Goal: Task Accomplishment & Management: Use online tool/utility

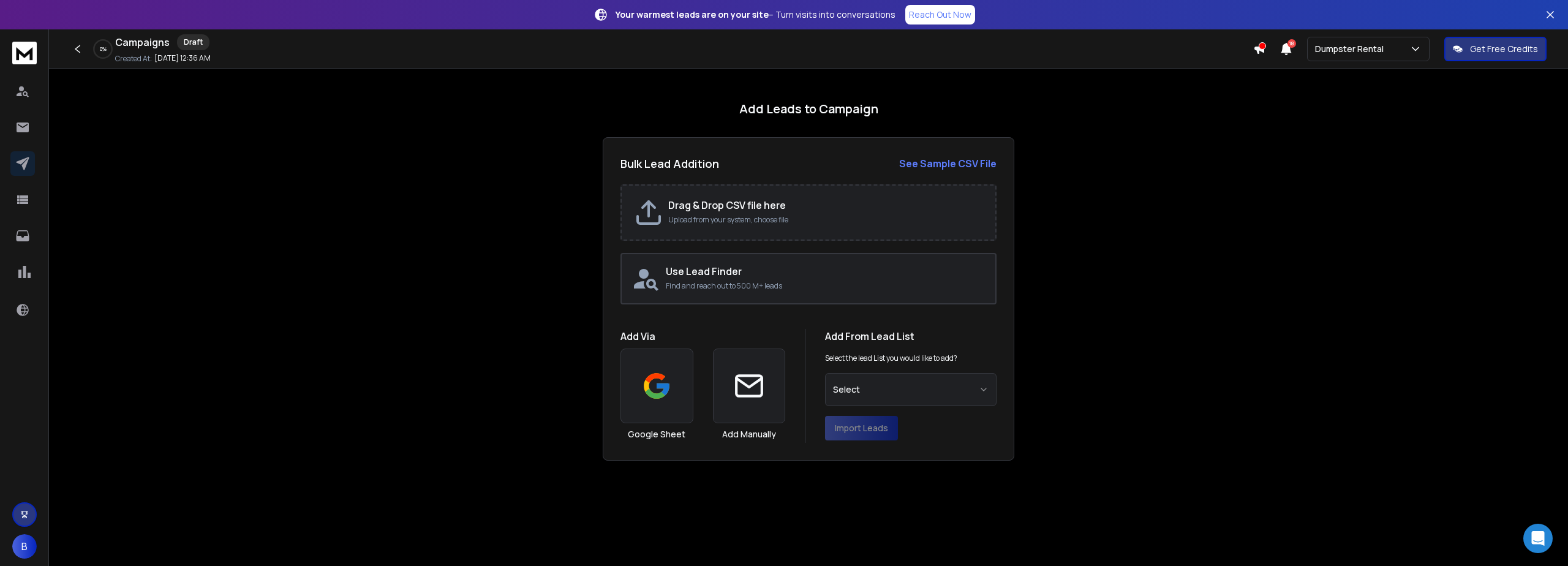
click at [774, 200] on h2 "Drag & Drop CSV file here" at bounding box center [825, 205] width 315 height 15
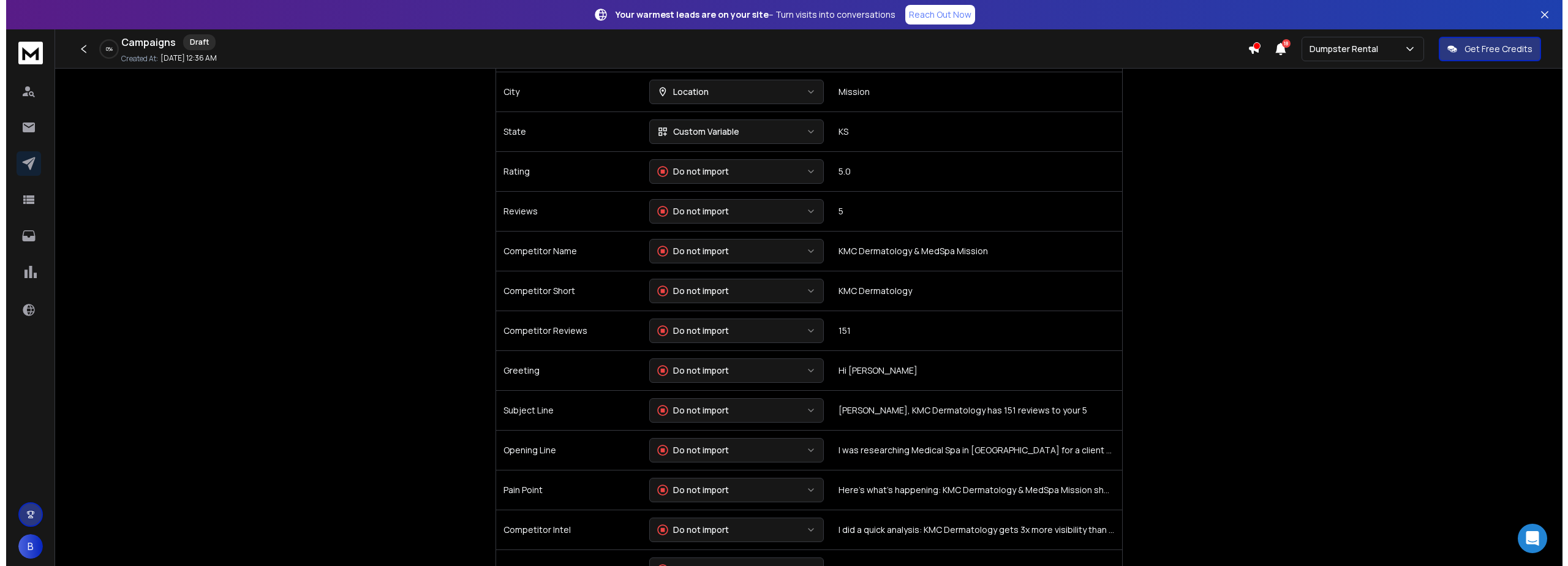
scroll to position [383, 0]
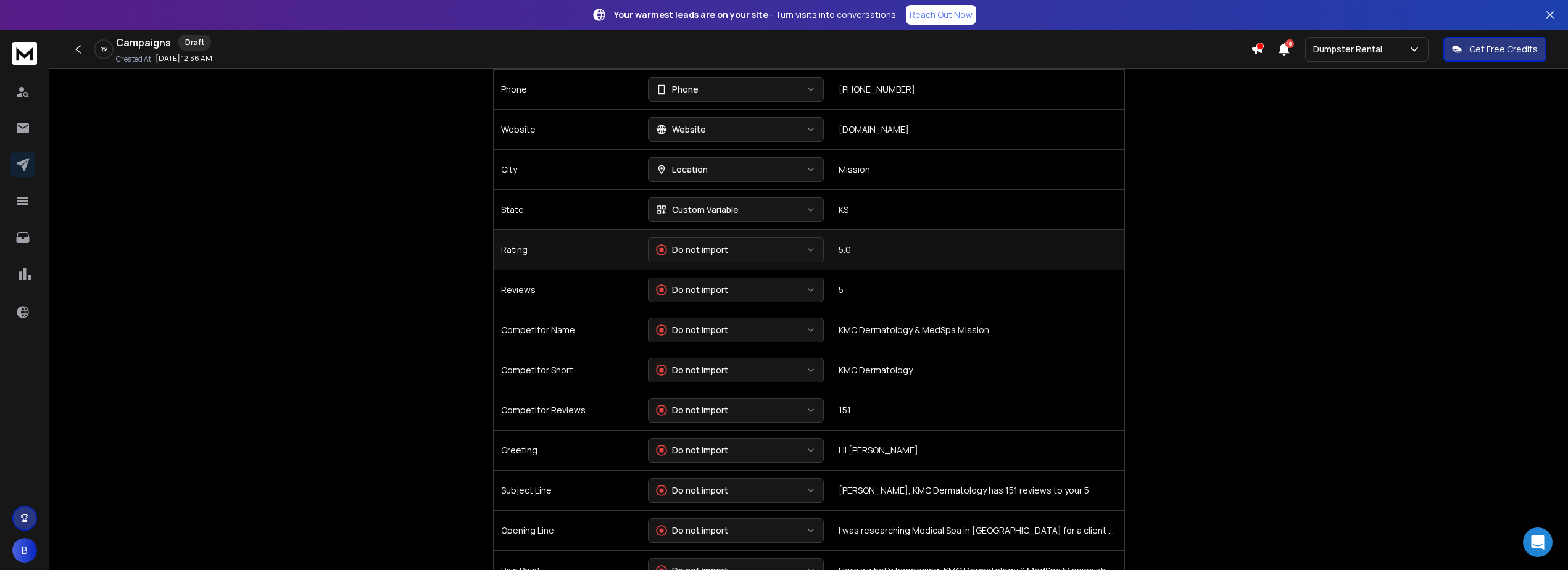
click at [719, 250] on div "Do not import" at bounding box center [692, 250] width 72 height 13
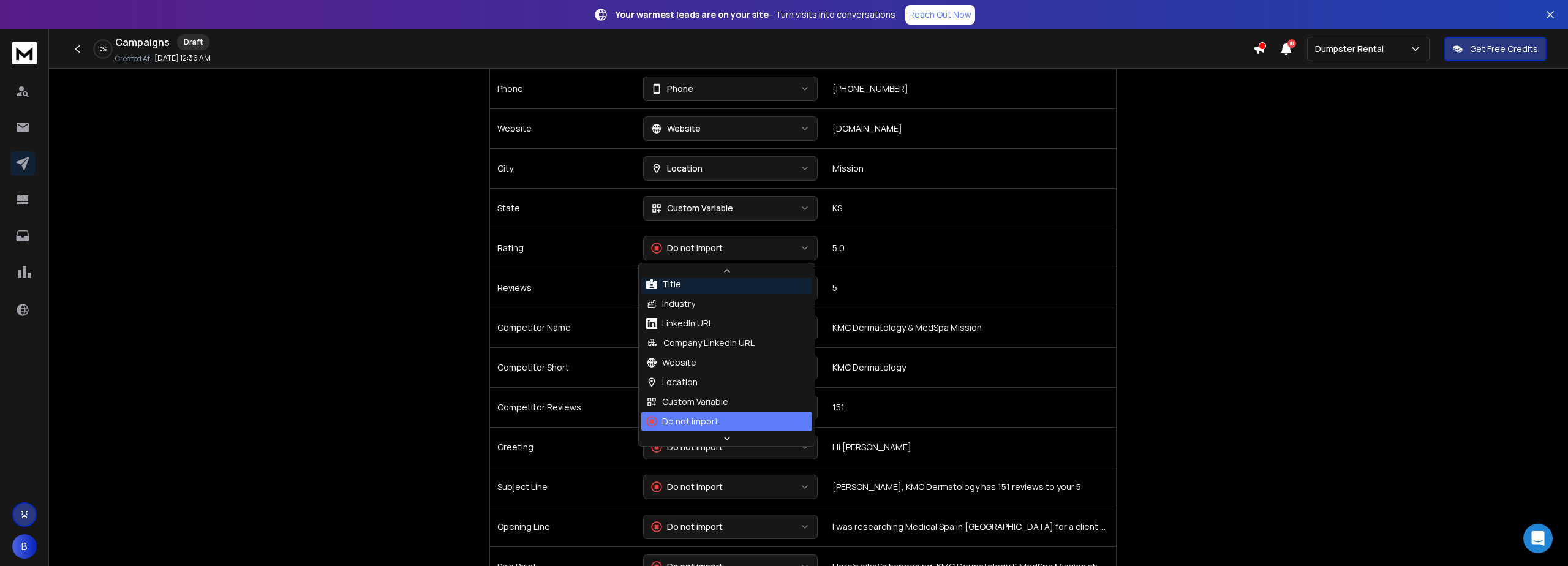
scroll to position [105, 0]
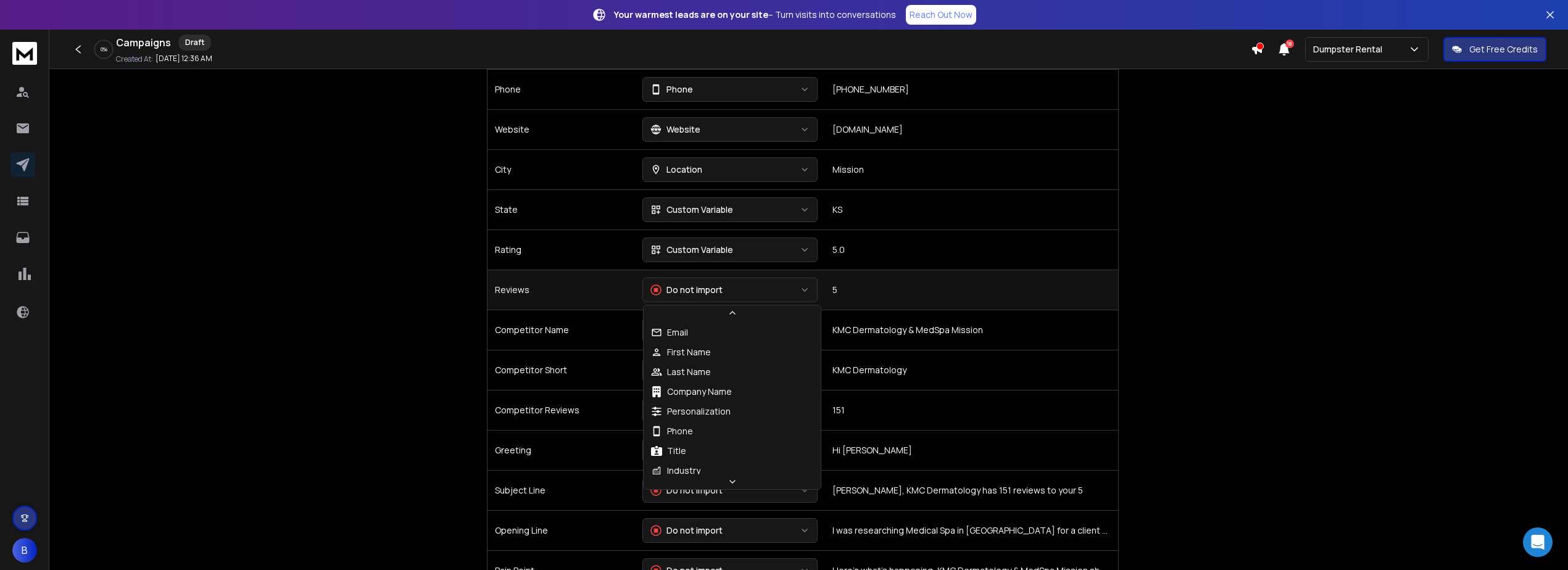
click at [723, 297] on button "Do not import" at bounding box center [731, 290] width 176 height 25
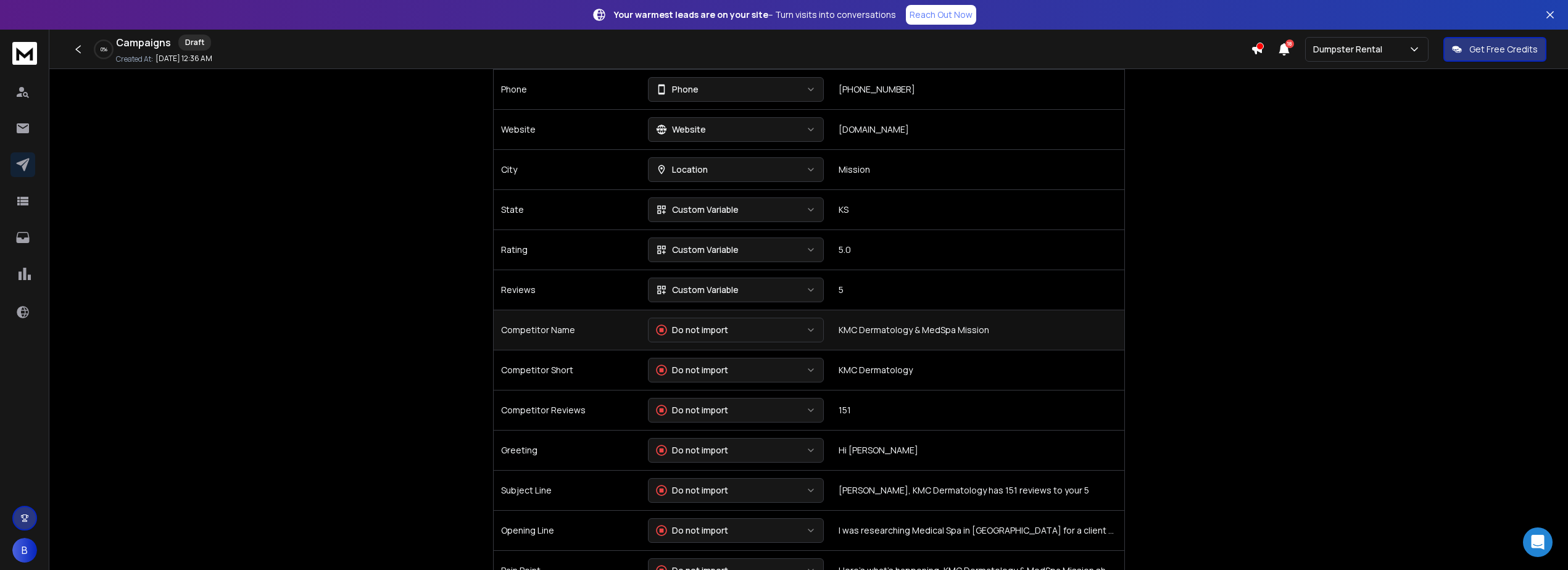
click at [734, 329] on button "Do not import" at bounding box center [736, 329] width 176 height 25
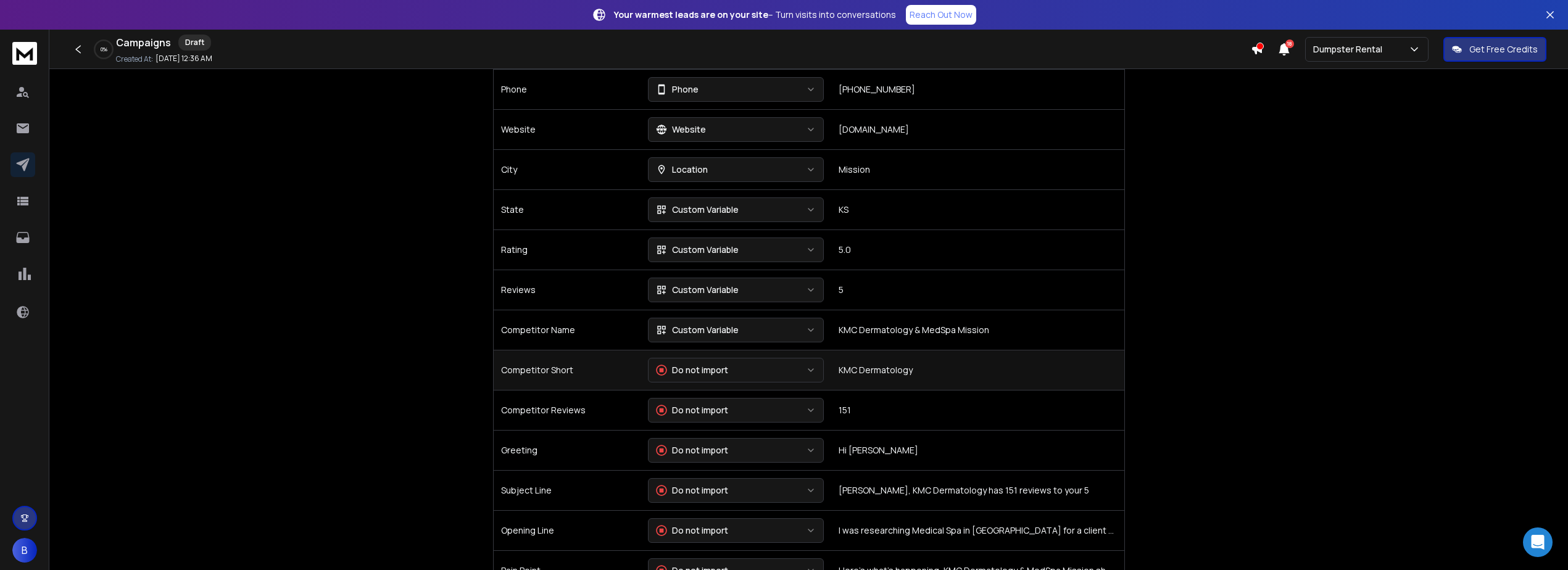
click at [723, 368] on button "Do not import" at bounding box center [736, 370] width 176 height 25
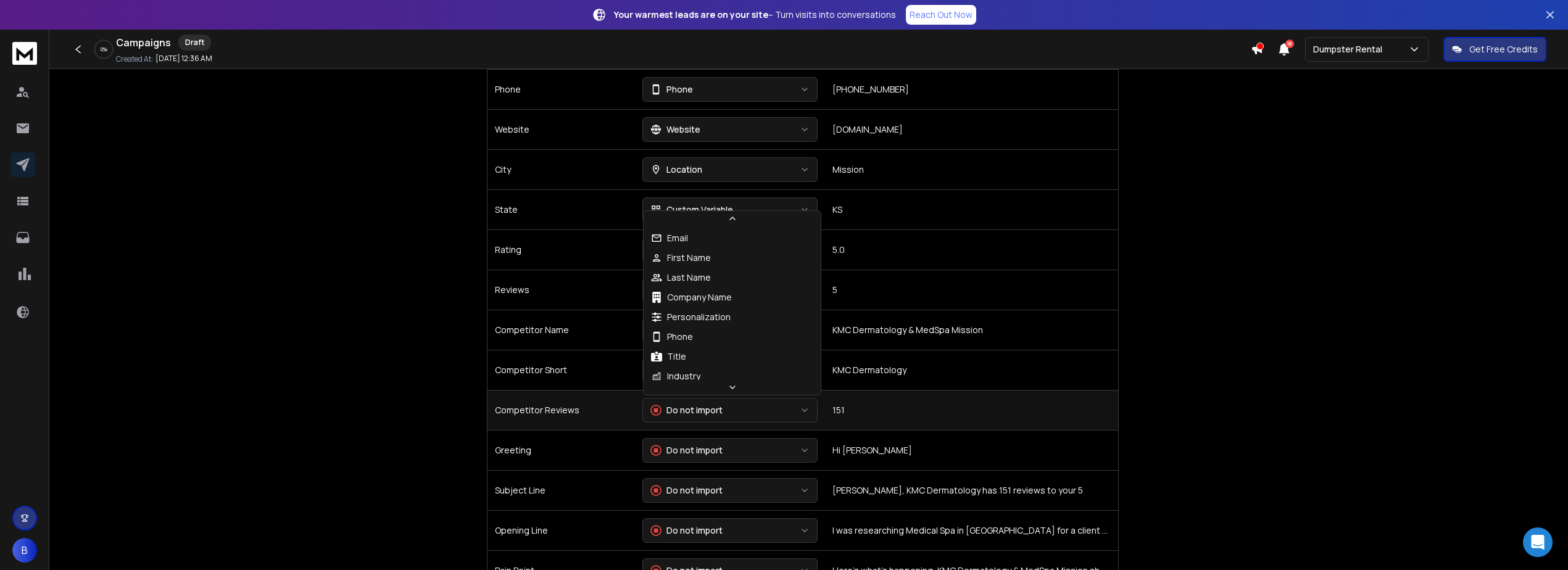
click at [714, 400] on button "Do not import" at bounding box center [731, 410] width 176 height 25
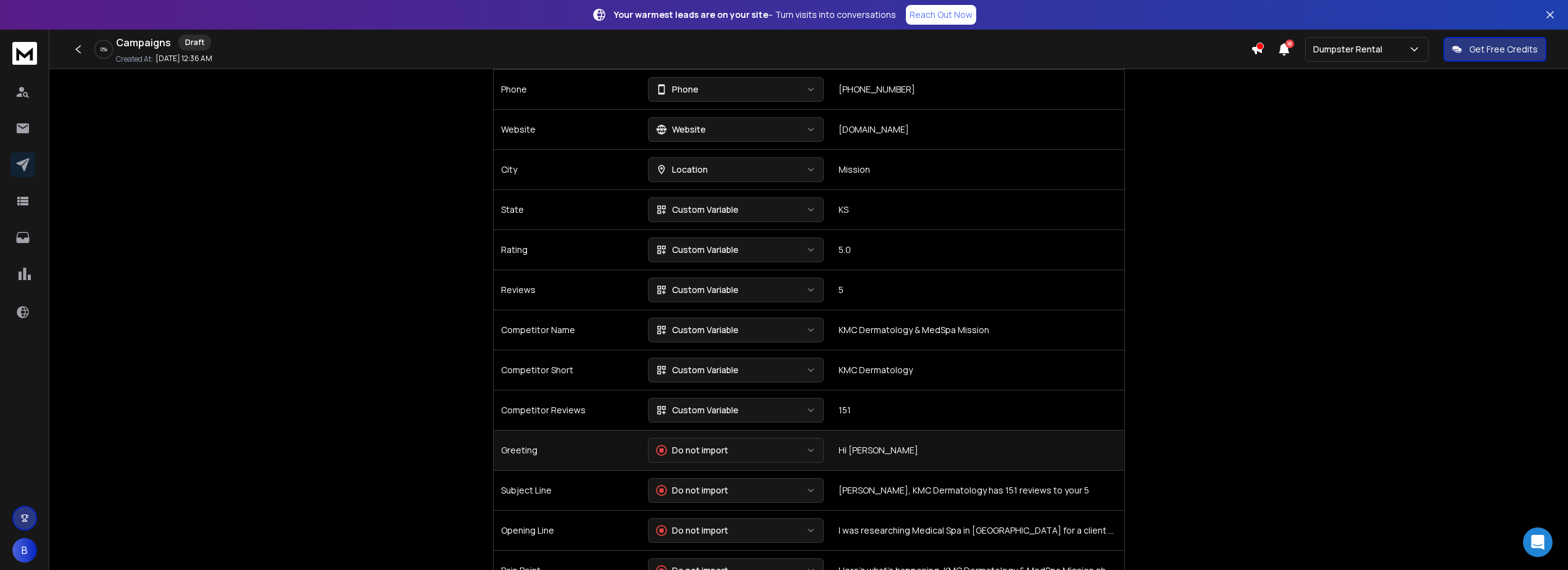
click at [697, 450] on div "Do not import" at bounding box center [692, 450] width 72 height 13
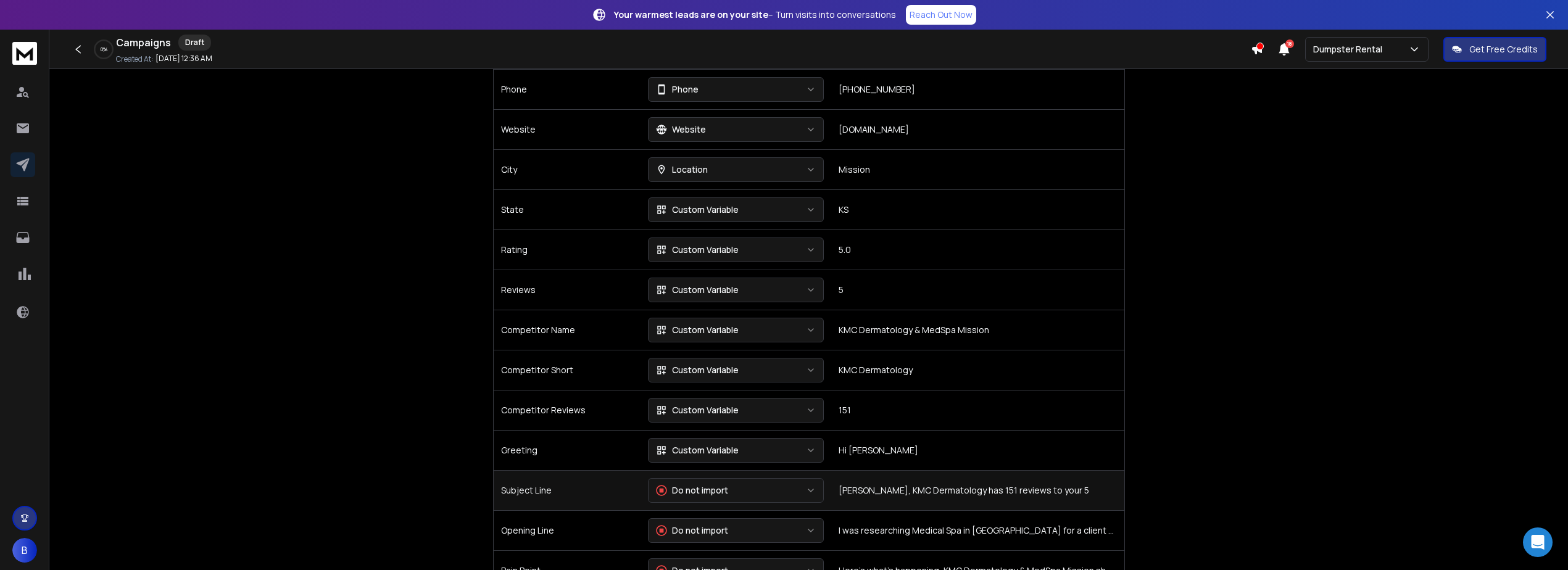
click at [696, 486] on div "Do not import" at bounding box center [692, 491] width 72 height 13
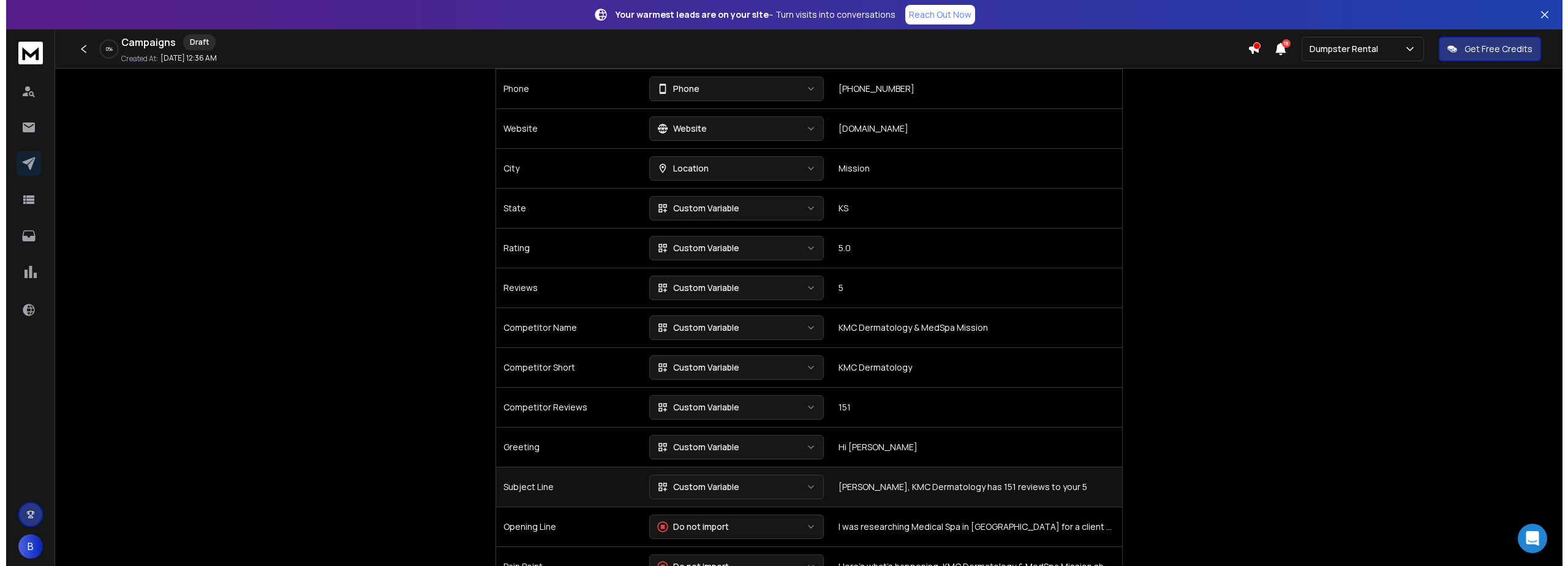
scroll to position [460, 0]
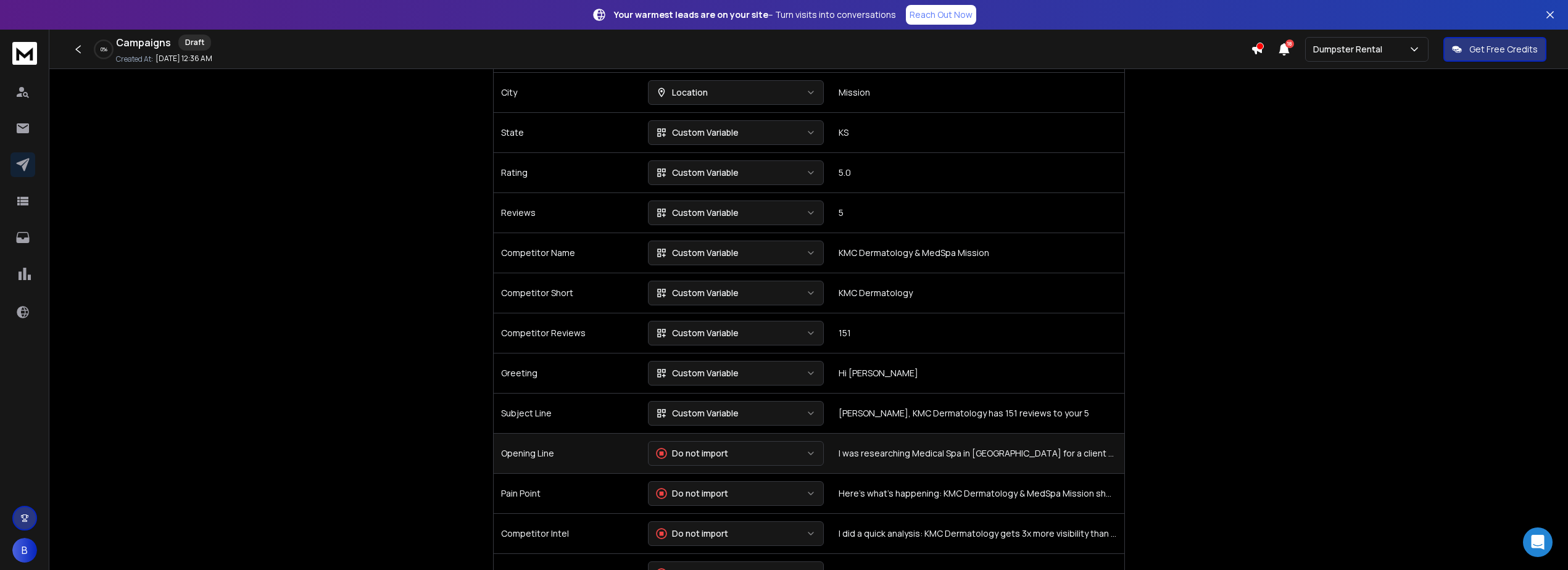
click at [731, 452] on button "Do not import" at bounding box center [736, 453] width 176 height 25
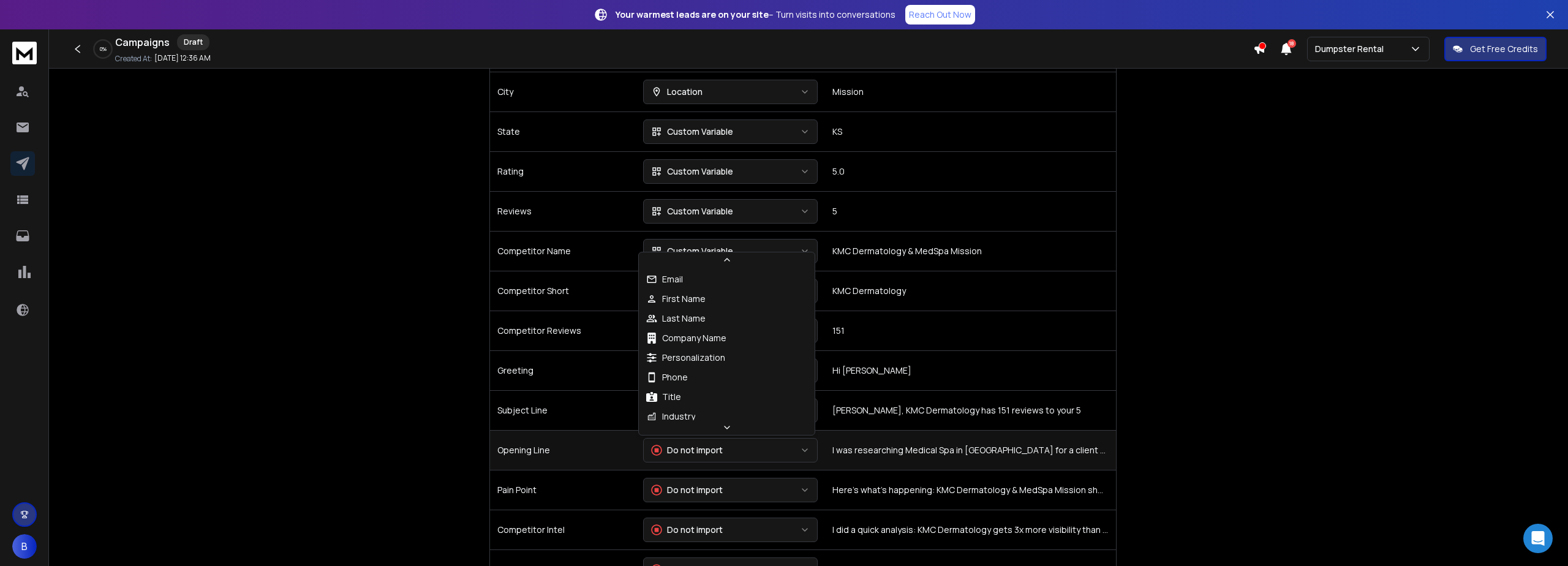
scroll to position [123, 0]
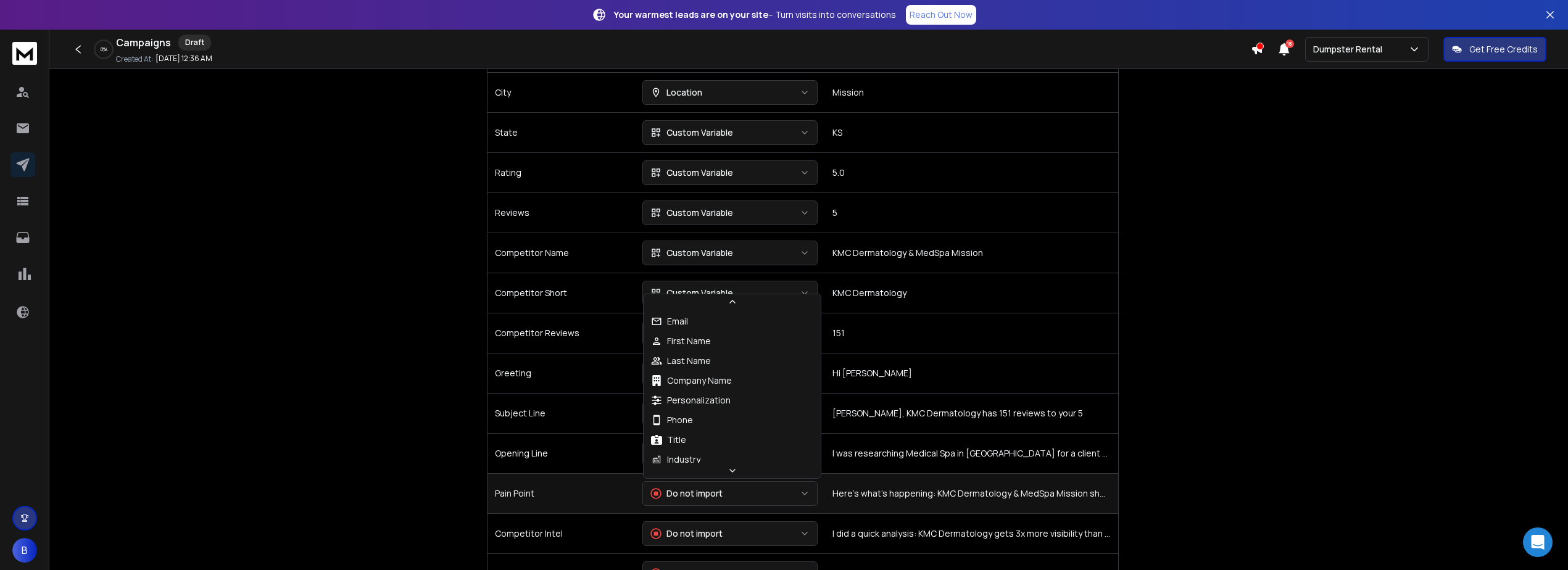
click at [704, 488] on div "Do not import" at bounding box center [686, 494] width 72 height 13
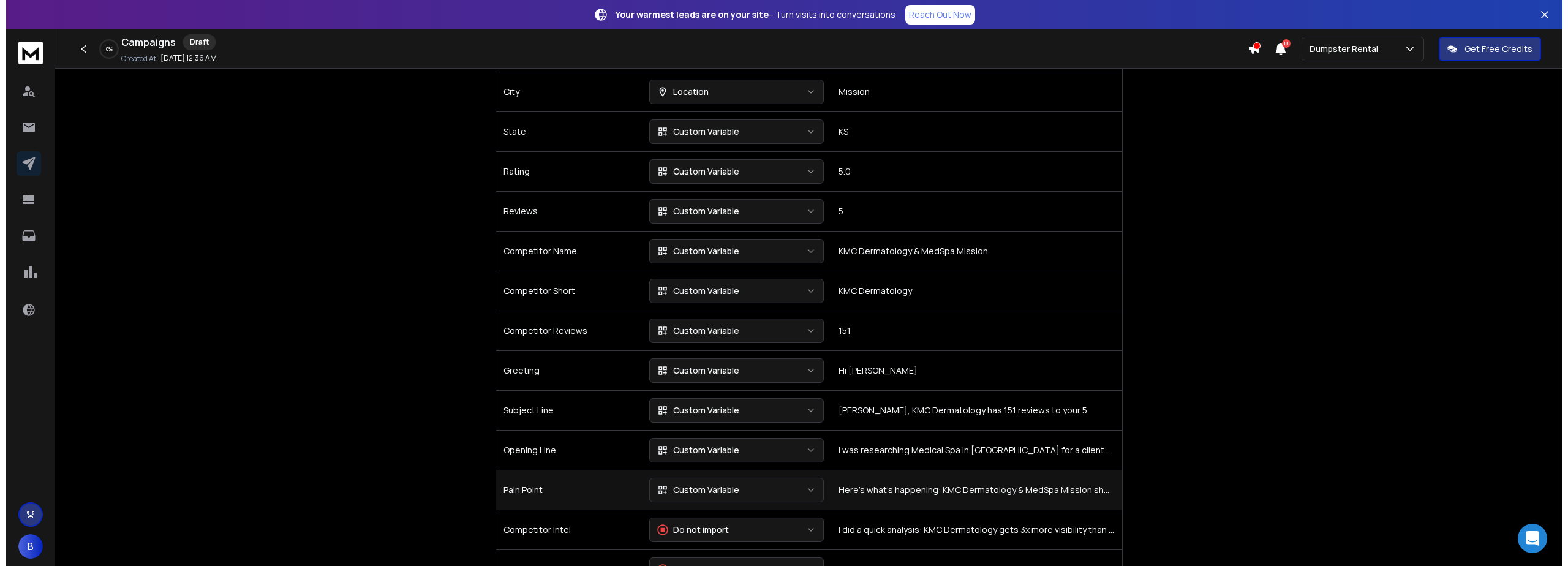
scroll to position [613, 0]
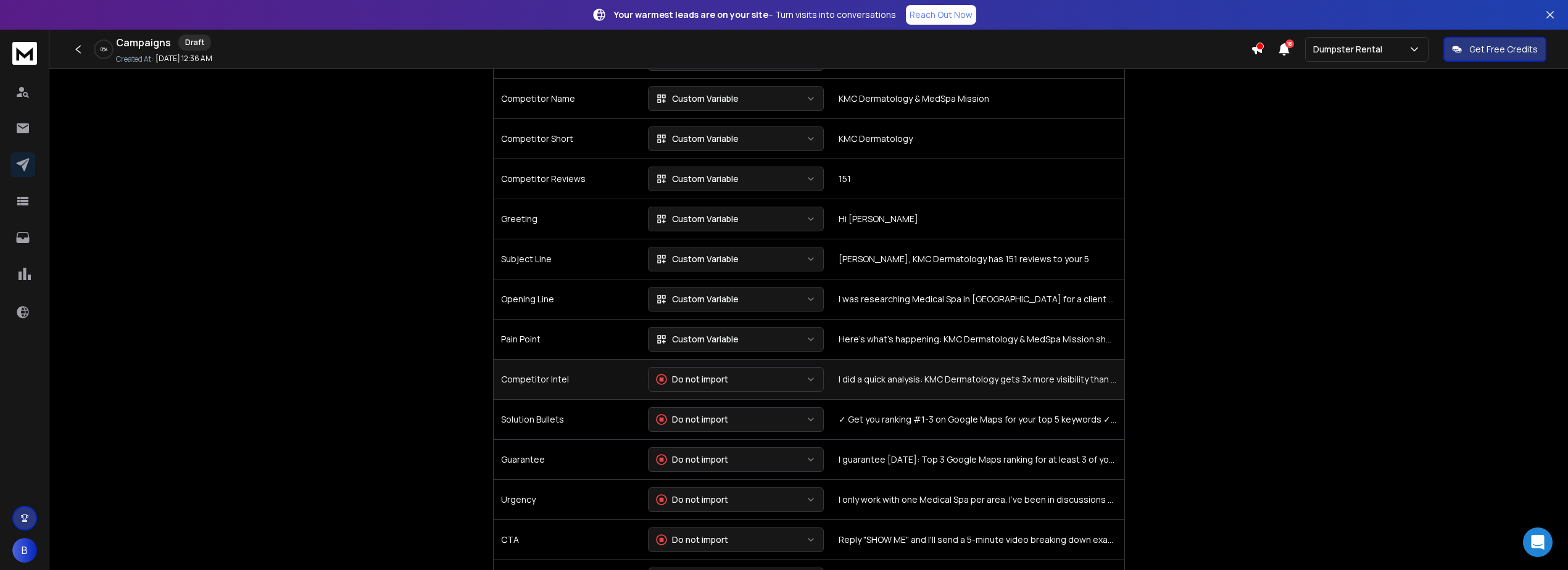
click at [718, 378] on div "Do not import" at bounding box center [692, 380] width 72 height 13
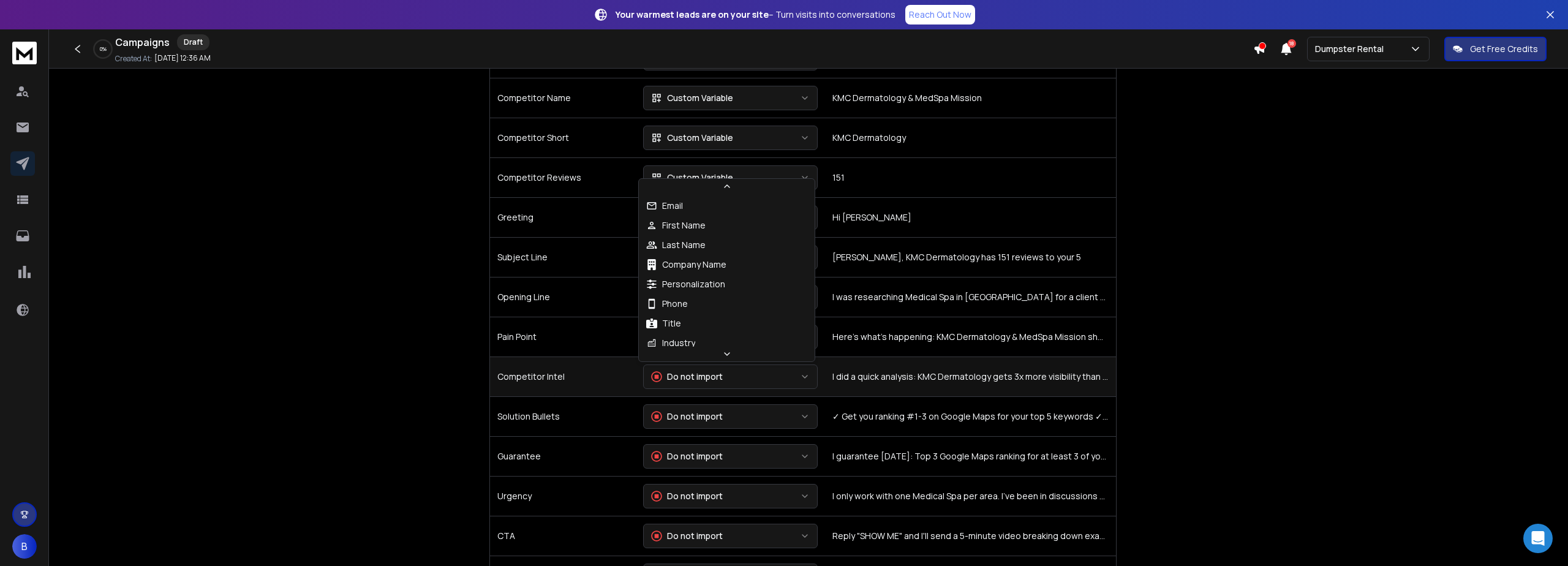
scroll to position [123, 0]
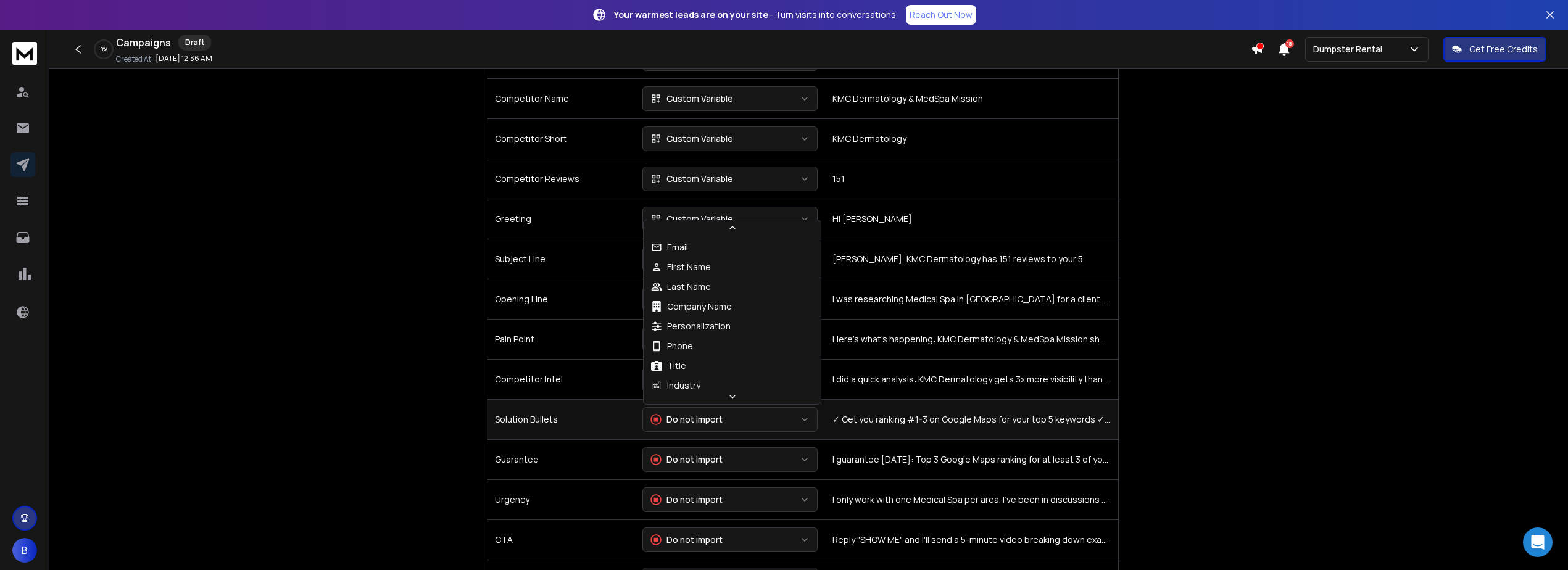
click at [716, 414] on div "Do not import" at bounding box center [686, 420] width 72 height 13
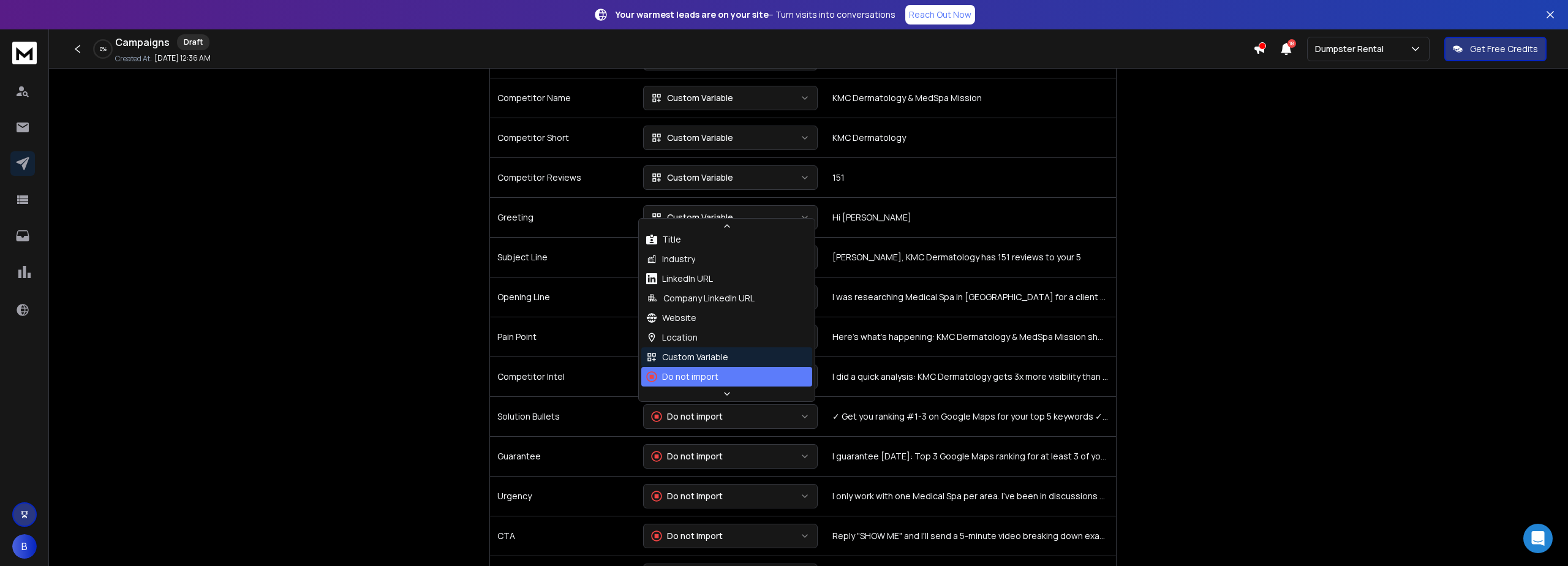
scroll to position [112, 0]
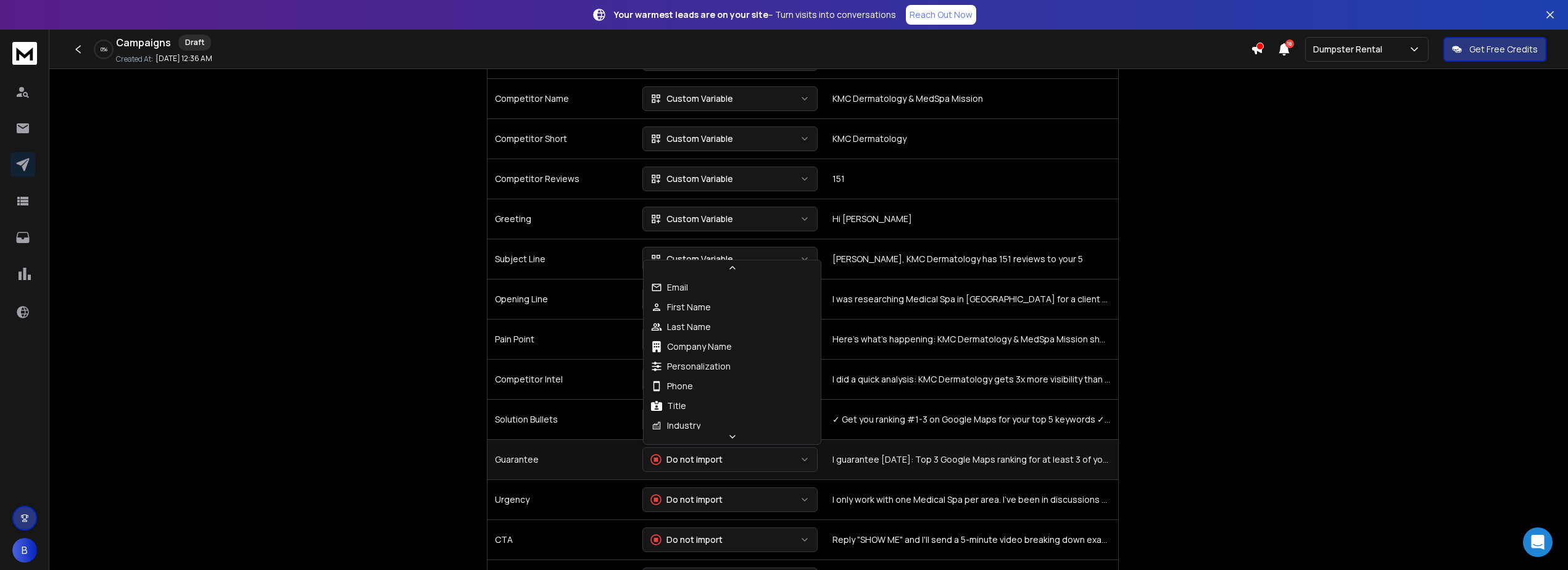
click at [715, 456] on div "Do not import" at bounding box center [686, 460] width 72 height 13
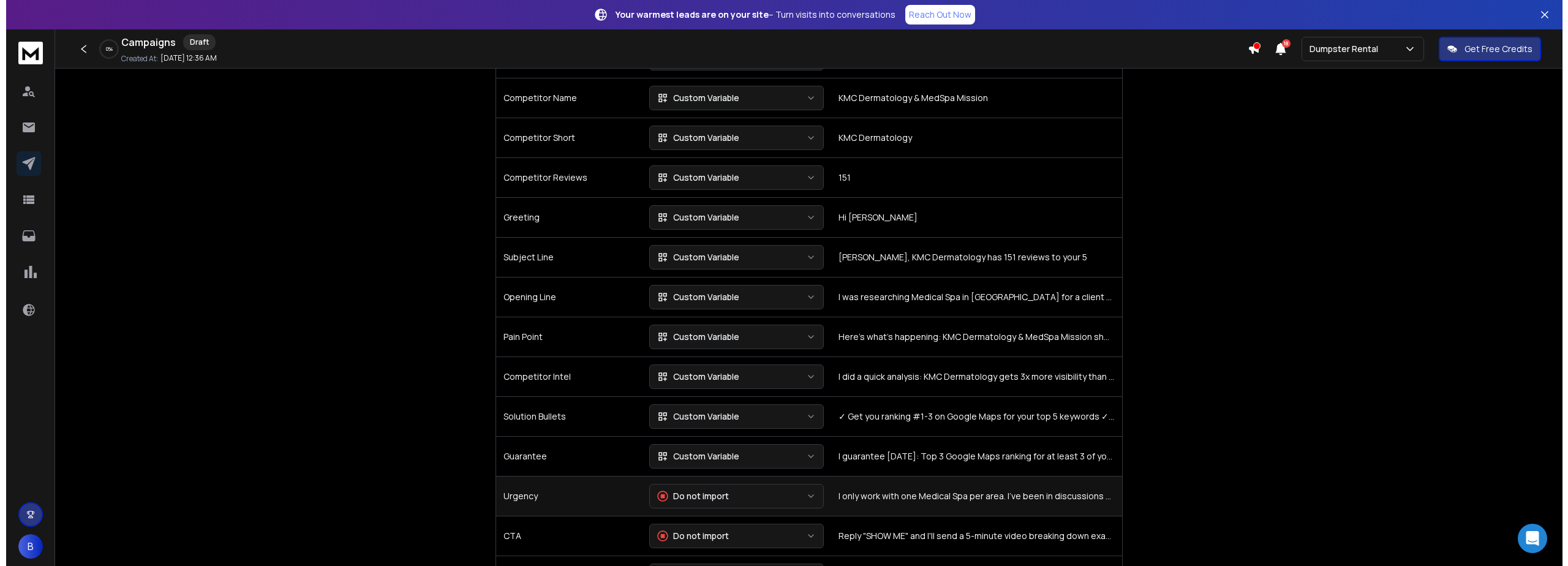
scroll to position [689, 0]
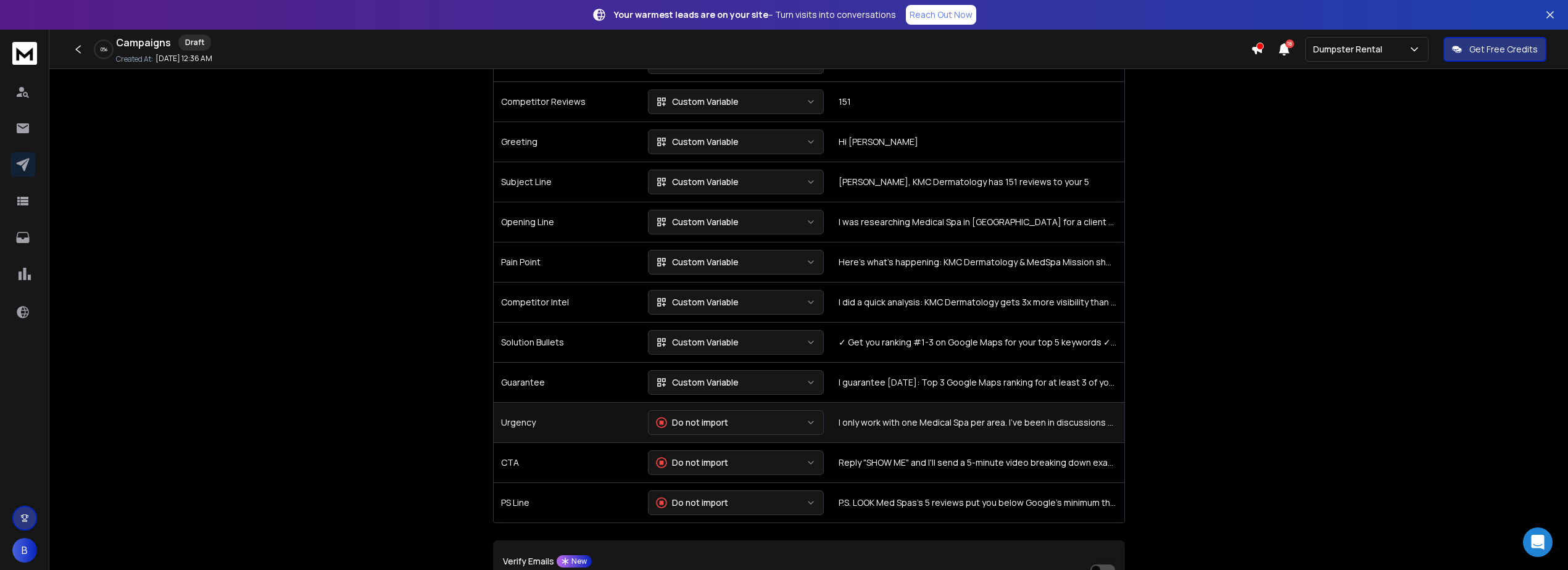
click at [701, 421] on div "Do not import" at bounding box center [692, 423] width 72 height 13
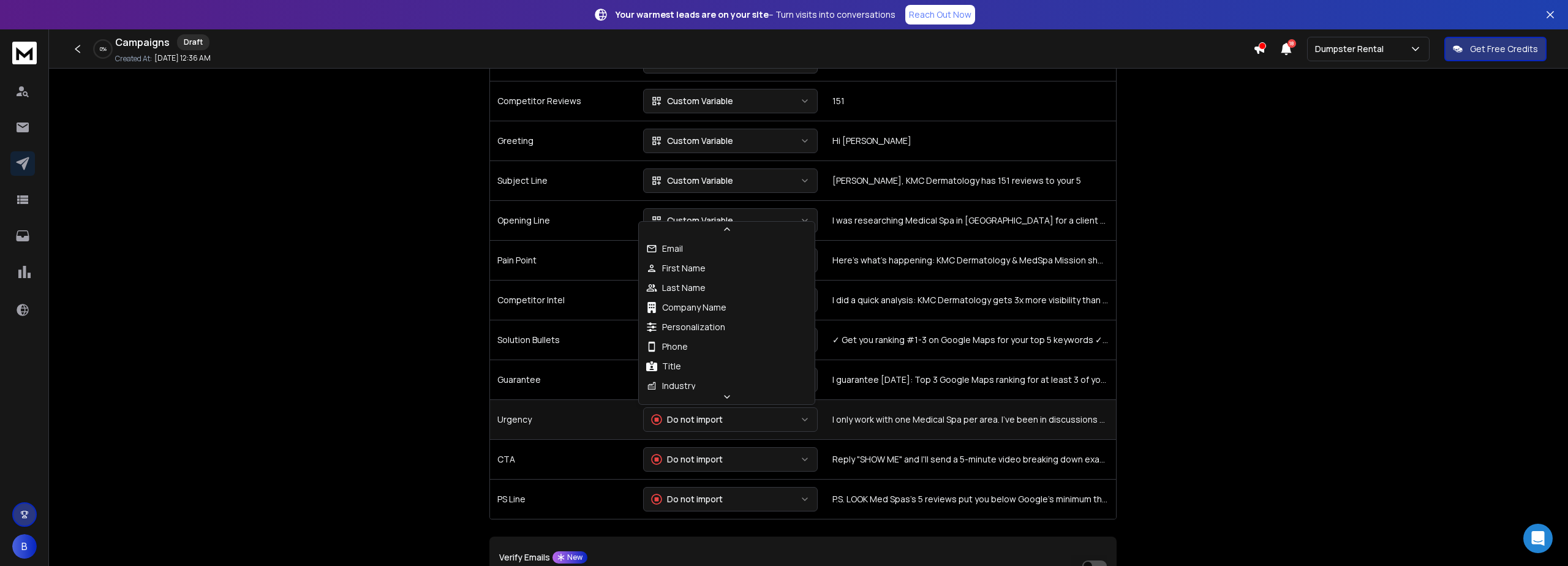
scroll to position [123, 0]
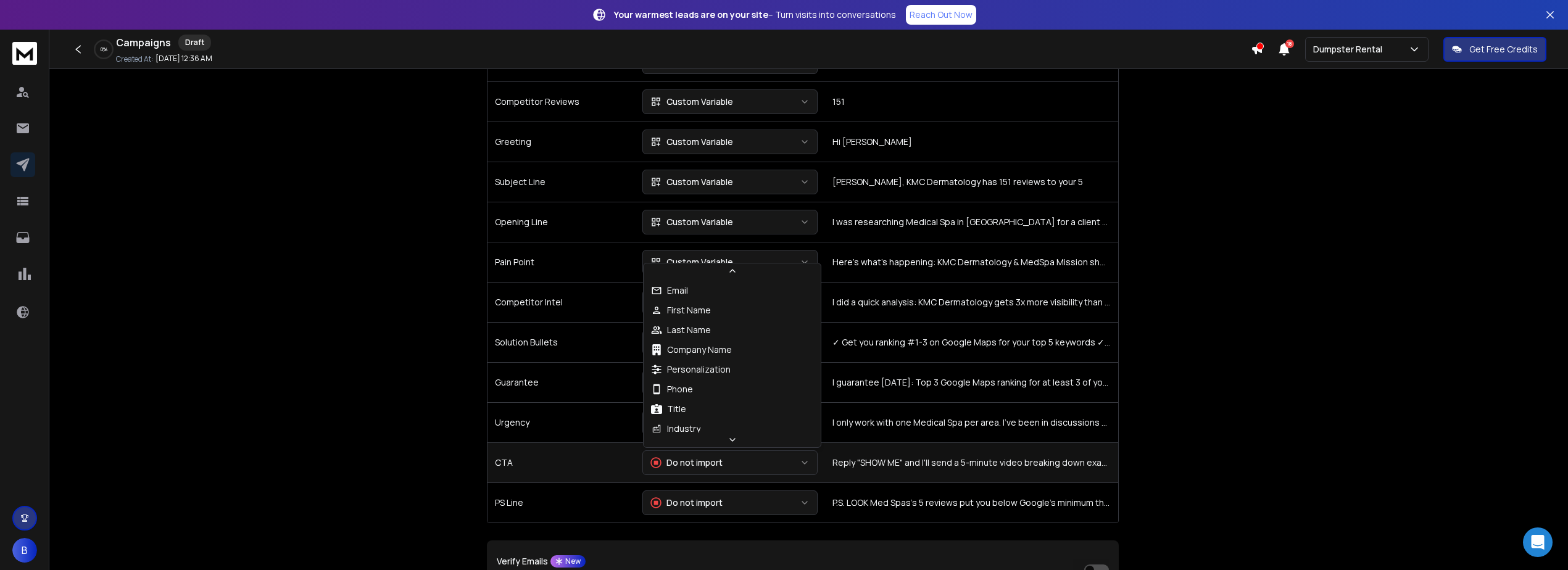
click at [709, 457] on div "Do not import" at bounding box center [686, 463] width 72 height 13
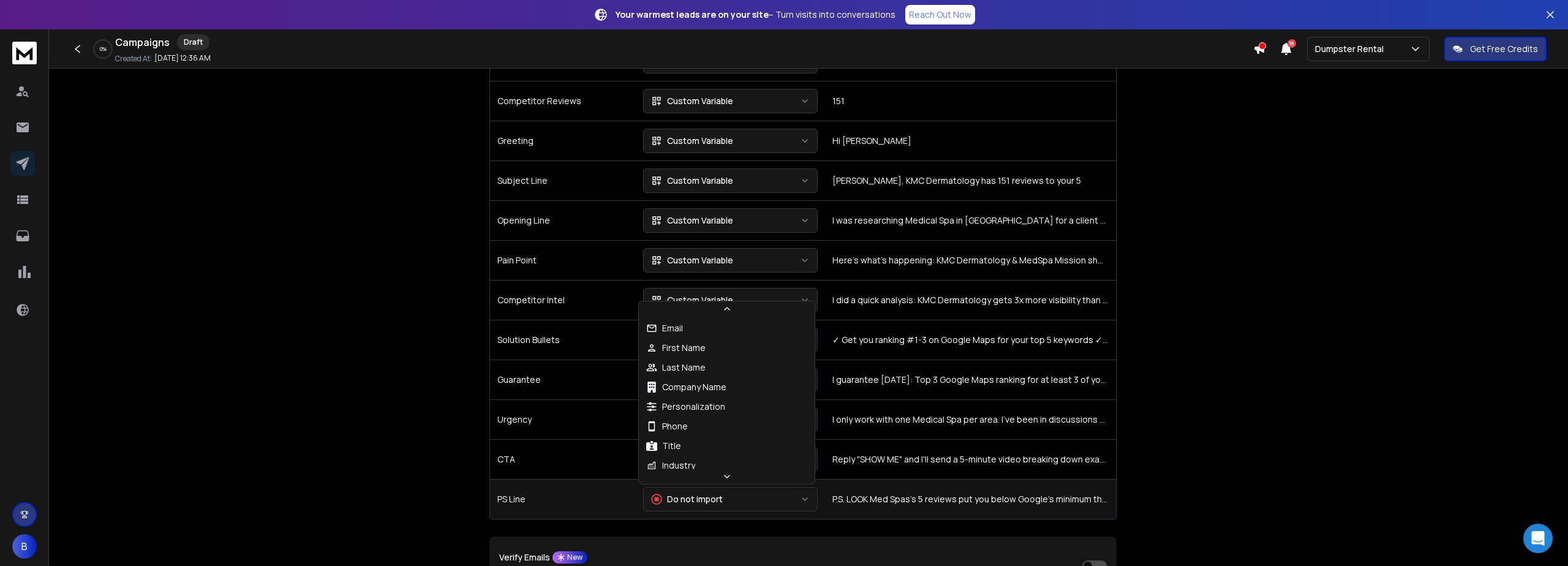
click at [700, 495] on div "Do not import" at bounding box center [687, 500] width 71 height 13
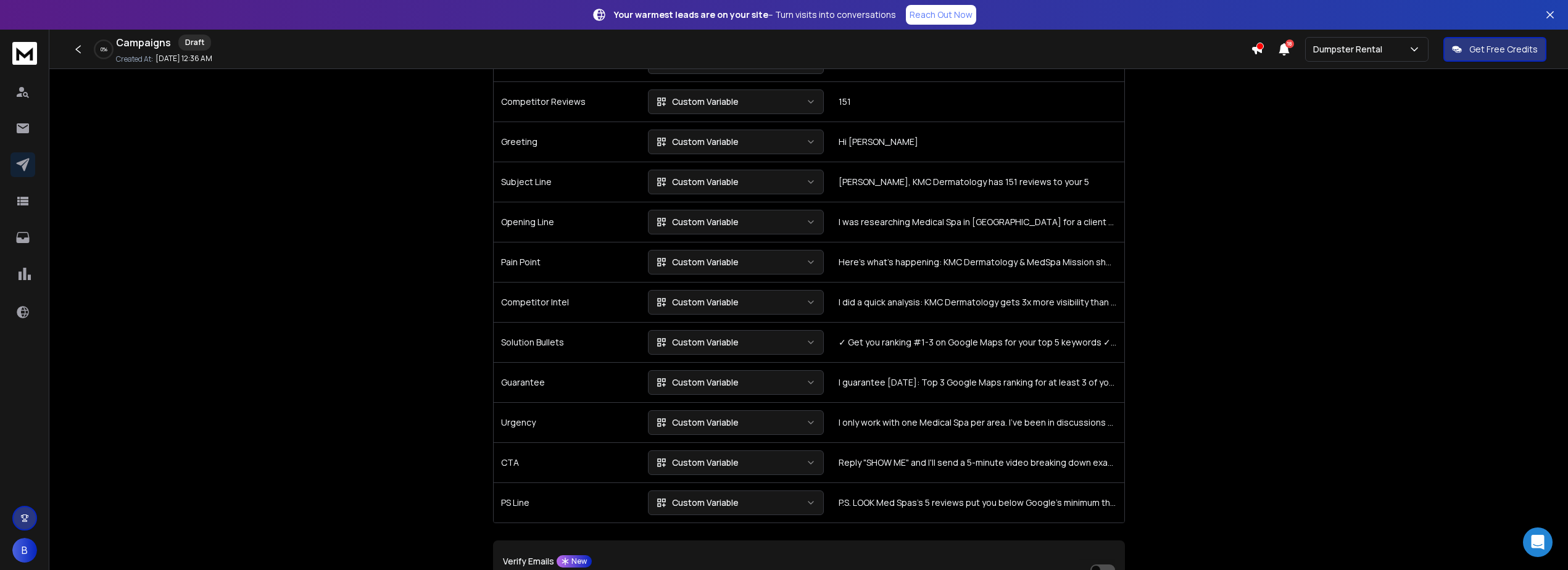
scroll to position [838, 0]
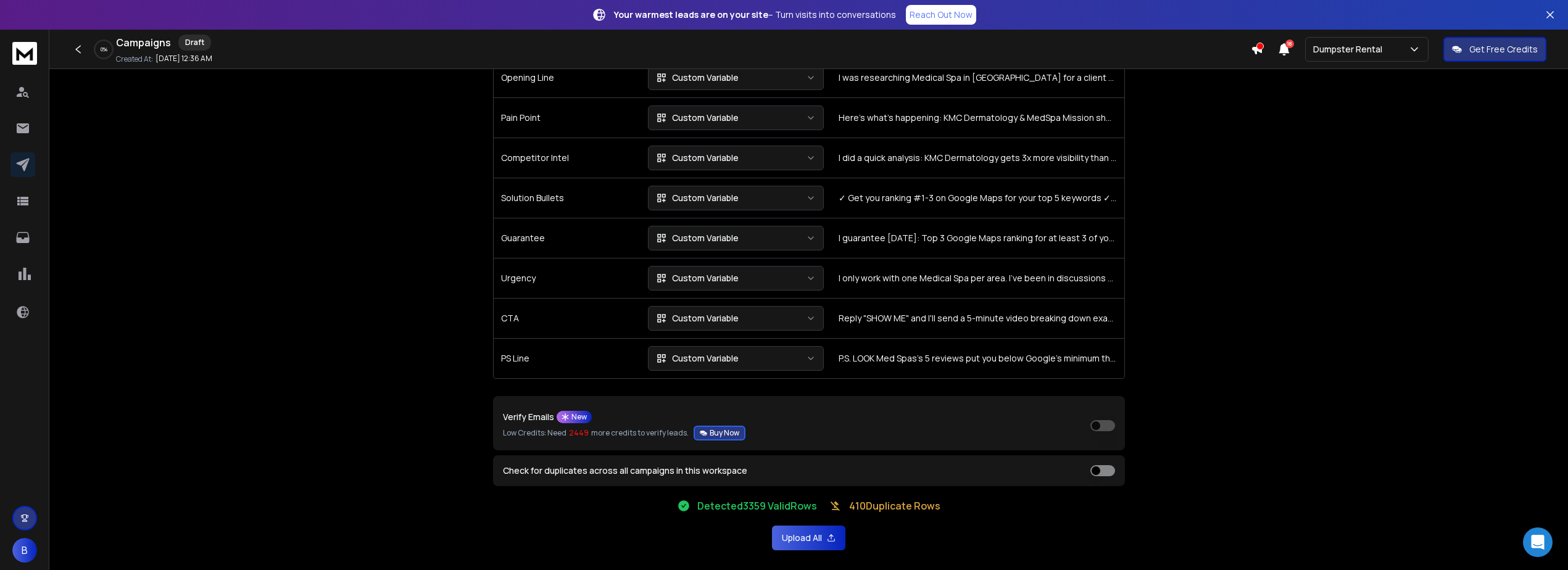
click at [792, 534] on button "Upload All" at bounding box center [808, 538] width 74 height 25
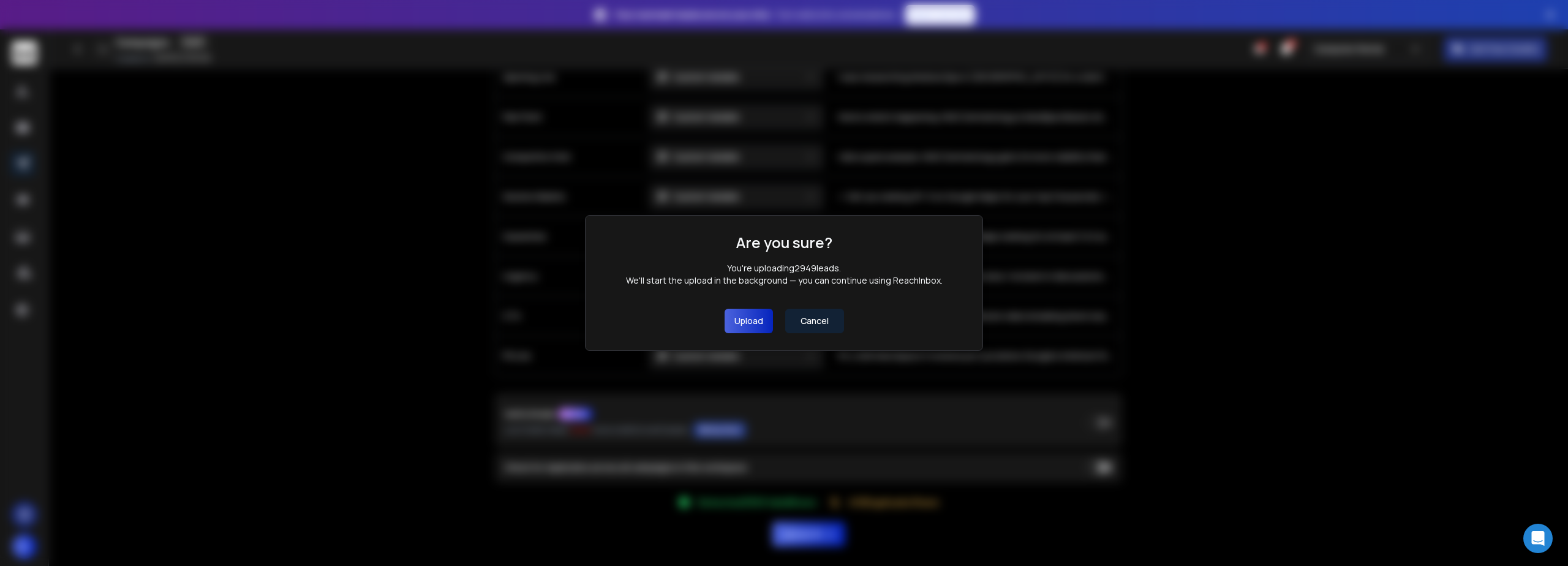
click at [751, 324] on button "Upload" at bounding box center [749, 321] width 49 height 24
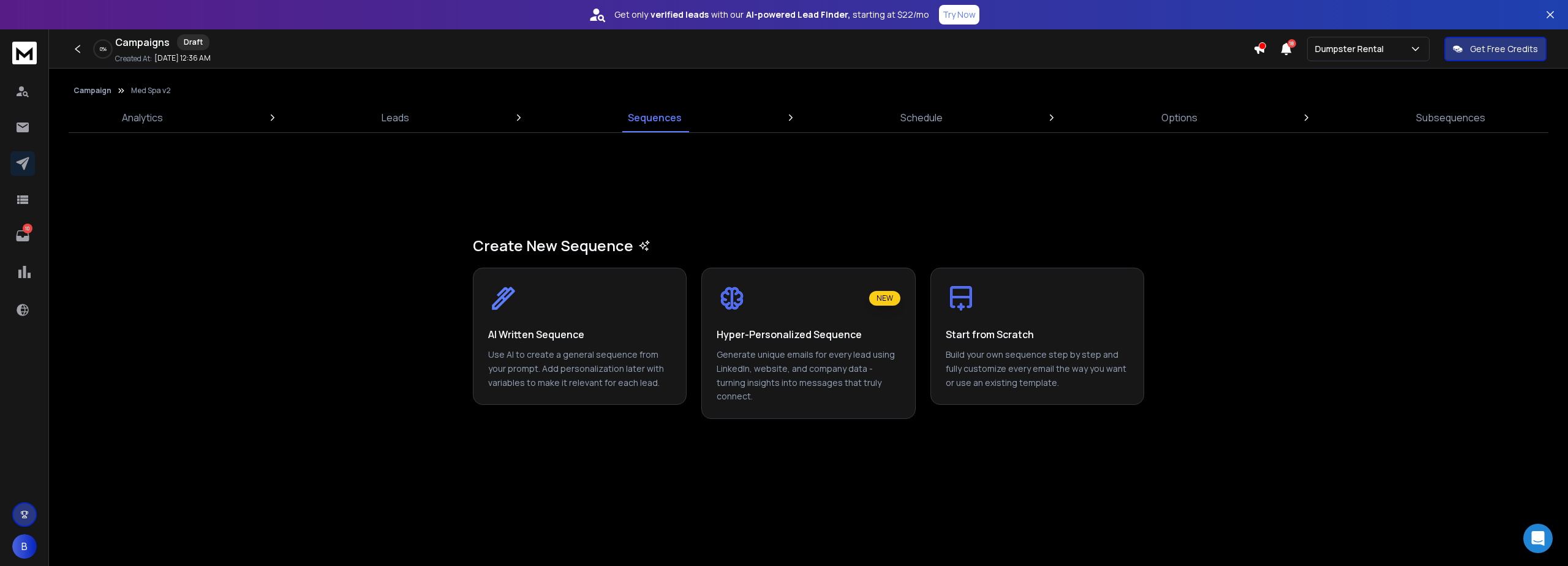
click at [1009, 333] on h3 "Start from Scratch" at bounding box center [990, 335] width 88 height 13
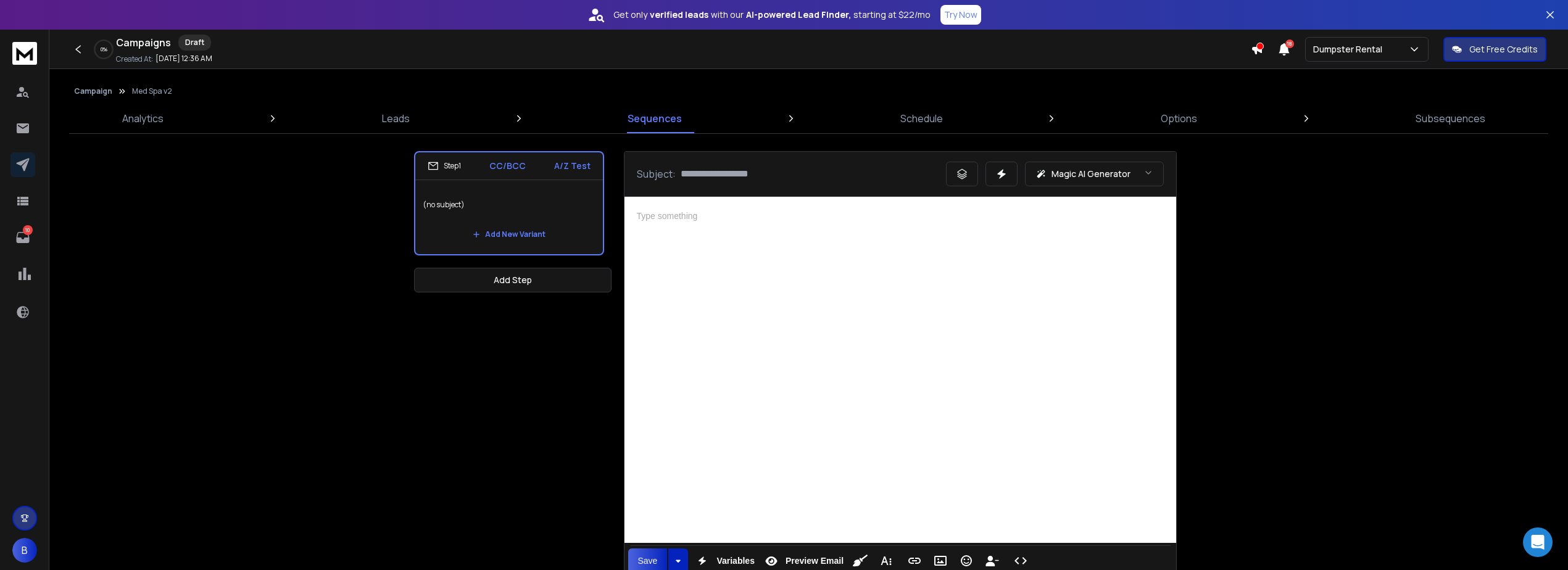
click at [709, 183] on div "Subject: Magic AI Generator" at bounding box center [900, 174] width 552 height 45
click at [708, 172] on input at bounding box center [807, 173] width 253 height 15
click at [719, 553] on div "Variables" at bounding box center [723, 560] width 66 height 20
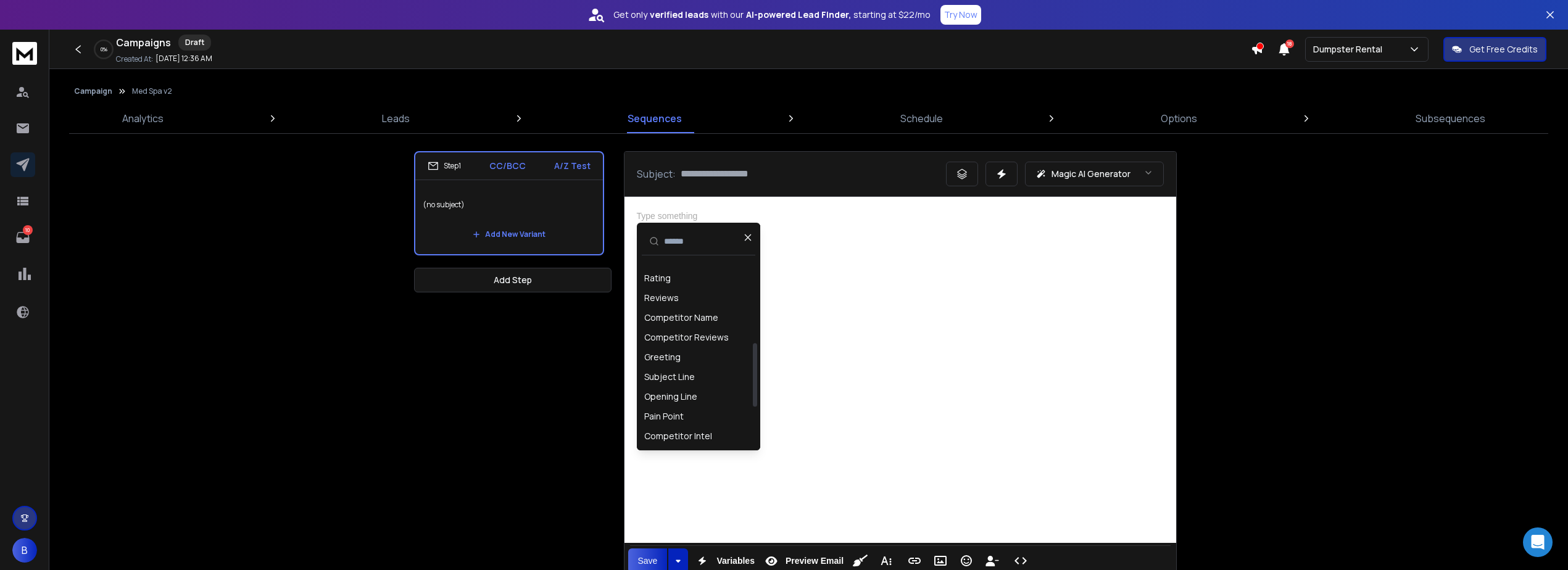
scroll to position [309, 0]
click at [702, 294] on div "Subject Line" at bounding box center [699, 299] width 119 height 20
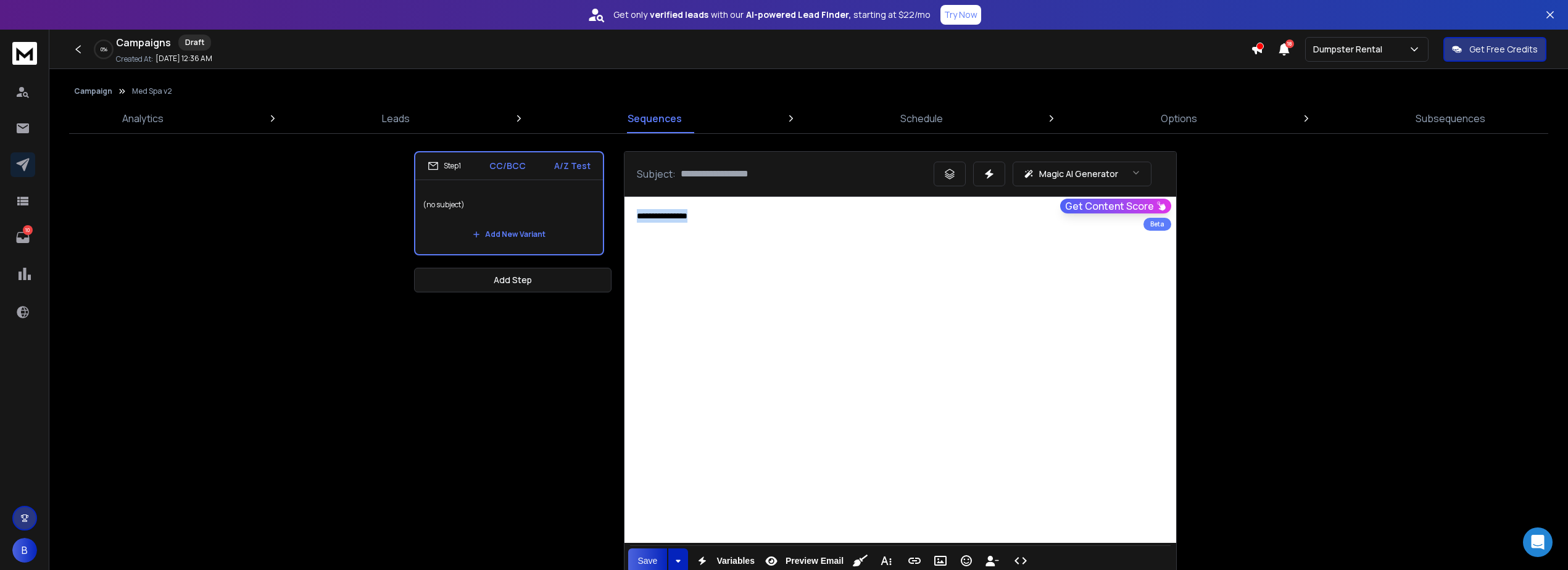
drag, startPoint x: 718, startPoint y: 217, endPoint x: 612, endPoint y: 214, distance: 106.0
click at [612, 214] on div "**********" at bounding box center [809, 365] width 790 height 428
click at [716, 175] on input at bounding box center [807, 173] width 253 height 15
click at [689, 173] on input at bounding box center [807, 173] width 253 height 15
paste input "**********"
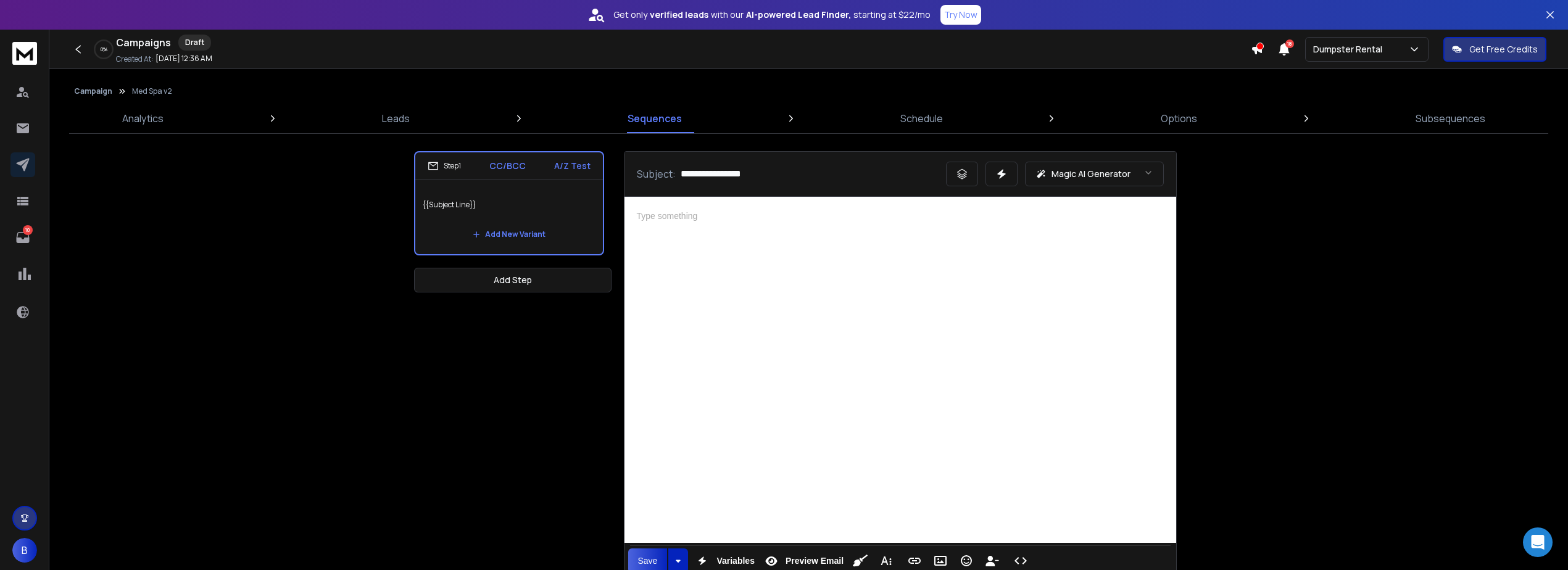
type input "**********"
click at [680, 217] on div at bounding box center [900, 215] width 527 height 13
click at [727, 549] on button "Variables Insert Variable" at bounding box center [723, 560] width 66 height 25
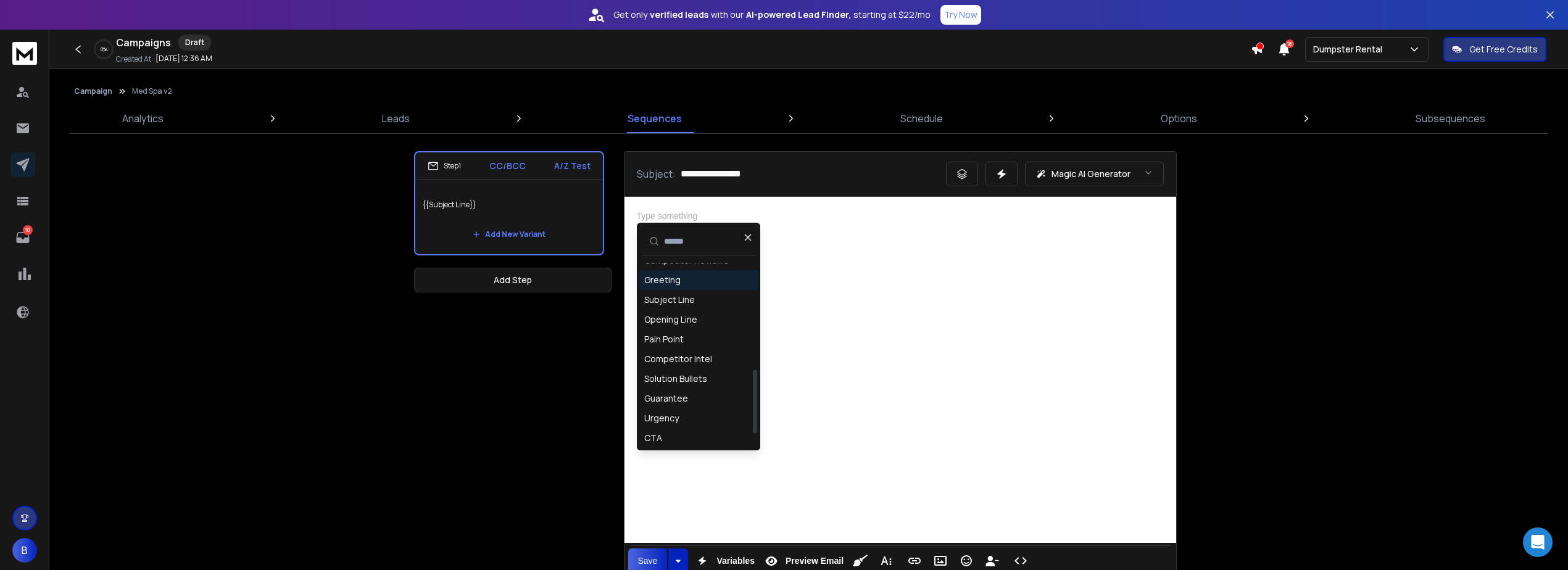
click at [667, 279] on div "Greeting" at bounding box center [663, 280] width 36 height 13
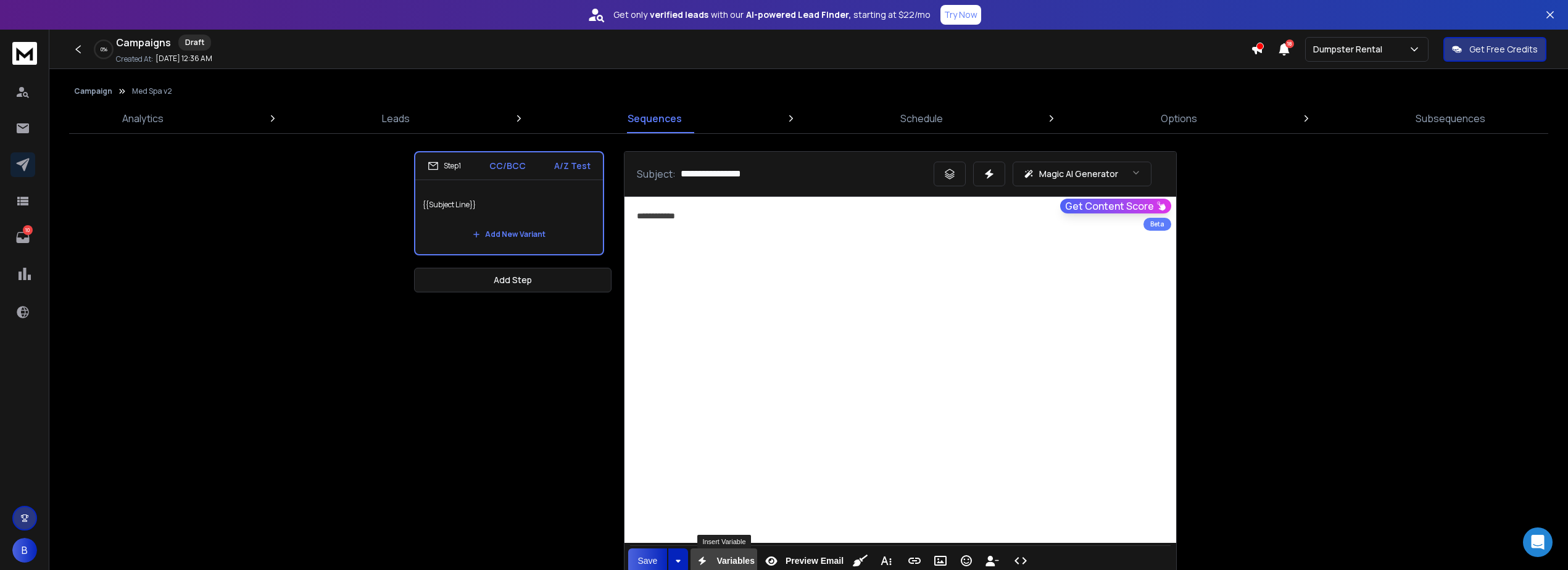
click at [740, 553] on div "Variables" at bounding box center [723, 560] width 66 height 20
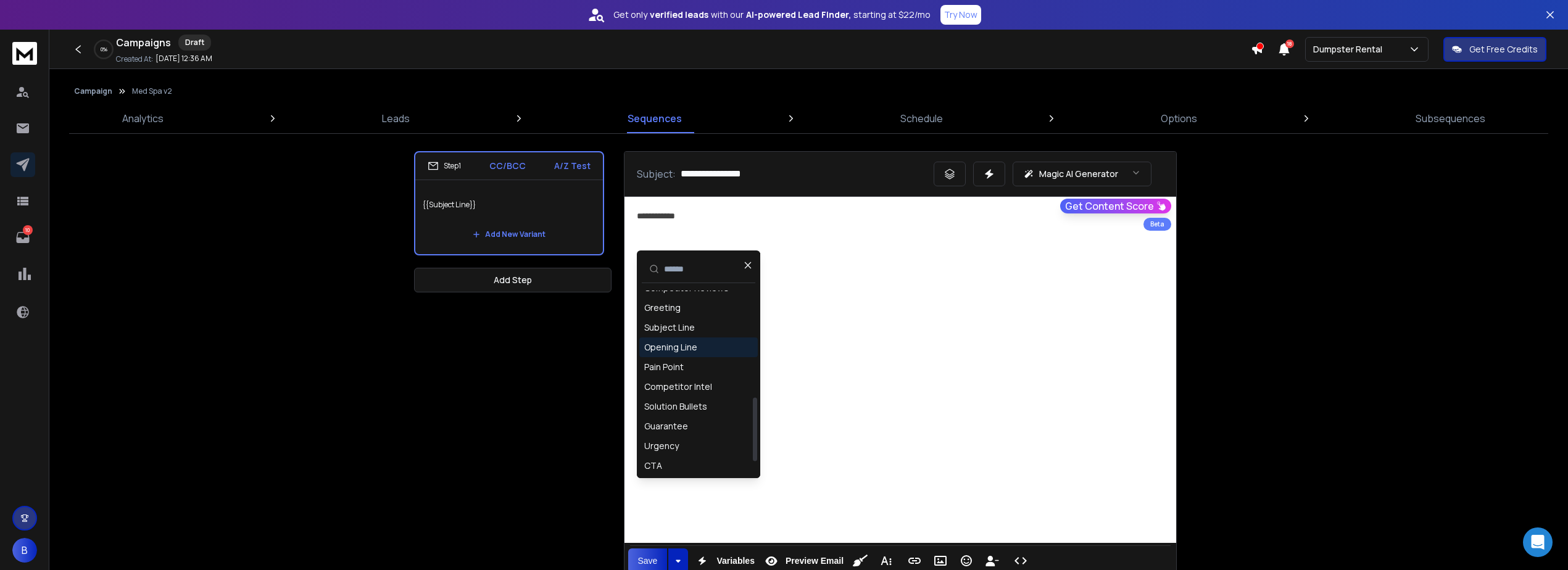
click at [696, 346] on div "Opening Line" at bounding box center [670, 348] width 53 height 13
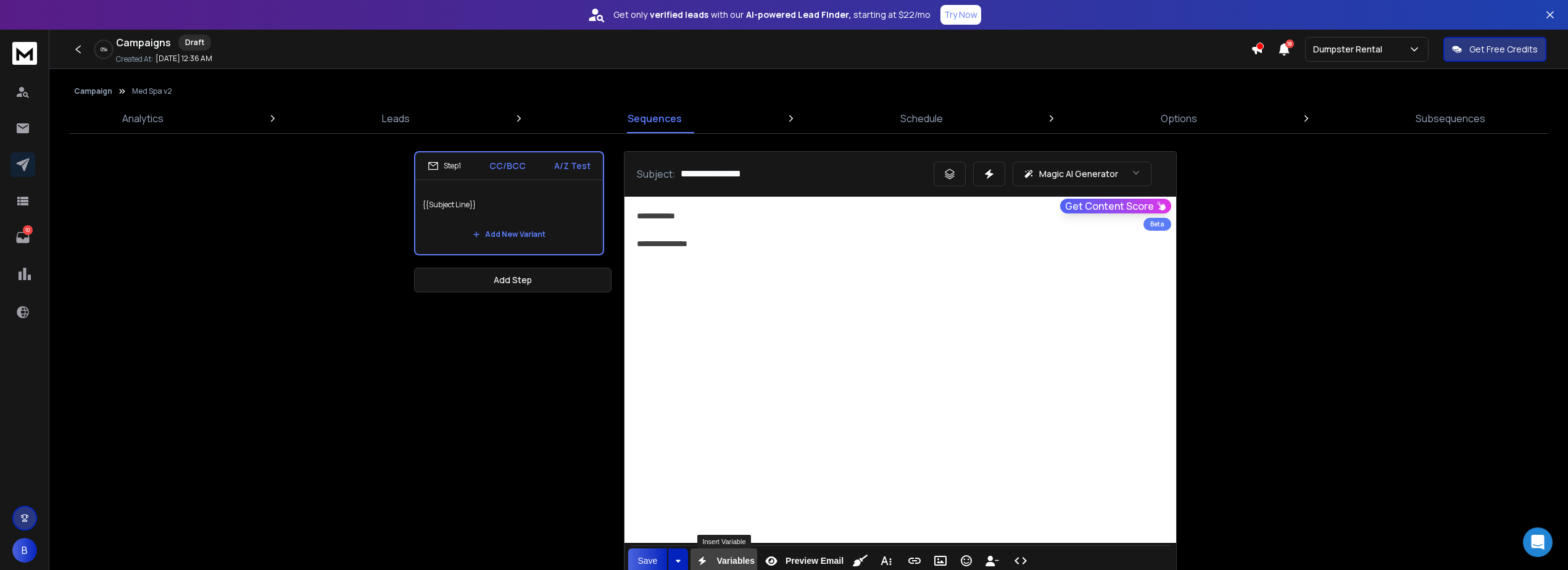
click at [723, 553] on div "Variables" at bounding box center [723, 560] width 66 height 20
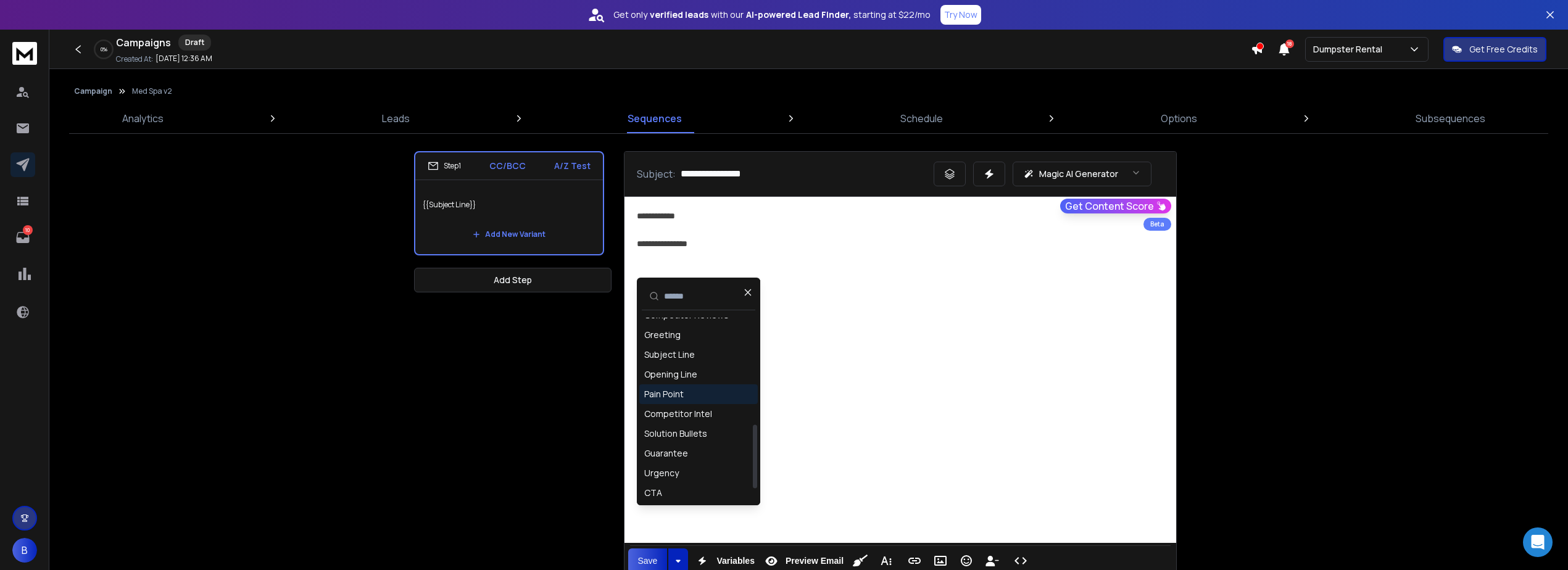
click at [687, 397] on div "Pain Point" at bounding box center [699, 394] width 119 height 20
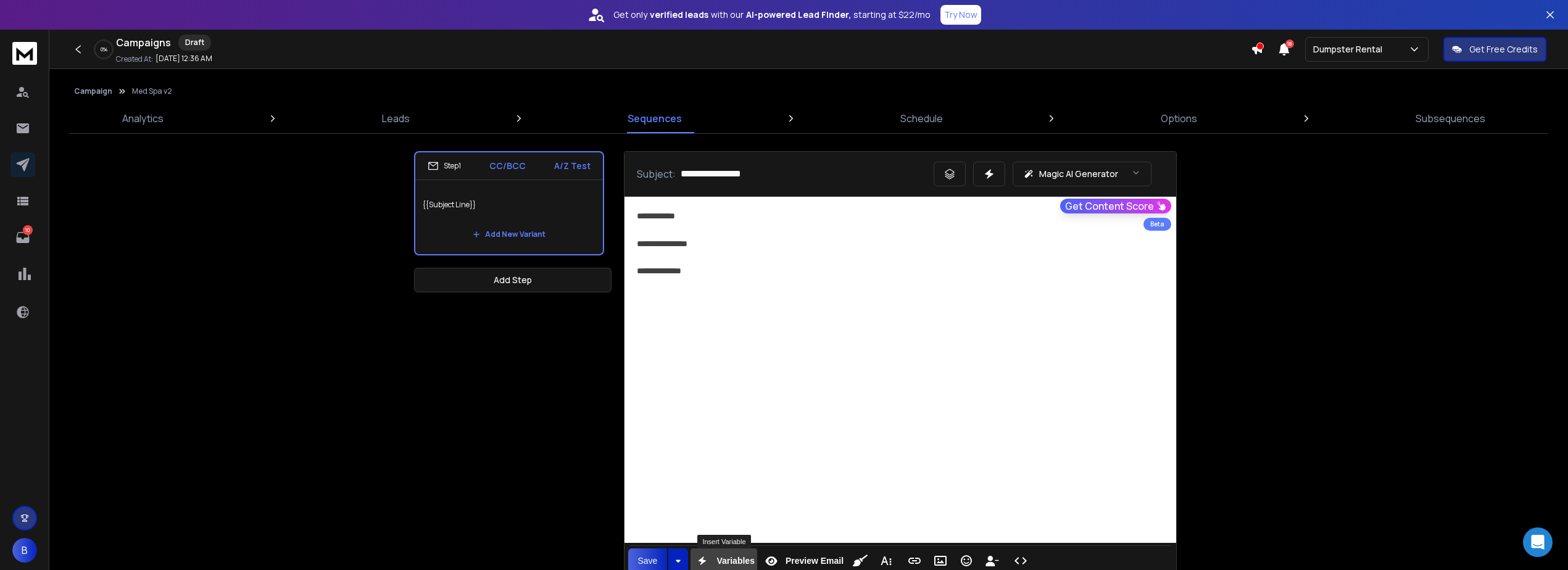
click at [744, 555] on div "Variables" at bounding box center [723, 560] width 66 height 20
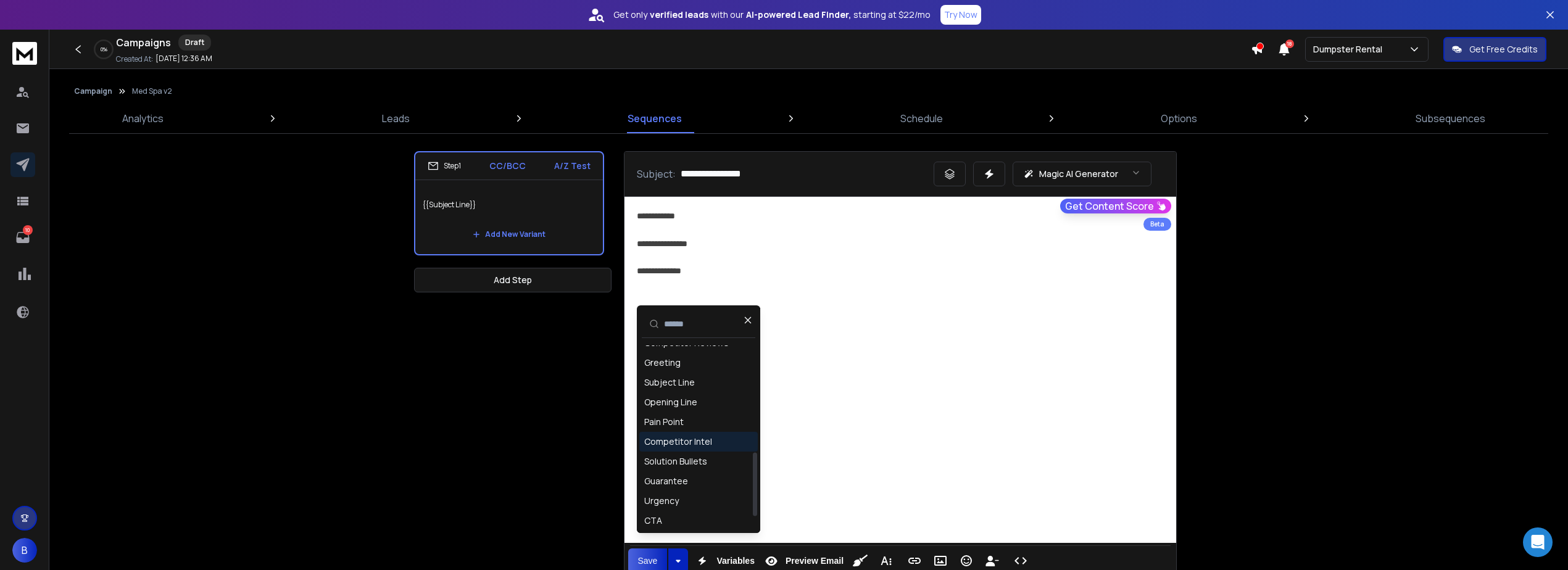
click at [710, 438] on div "Competitor Intel" at bounding box center [699, 442] width 119 height 20
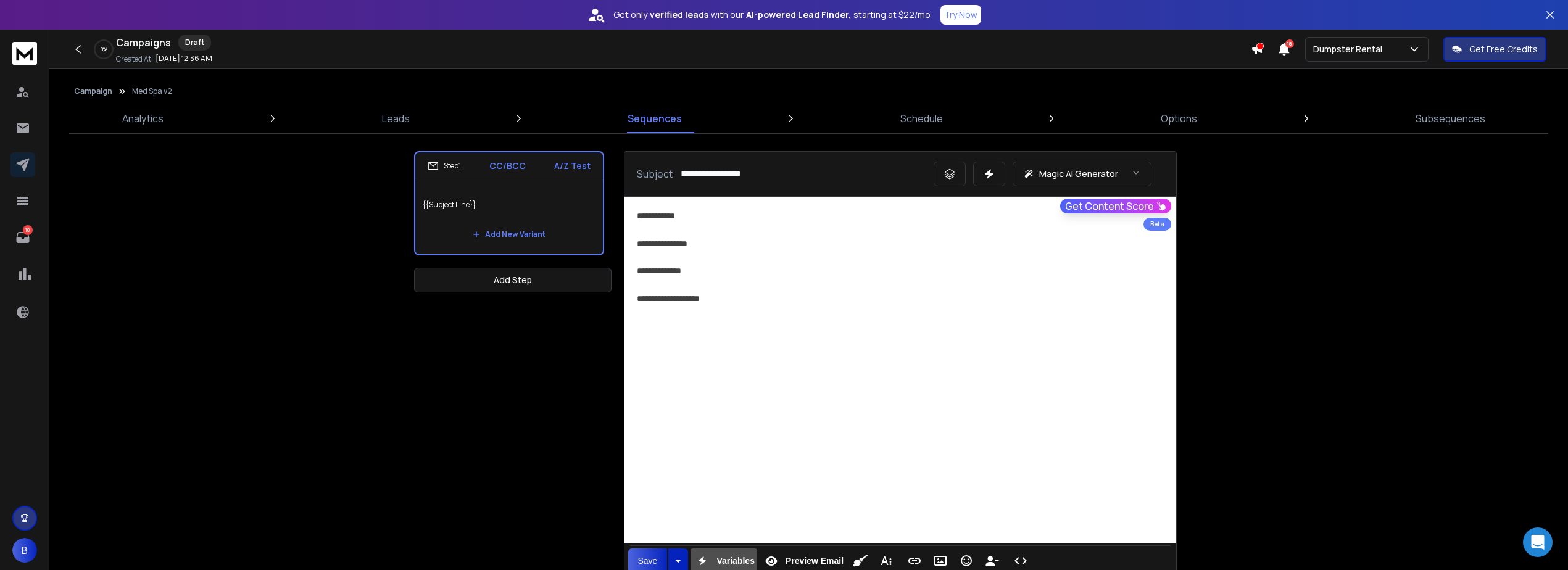
click at [728, 561] on span "Variables" at bounding box center [735, 560] width 44 height 10
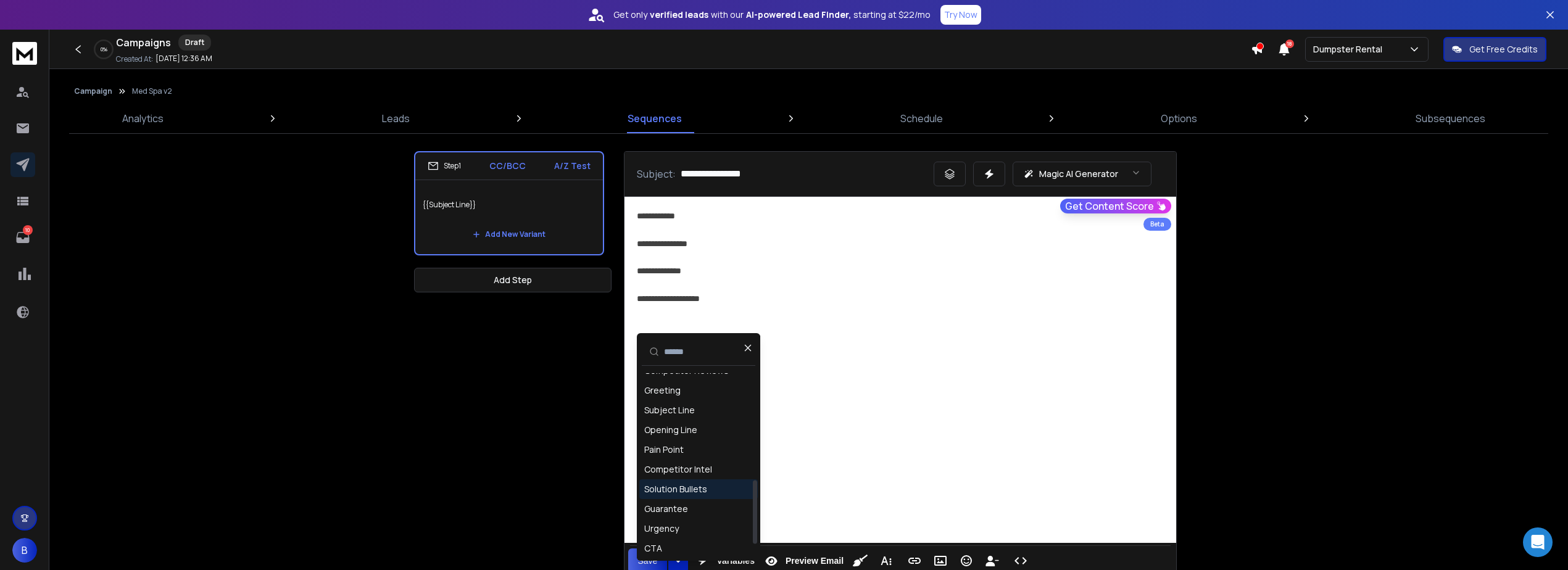
click at [701, 481] on div "Solution Bullets" at bounding box center [699, 489] width 119 height 20
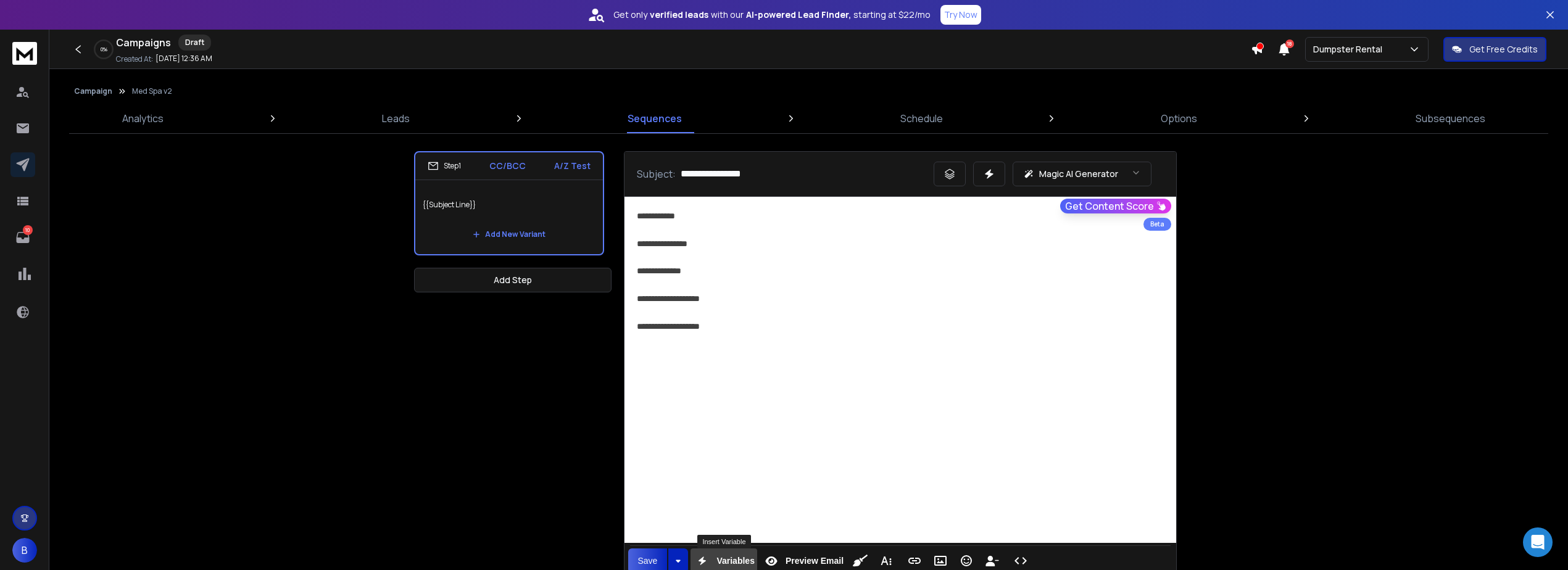
click at [743, 551] on div "Variables" at bounding box center [723, 560] width 66 height 20
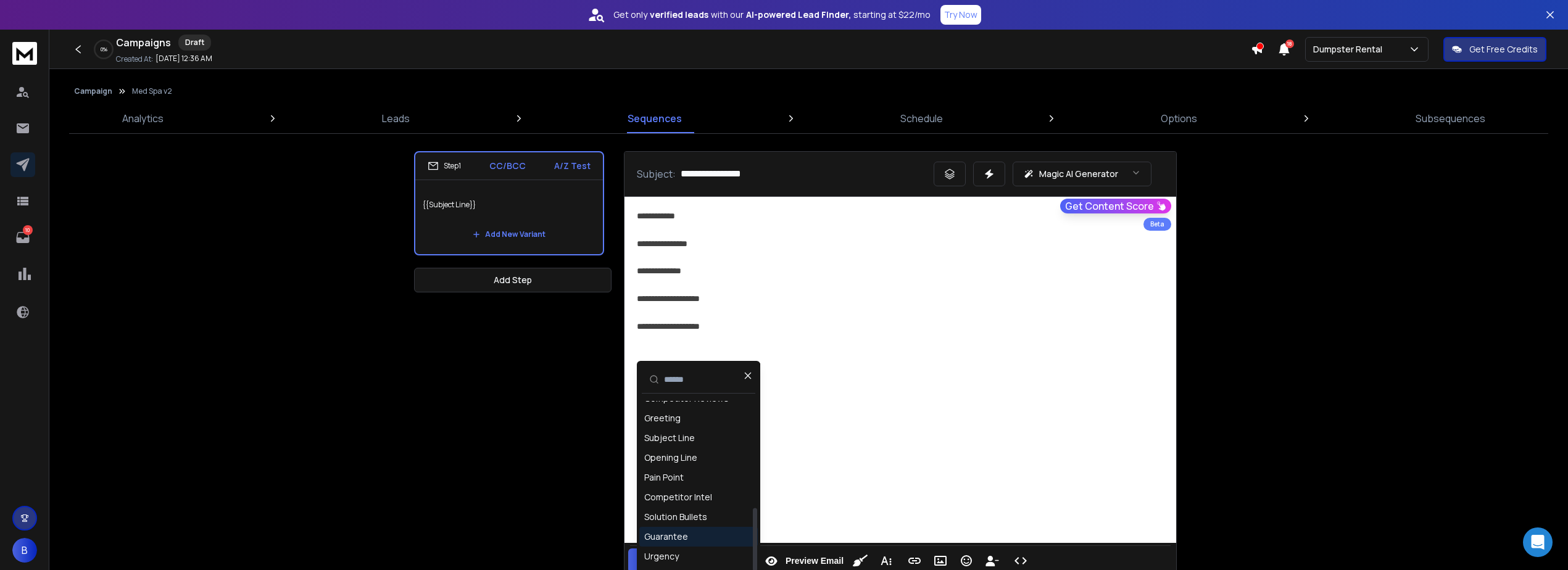
click at [700, 531] on div "Guarantee" at bounding box center [699, 537] width 119 height 20
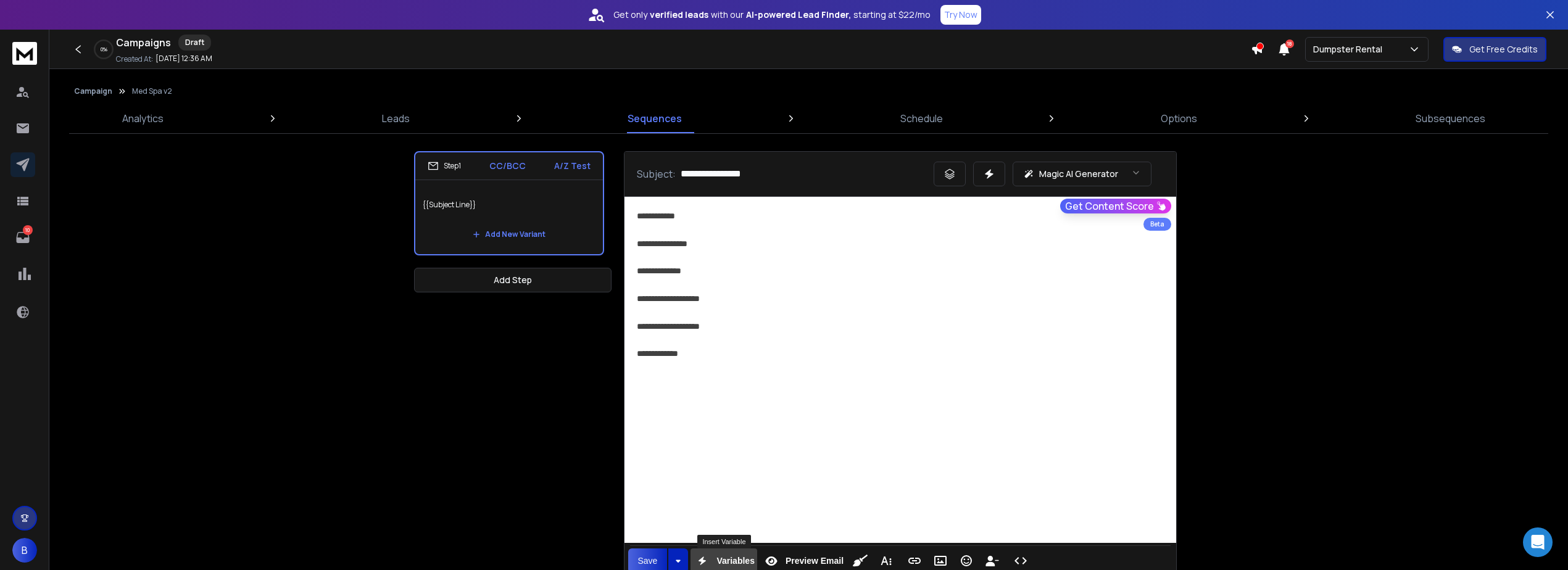
click at [746, 551] on div "Variables" at bounding box center [723, 560] width 66 height 20
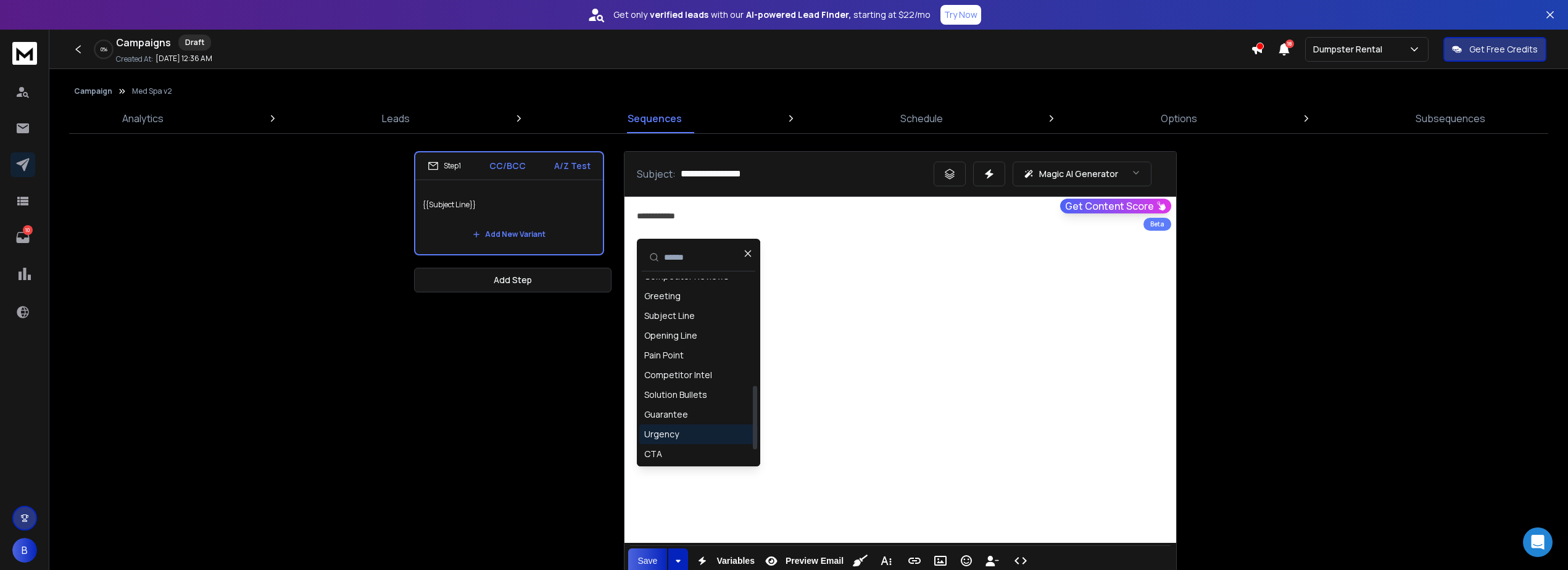
click at [685, 430] on div "Urgency" at bounding box center [699, 434] width 119 height 20
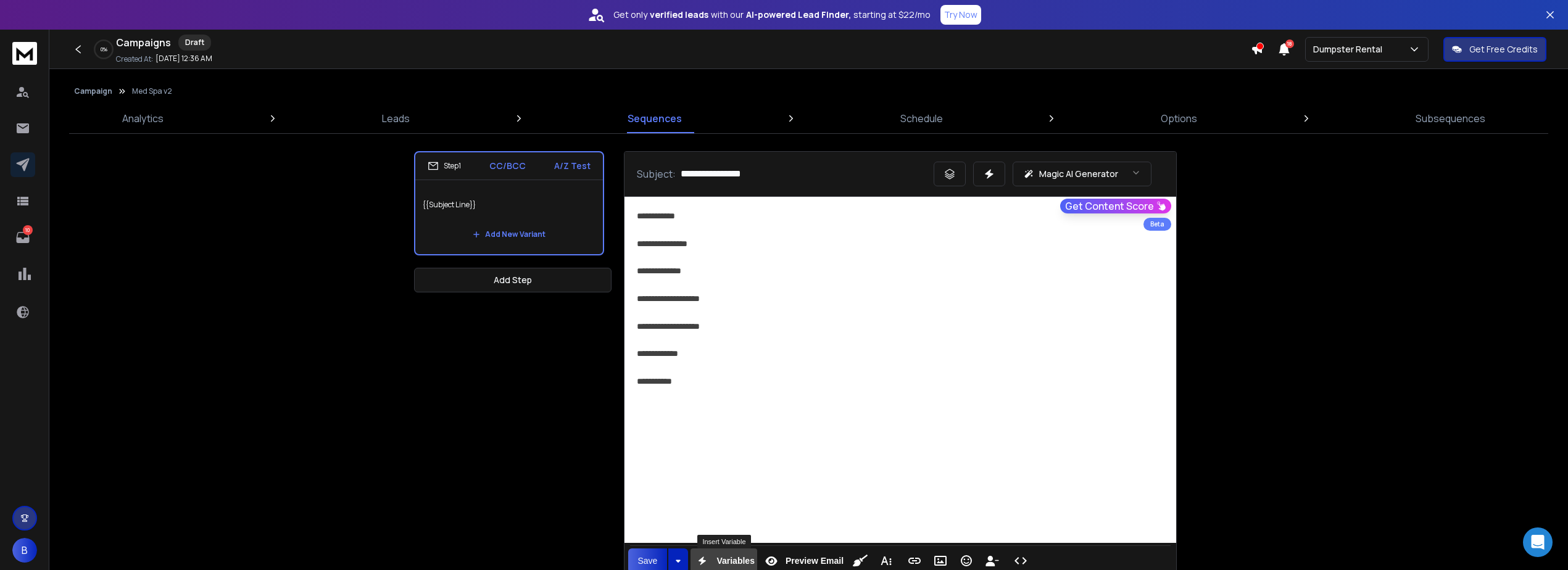
click at [731, 555] on div "Variables" at bounding box center [723, 560] width 66 height 20
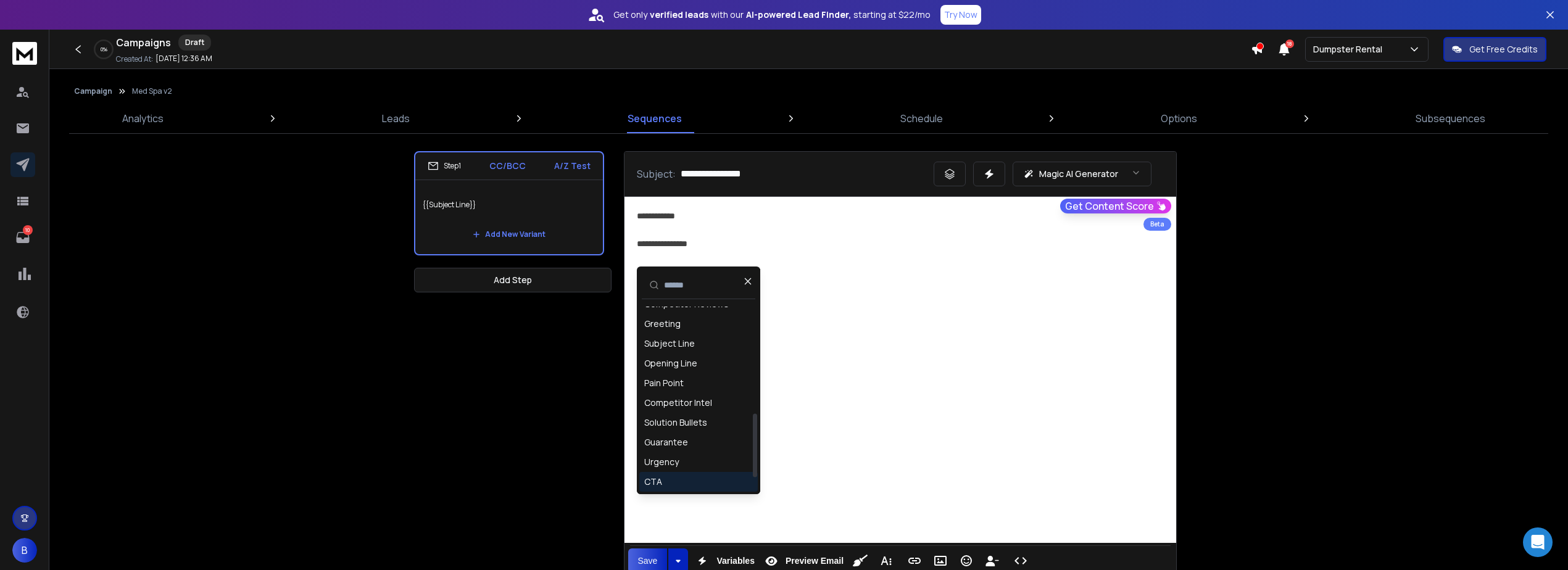
click at [685, 474] on div "CTA" at bounding box center [699, 481] width 119 height 20
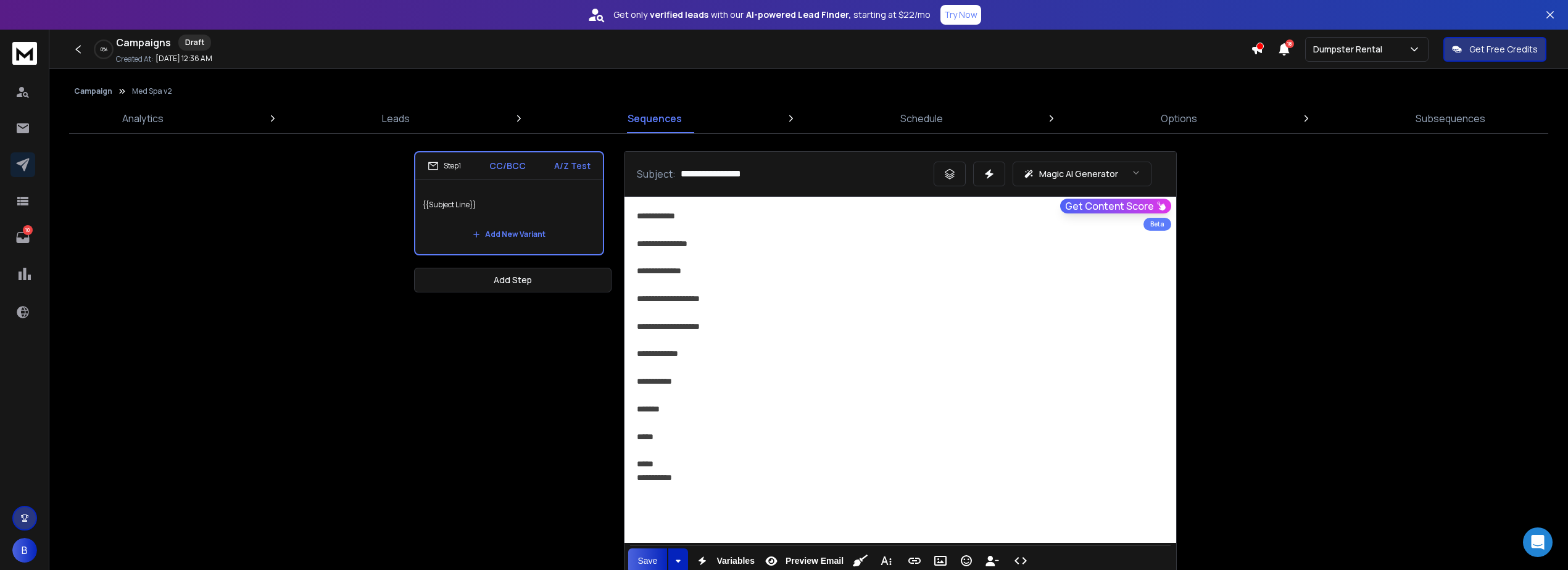
click at [705, 480] on div "**********" at bounding box center [900, 477] width 527 height 13
click at [741, 553] on div "Variables" at bounding box center [723, 560] width 66 height 20
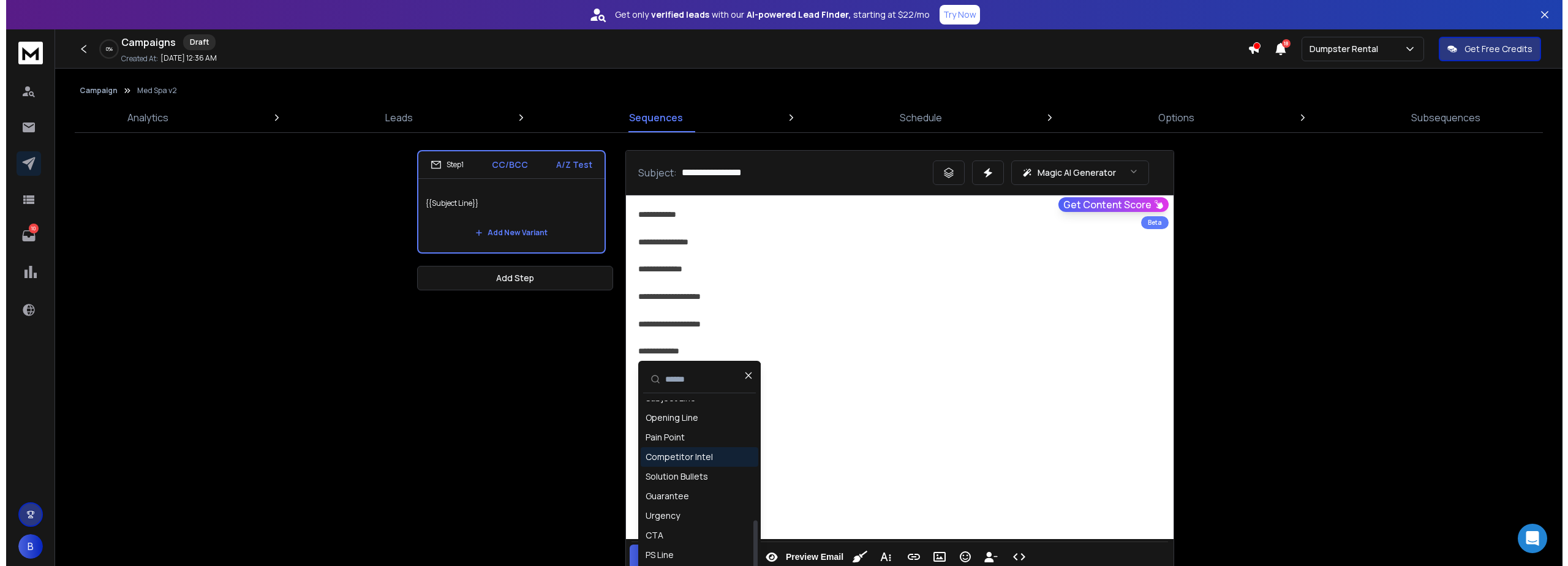
scroll to position [26, 0]
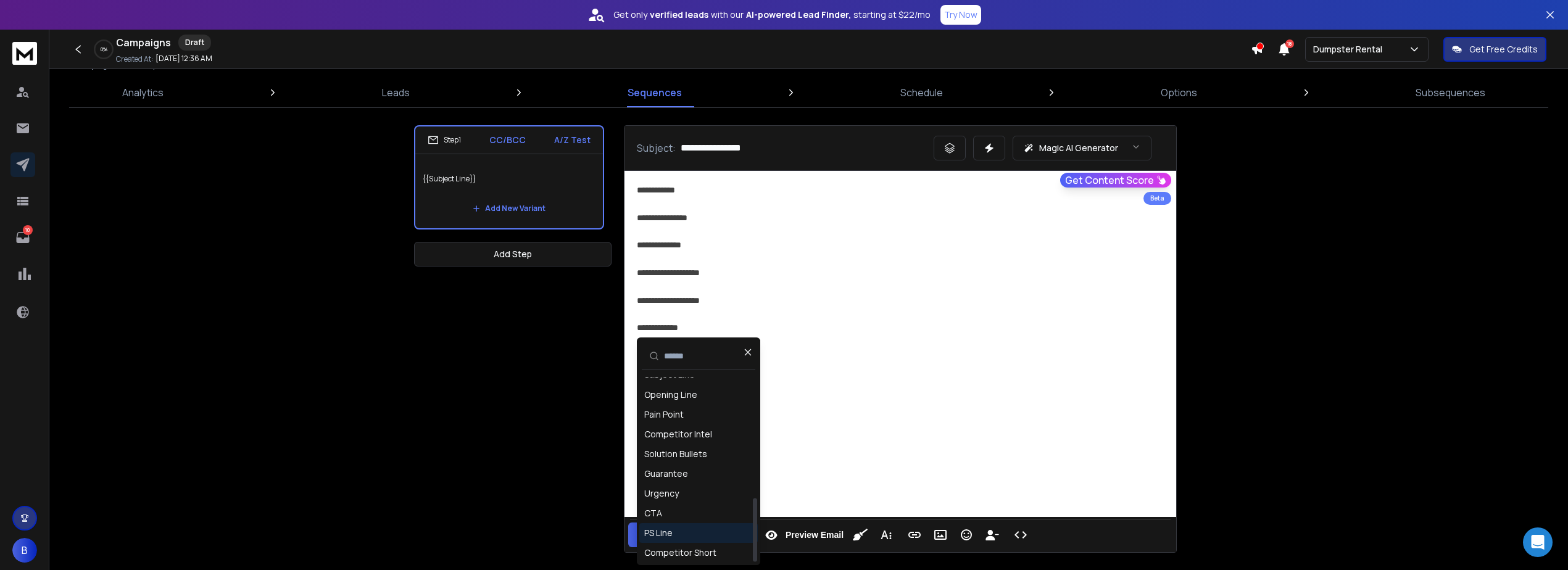
click at [676, 529] on div "PS Line" at bounding box center [699, 533] width 119 height 20
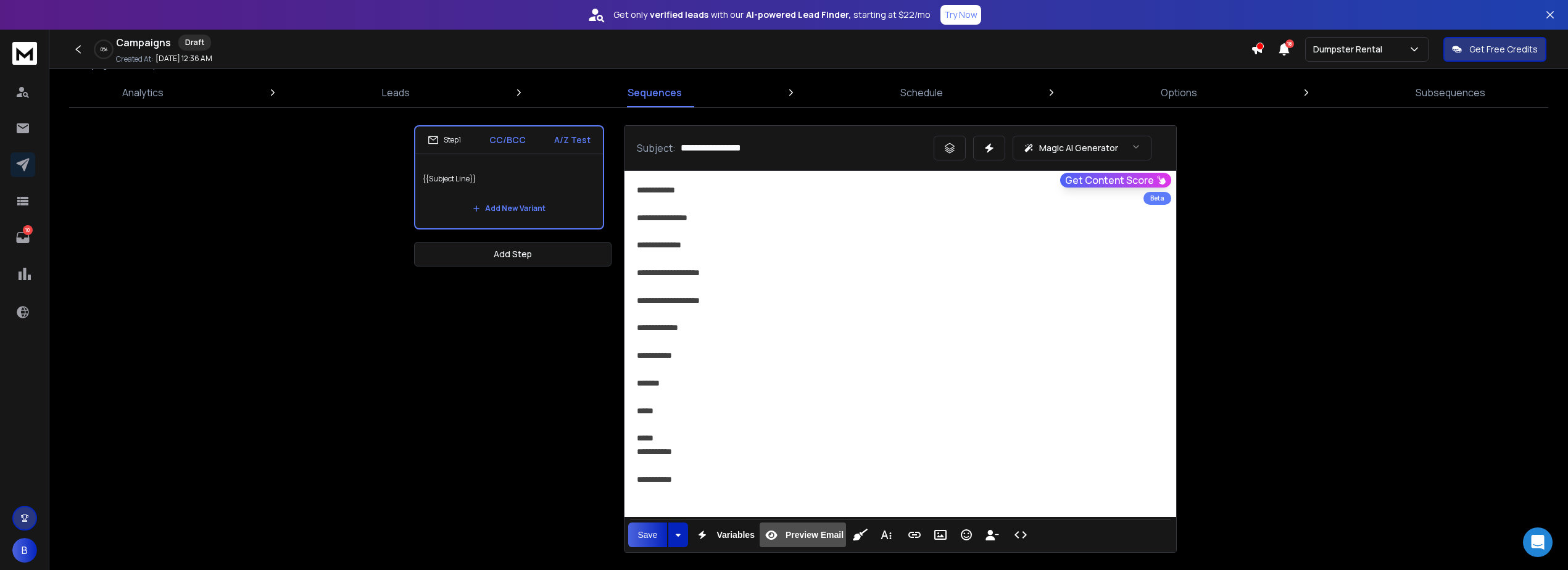
click at [813, 538] on span "Preview Email" at bounding box center [814, 535] width 63 height 10
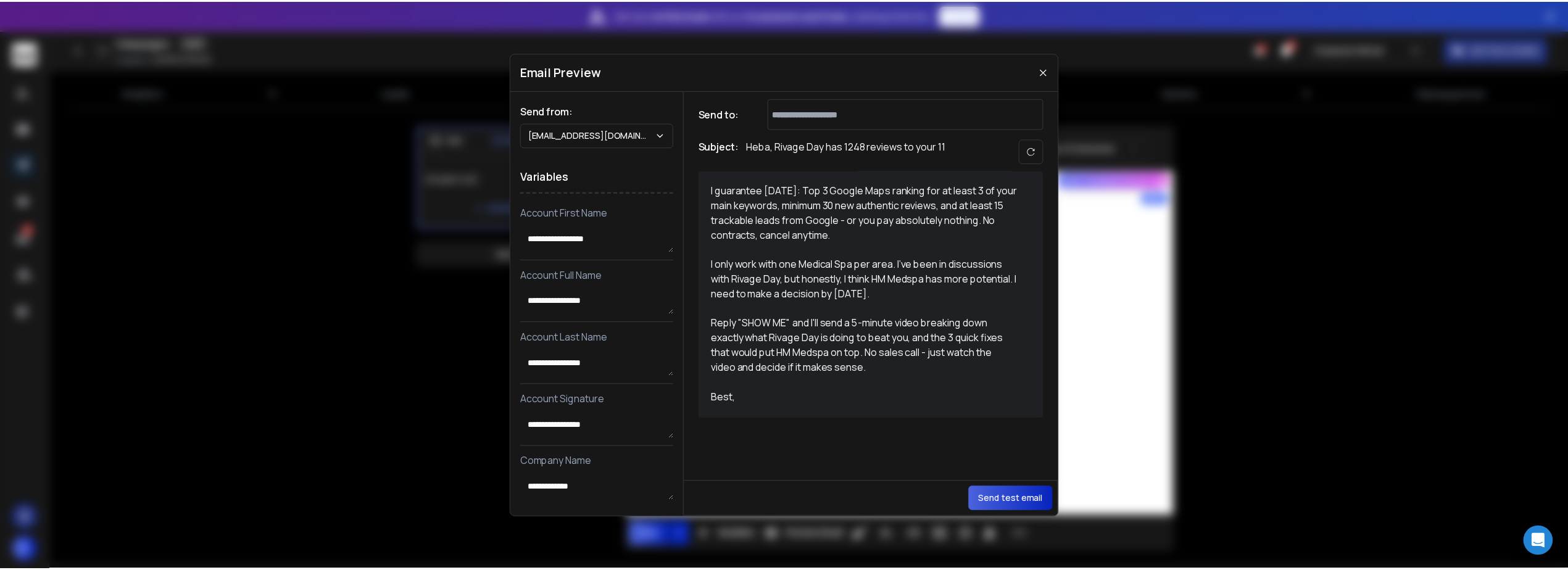
scroll to position [446, 0]
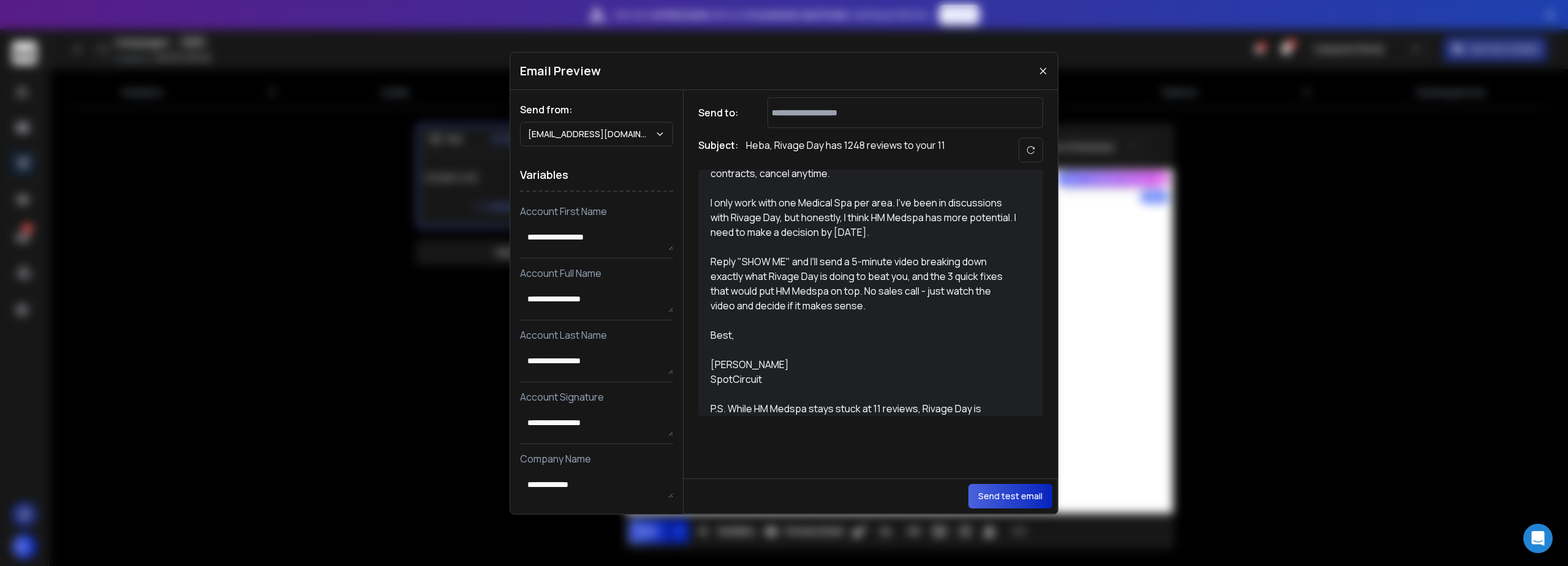
click at [1043, 66] on icon at bounding box center [1042, 71] width 9 height 9
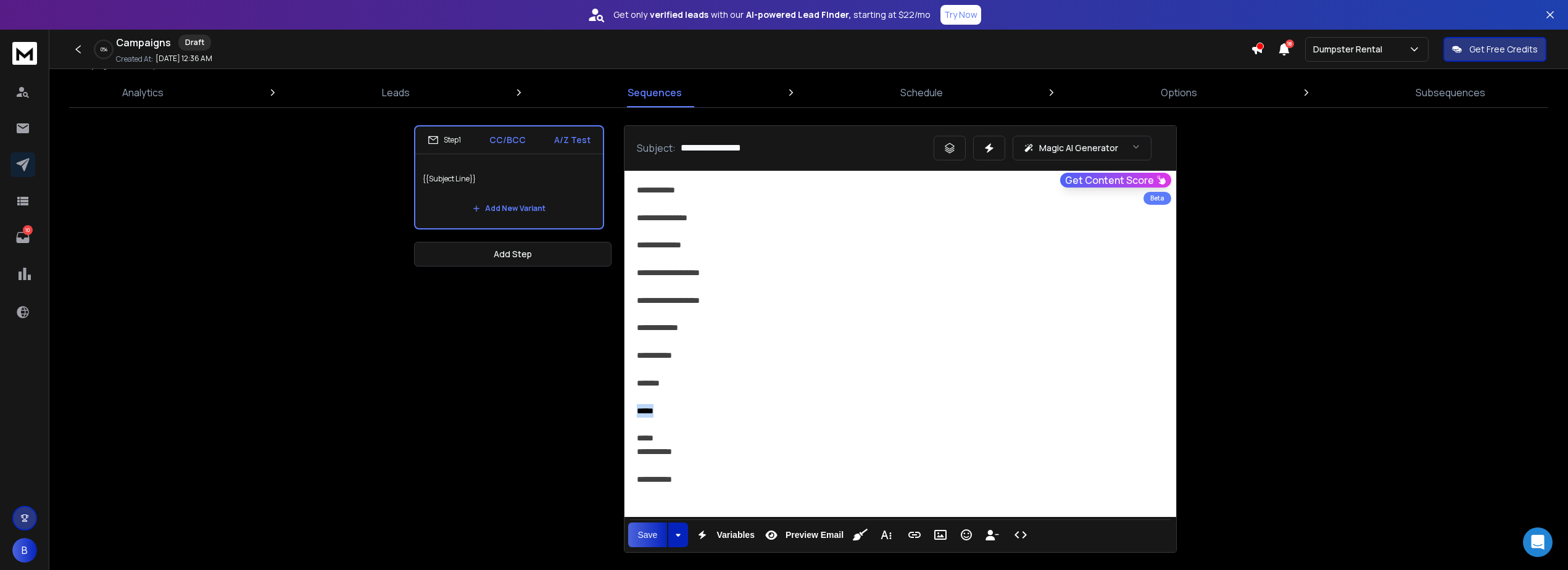
drag, startPoint x: 663, startPoint y: 413, endPoint x: 633, endPoint y: 413, distance: 30.0
click at [633, 413] on div "**********" at bounding box center [900, 342] width 552 height 342
click at [638, 450] on div "**********" at bounding box center [900, 451] width 527 height 13
click at [648, 462] on div at bounding box center [900, 466] width 527 height 13
click at [868, 469] on div "**********" at bounding box center [900, 466] width 527 height 13
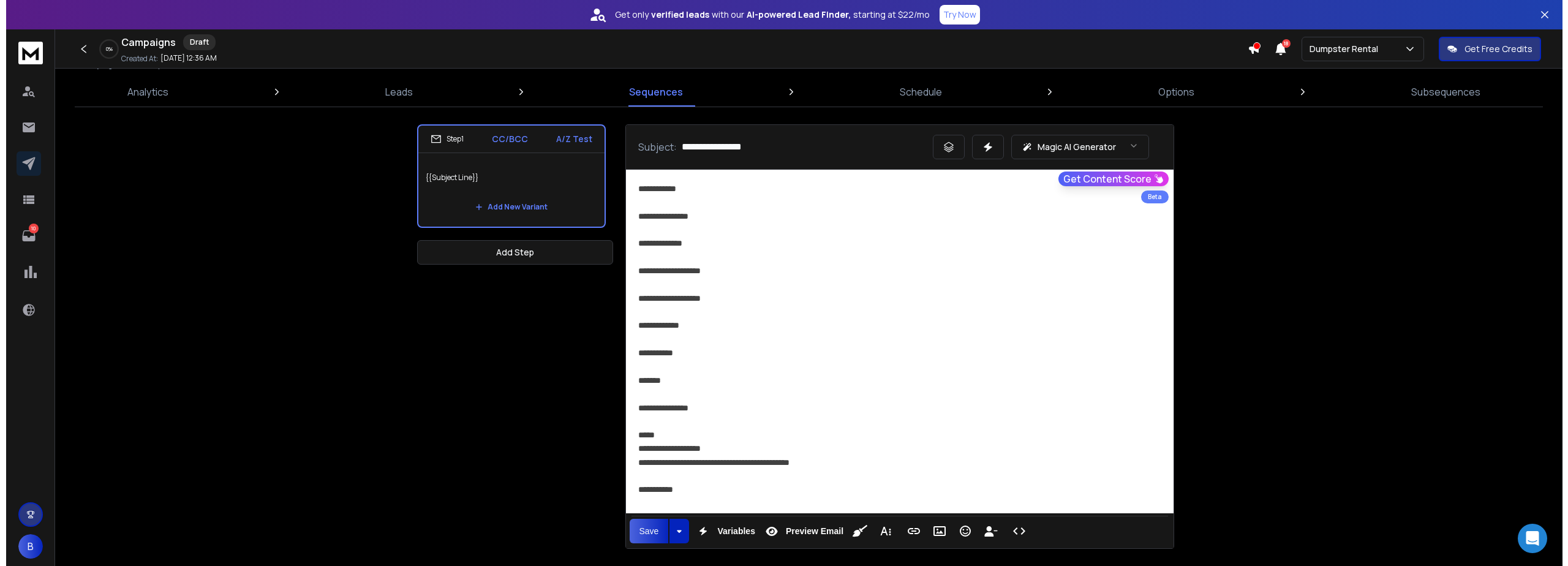
scroll to position [0, 0]
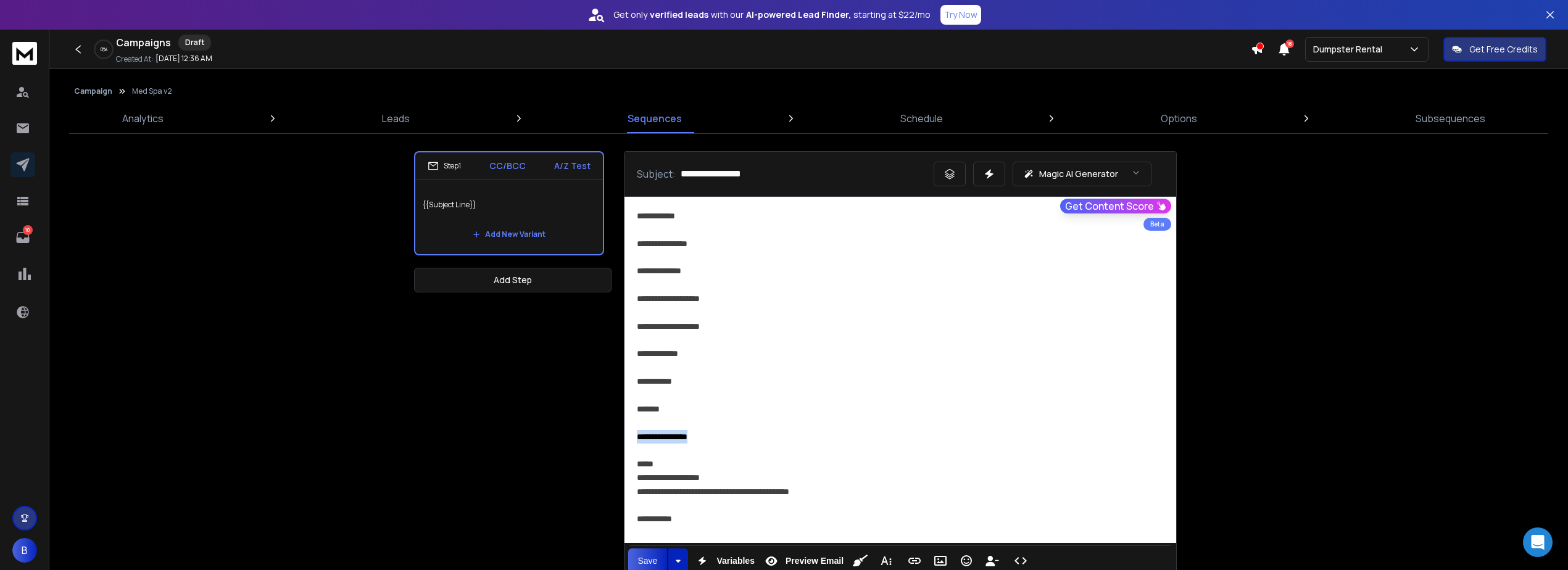
drag, startPoint x: 729, startPoint y: 441, endPoint x: 630, endPoint y: 435, distance: 99.2
click at [630, 435] on div "**********" at bounding box center [900, 368] width 552 height 342
click at [638, 462] on div "*****" at bounding box center [894, 464] width 515 height 13
click at [649, 480] on div "**********" at bounding box center [900, 477] width 527 height 13
click at [799, 557] on span "Preview Email" at bounding box center [814, 560] width 63 height 10
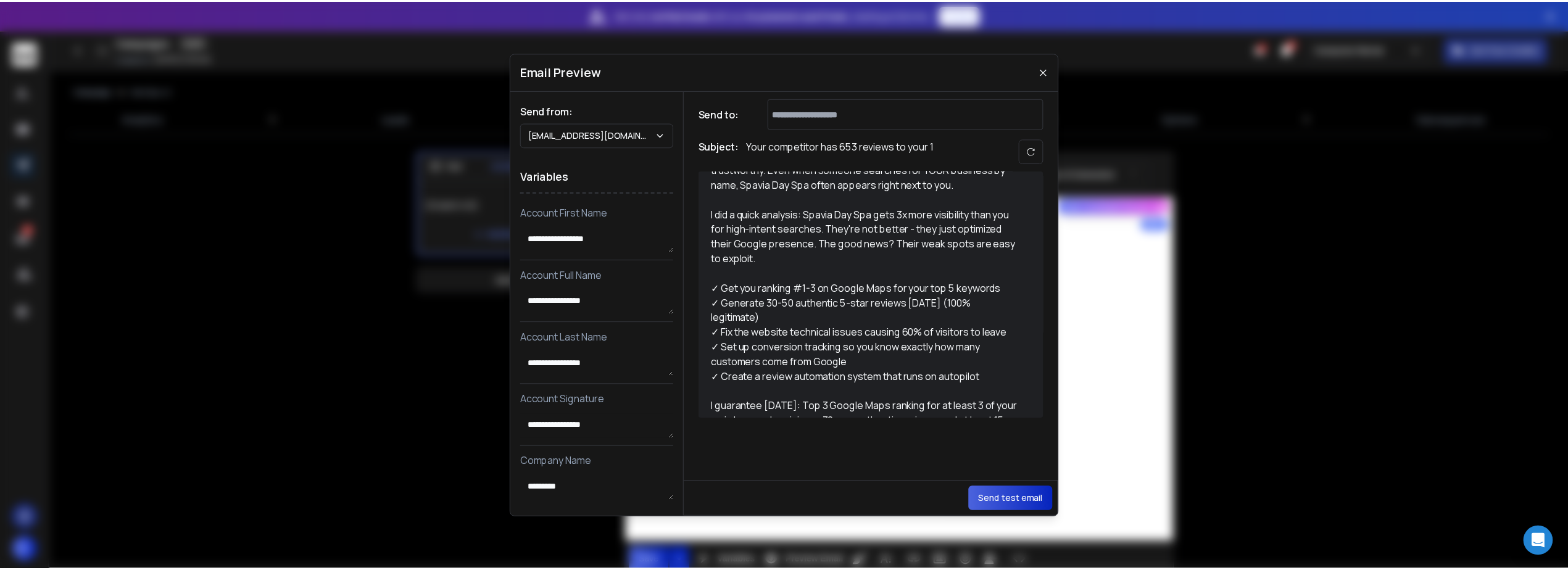
scroll to position [309, 0]
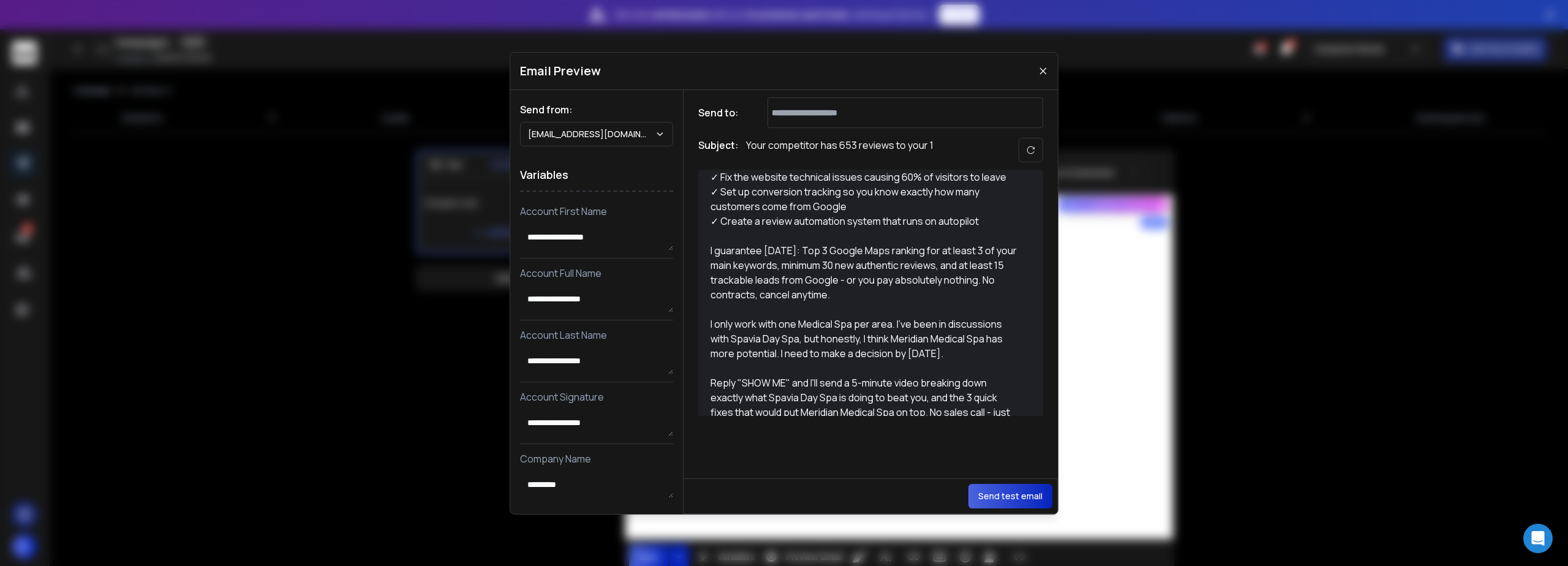
click at [1044, 68] on icon at bounding box center [1042, 71] width 9 height 9
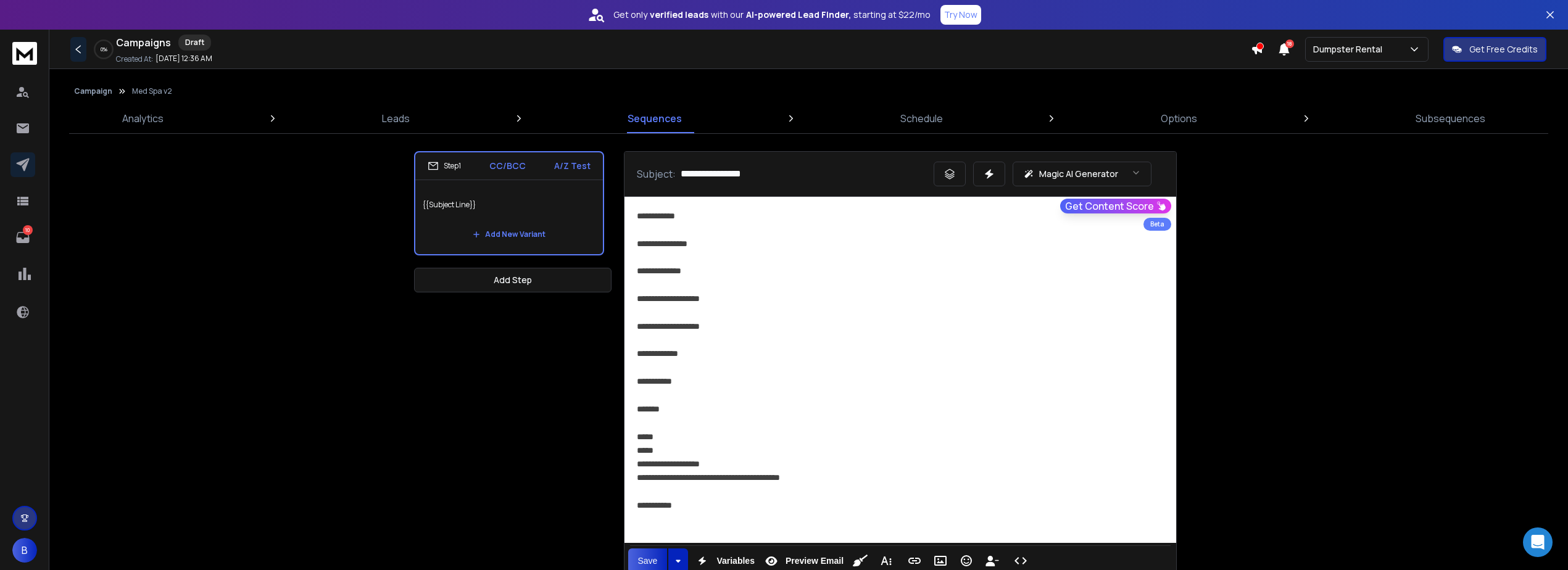
click at [76, 45] on icon at bounding box center [78, 49] width 11 height 11
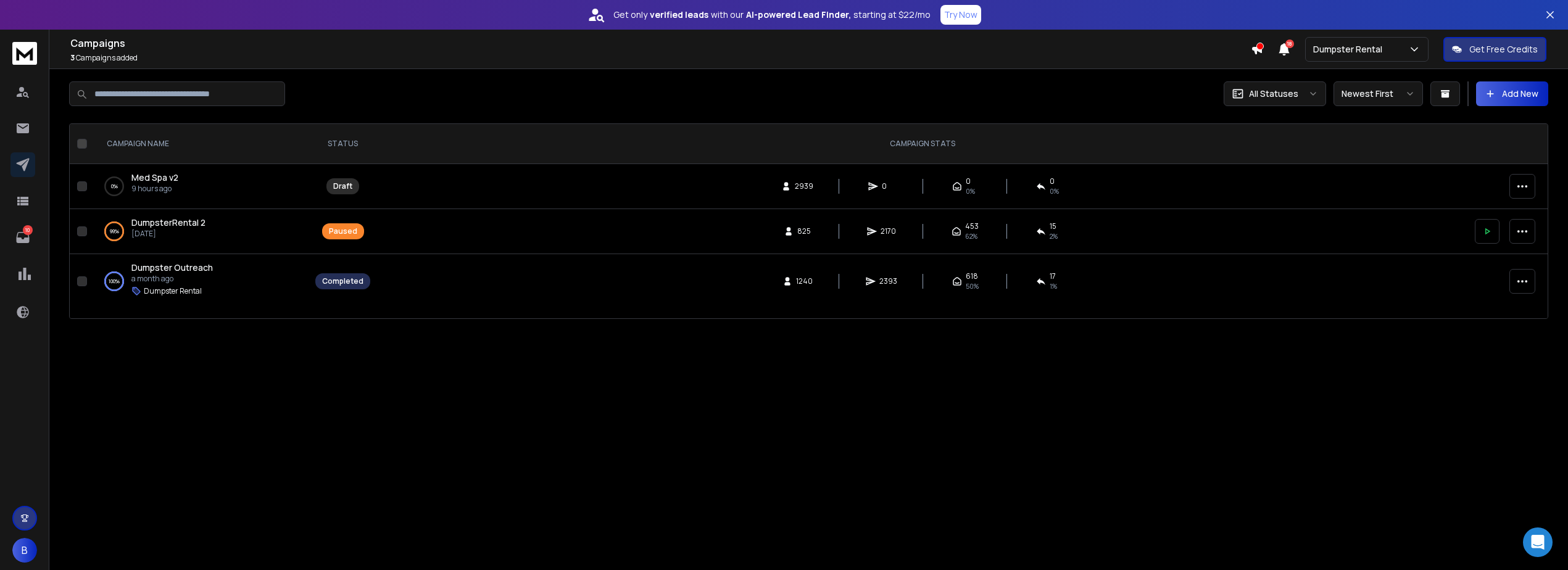
click at [175, 178] on span "Med Spa v2" at bounding box center [154, 177] width 47 height 12
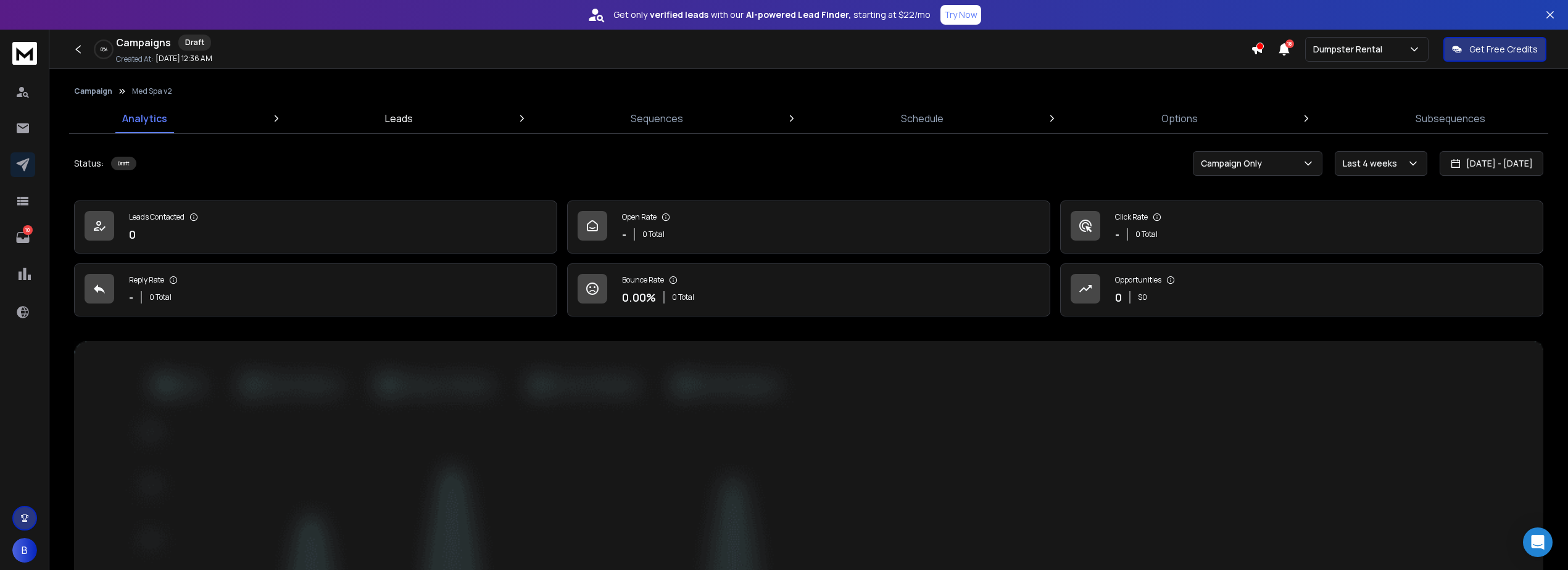
click at [411, 118] on p "Leads" at bounding box center [398, 118] width 28 height 15
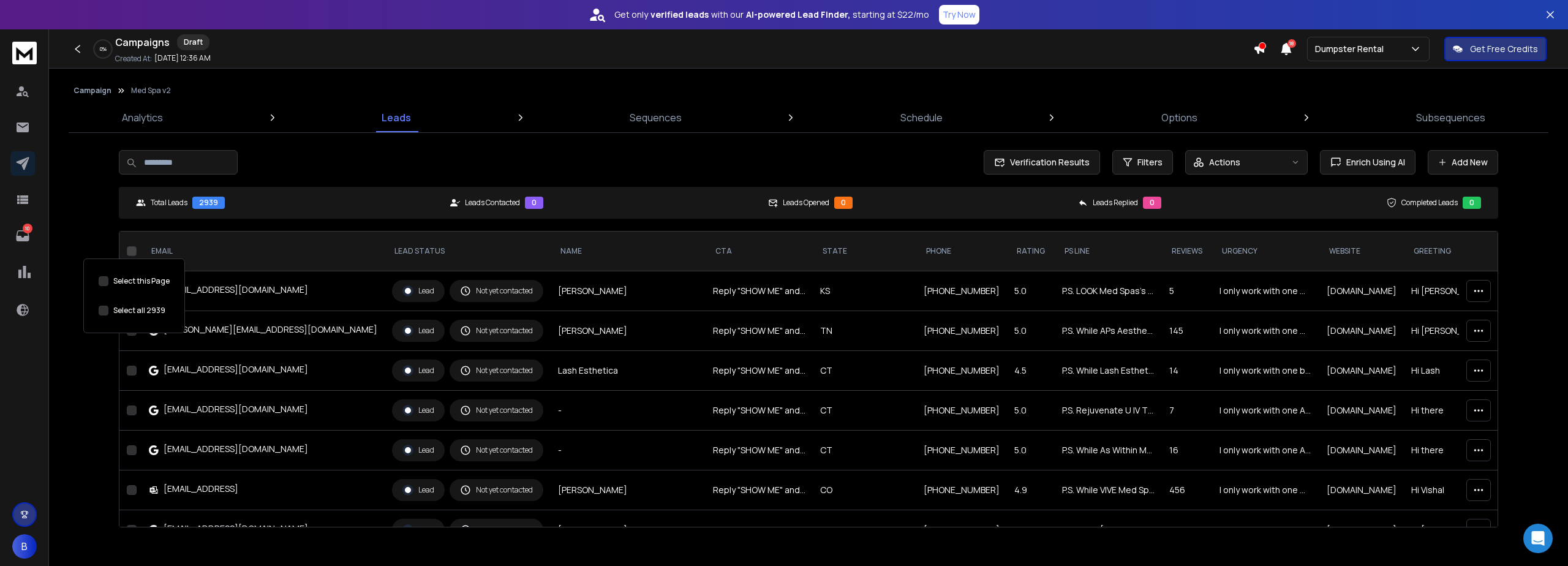
click at [130, 247] on button "Select this Page" at bounding box center [131, 251] width 9 height 9
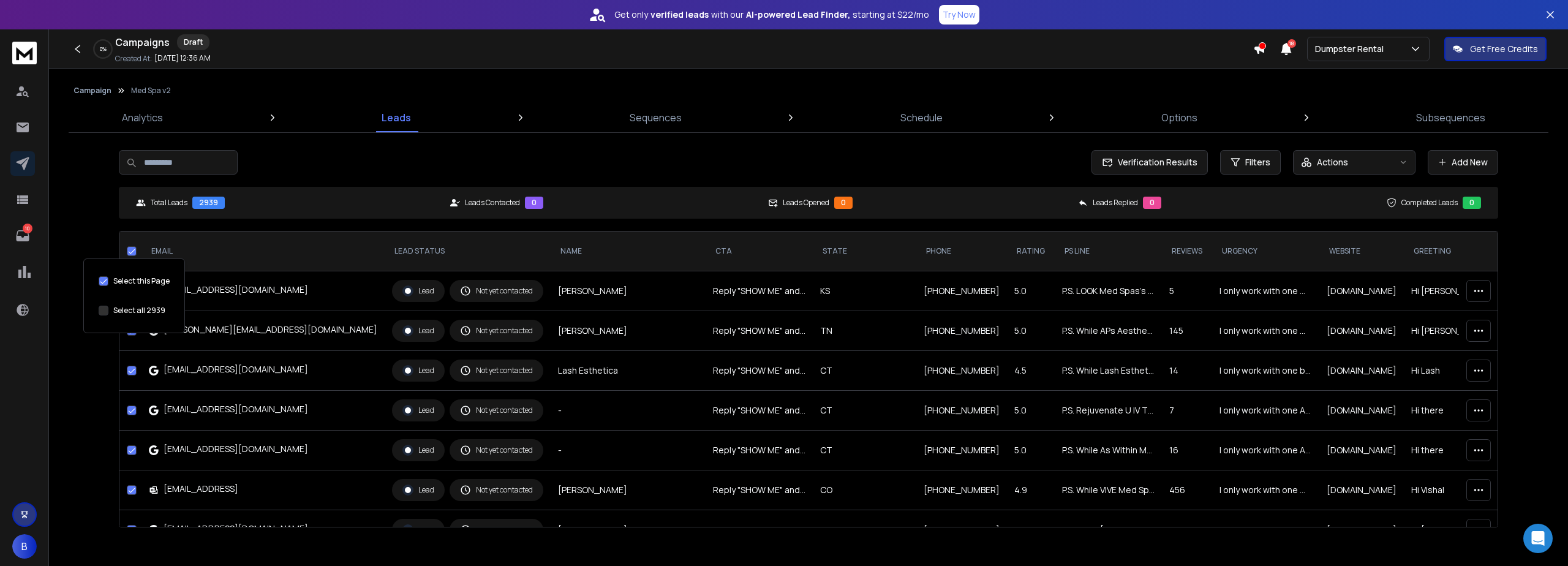
click at [103, 309] on button "Select this Page" at bounding box center [104, 311] width 9 height 9
click at [1474, 165] on button "Add New" at bounding box center [1463, 162] width 71 height 24
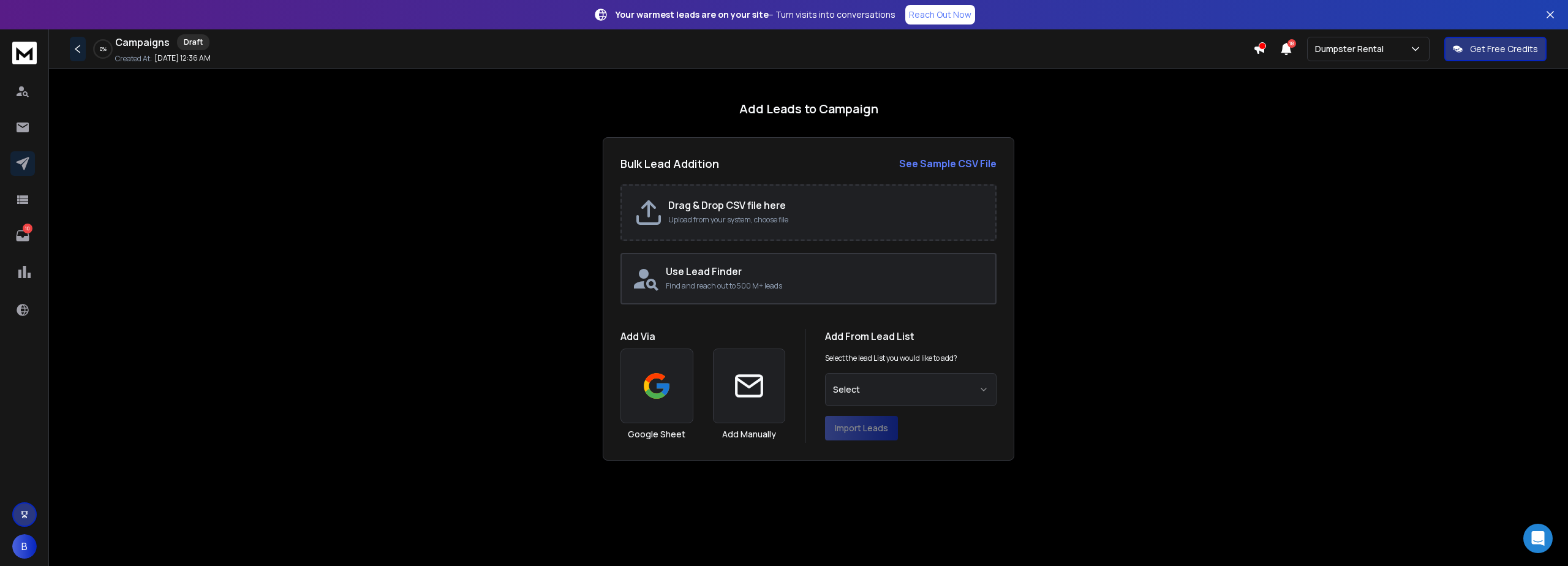
click at [76, 46] on icon at bounding box center [78, 49] width 11 height 11
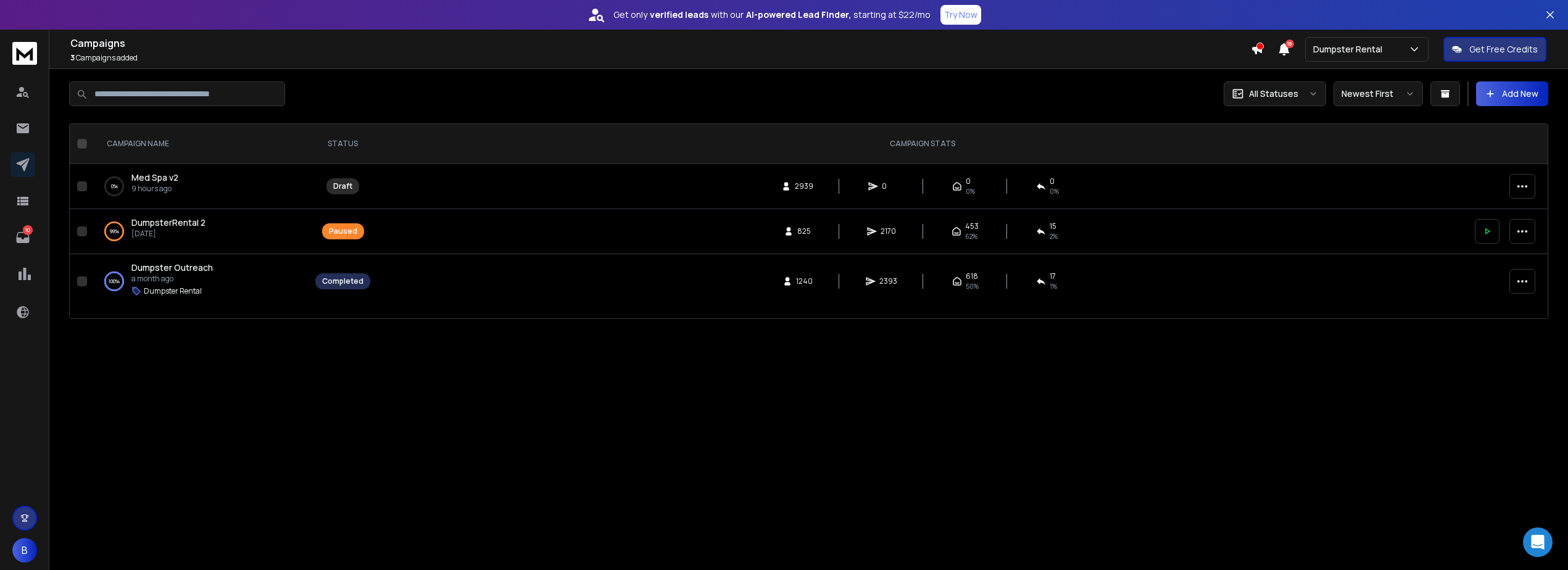
click at [189, 185] on div "0 % Med Spa v2 9 hours ago" at bounding box center [200, 186] width 192 height 29
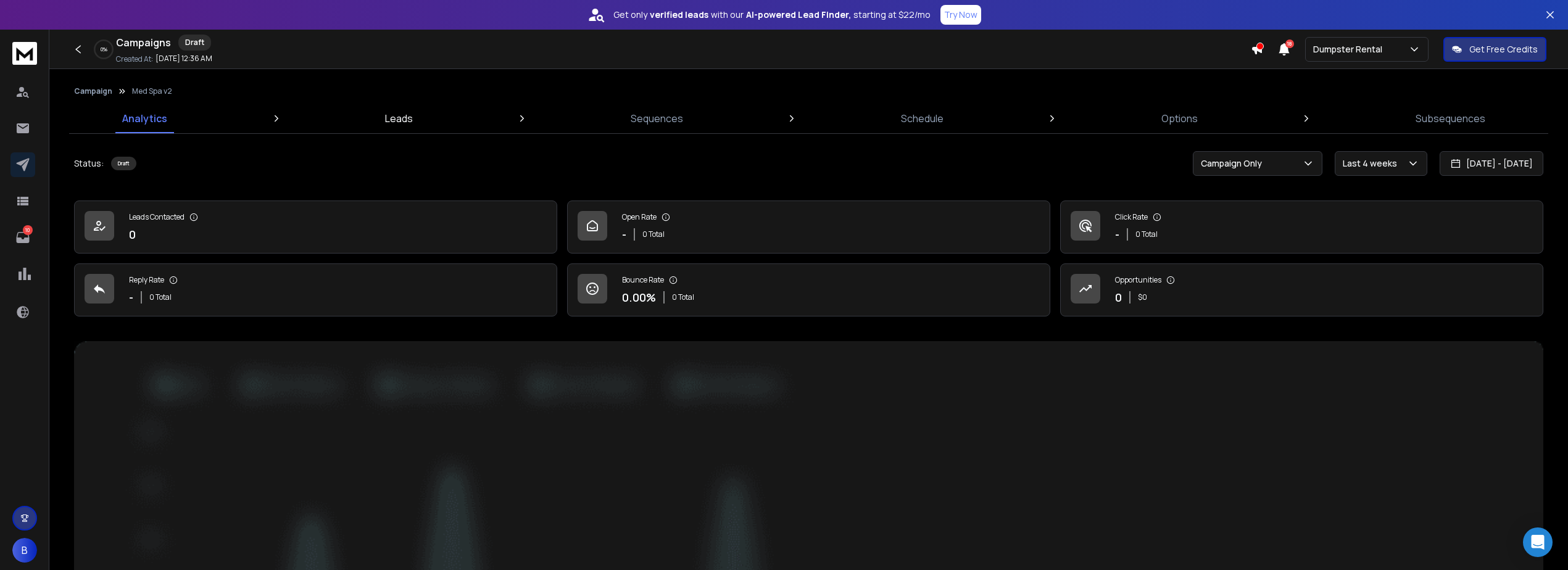
click at [396, 125] on p "Leads" at bounding box center [398, 118] width 28 height 15
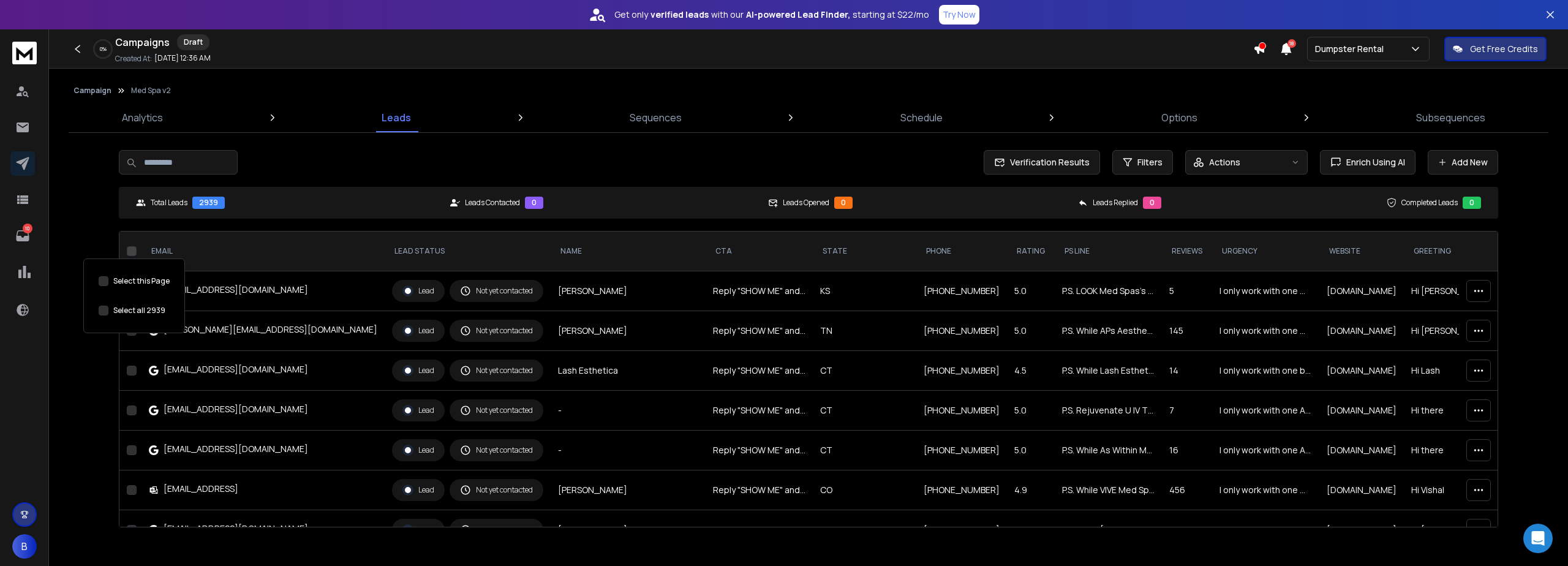
click at [101, 307] on button "Select this Page" at bounding box center [104, 311] width 9 height 9
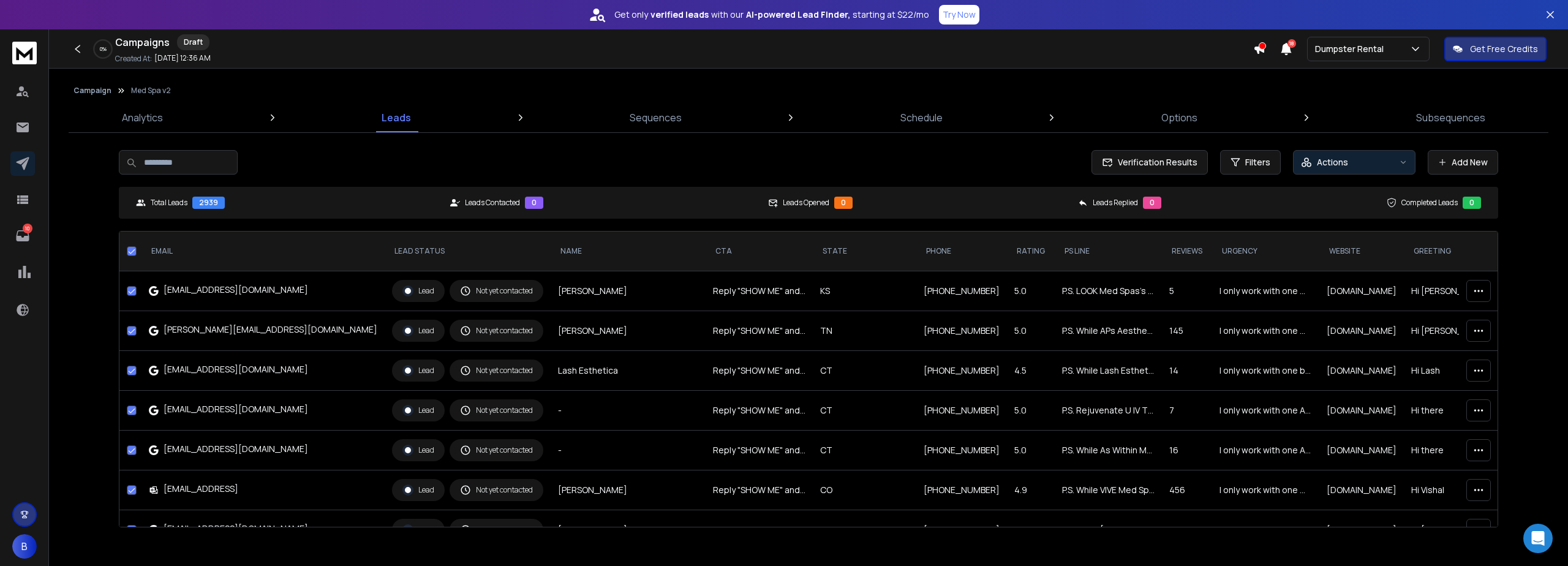
click at [1398, 156] on button "Actions" at bounding box center [1354, 162] width 123 height 24
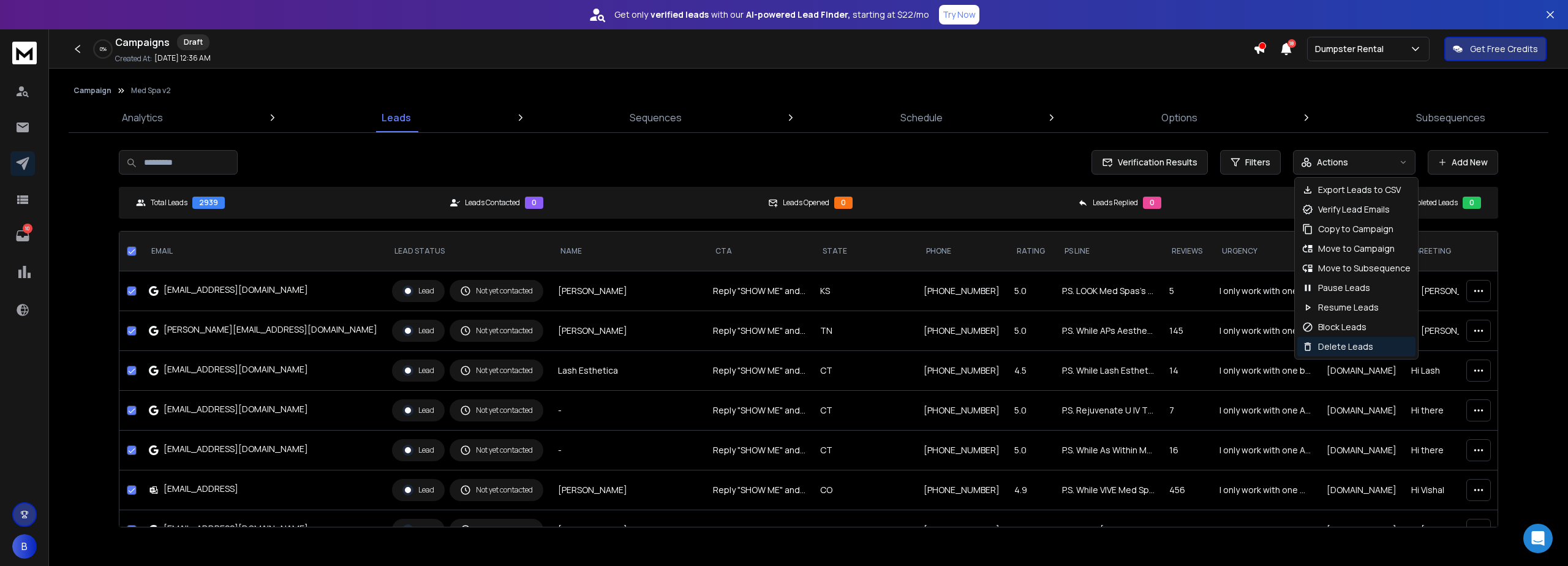
click at [1349, 338] on div "Delete Leads" at bounding box center [1356, 347] width 118 height 20
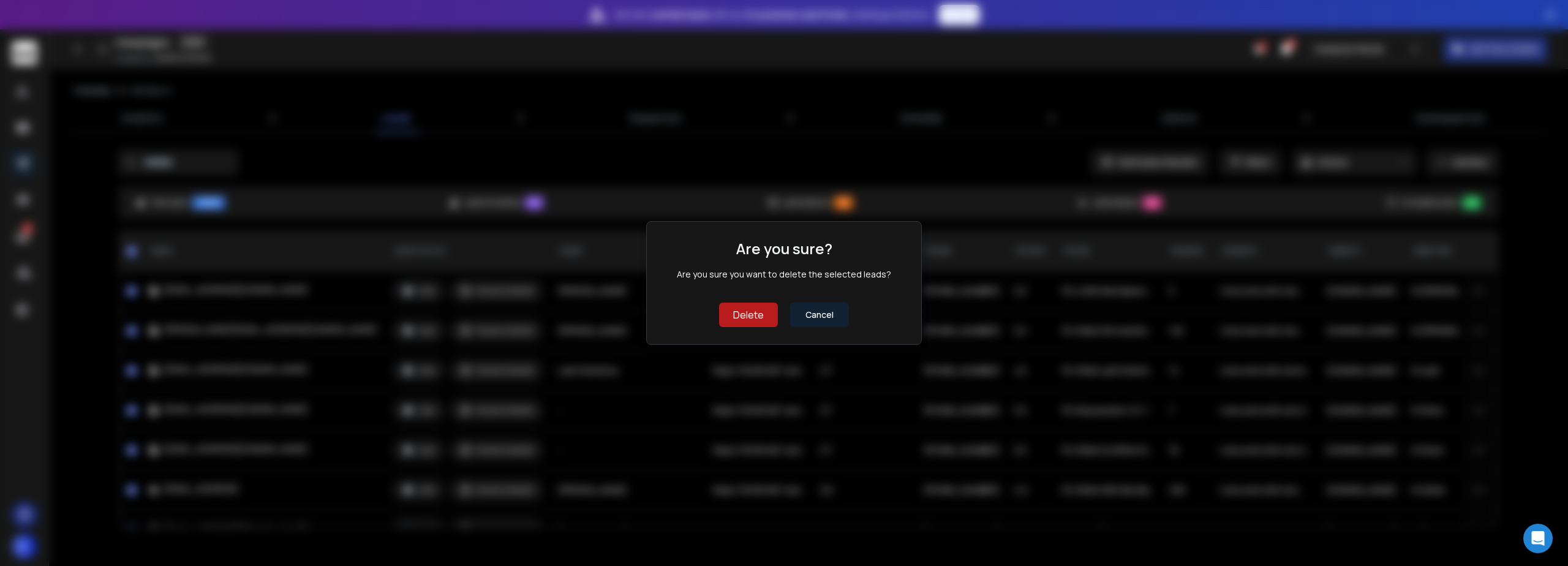
click at [749, 312] on button "Delete" at bounding box center [748, 314] width 59 height 24
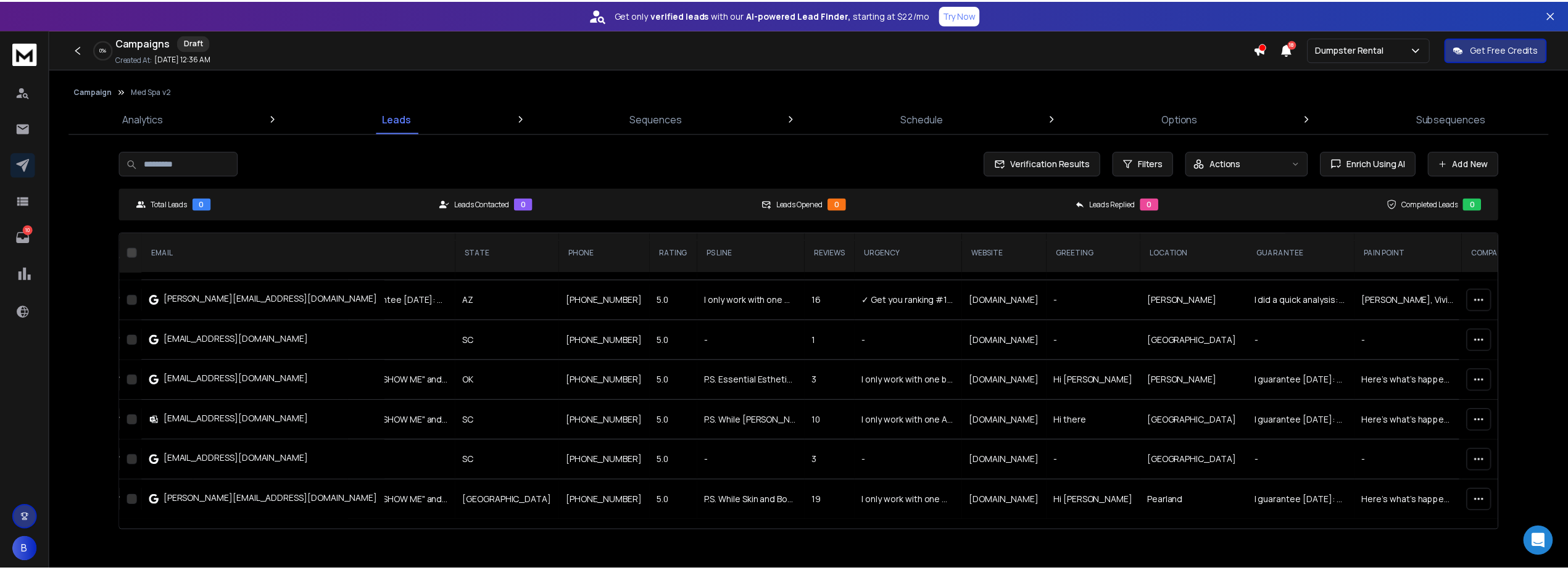
scroll to position [1769, 0]
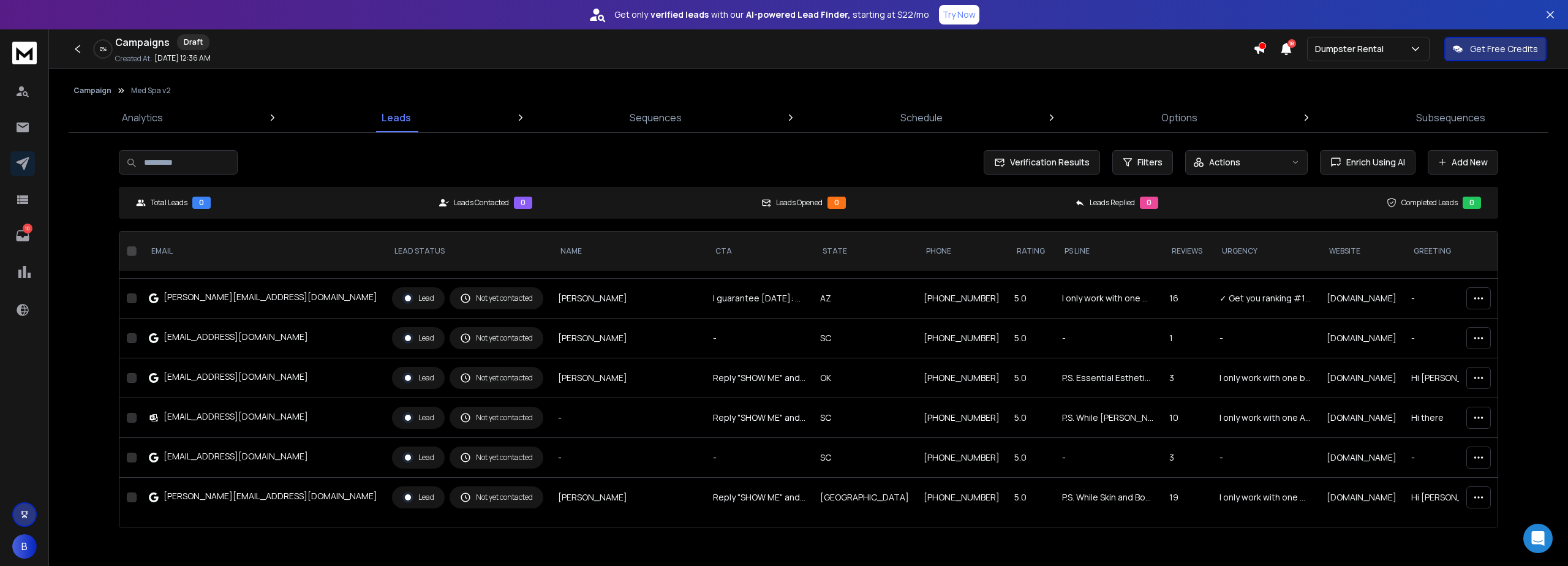
click at [390, 121] on p "Leads" at bounding box center [396, 117] width 29 height 15
click at [145, 114] on p "Analytics" at bounding box center [142, 117] width 41 height 15
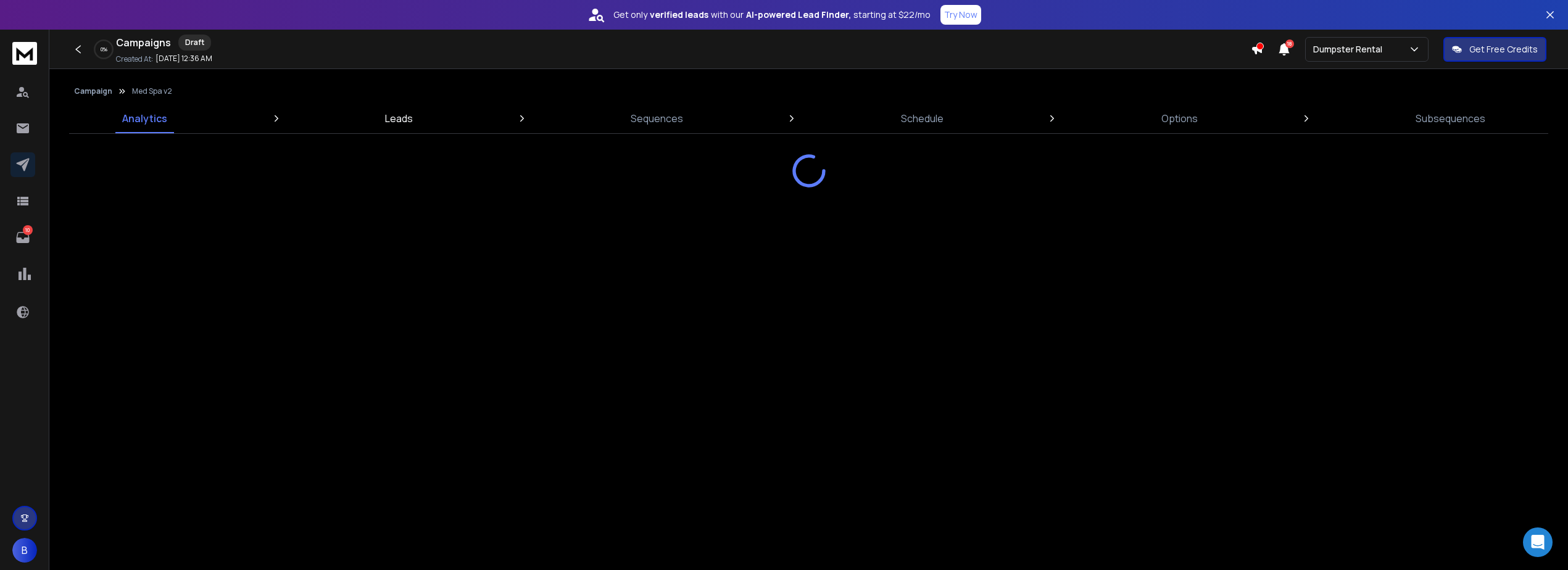
click at [404, 115] on p "Leads" at bounding box center [398, 118] width 28 height 15
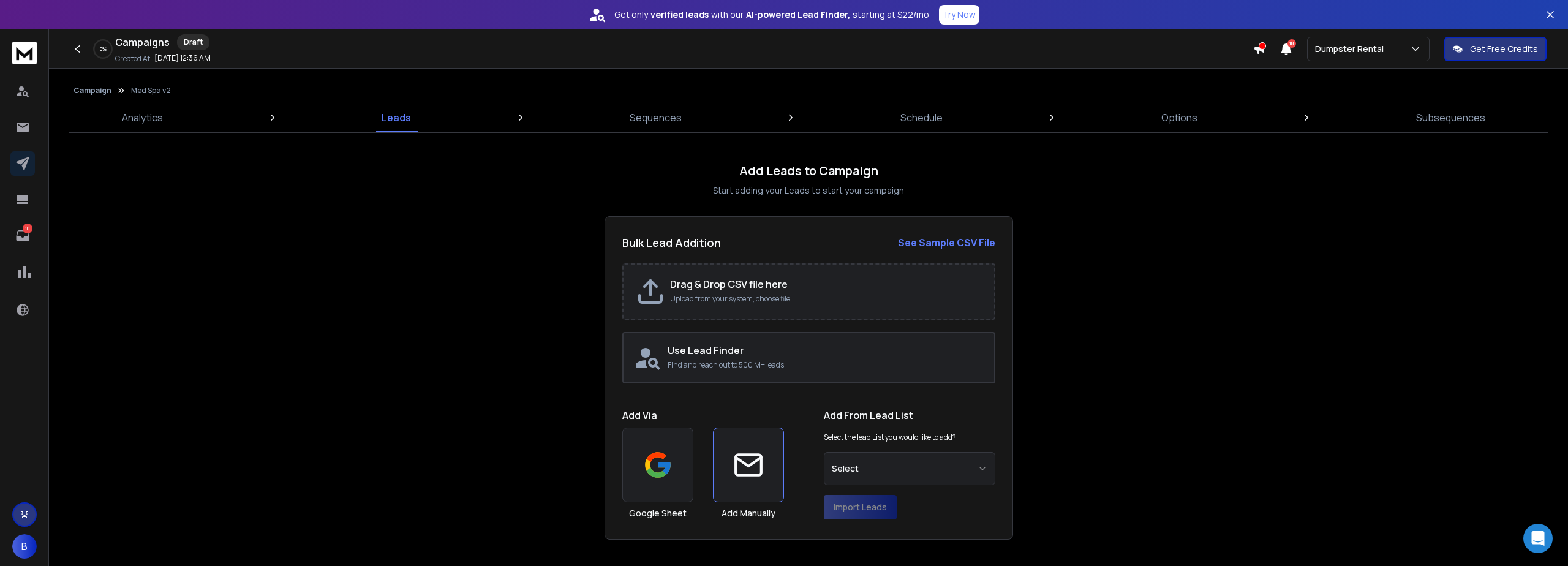
click at [745, 485] on div at bounding box center [748, 465] width 71 height 75
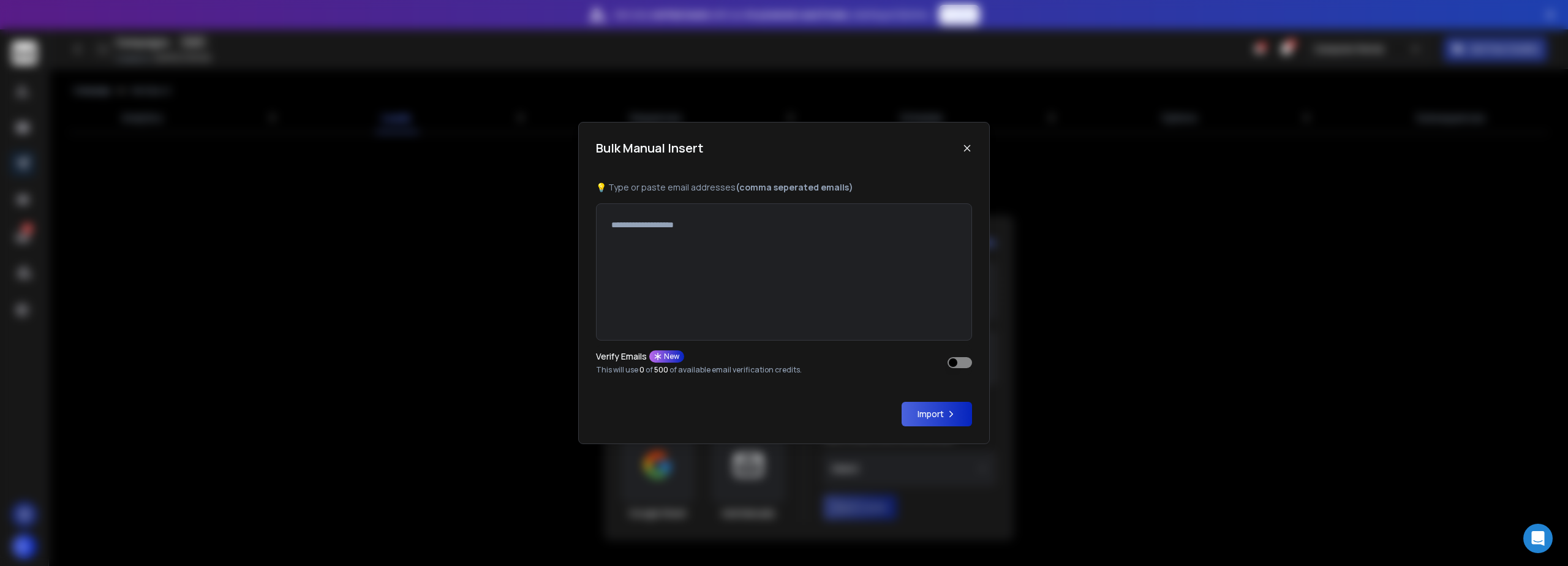
click at [940, 405] on button "Import" at bounding box center [937, 413] width 71 height 24
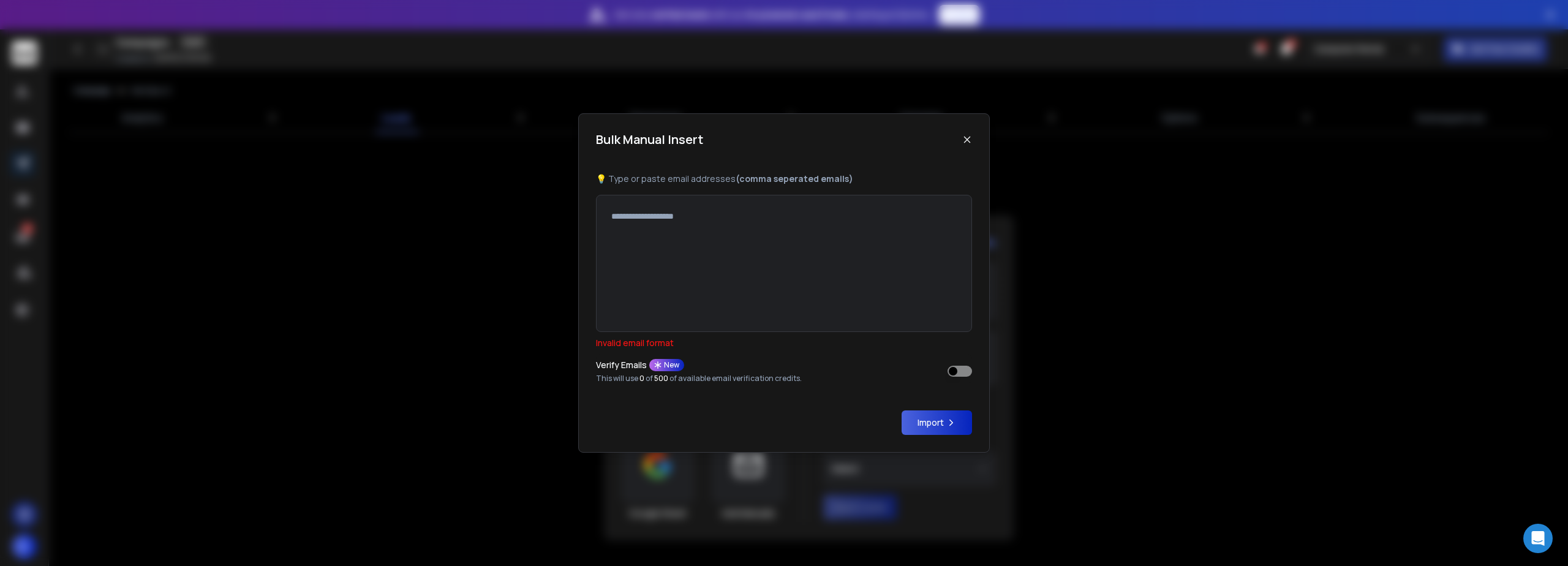
click at [970, 141] on icon at bounding box center [967, 140] width 9 height 9
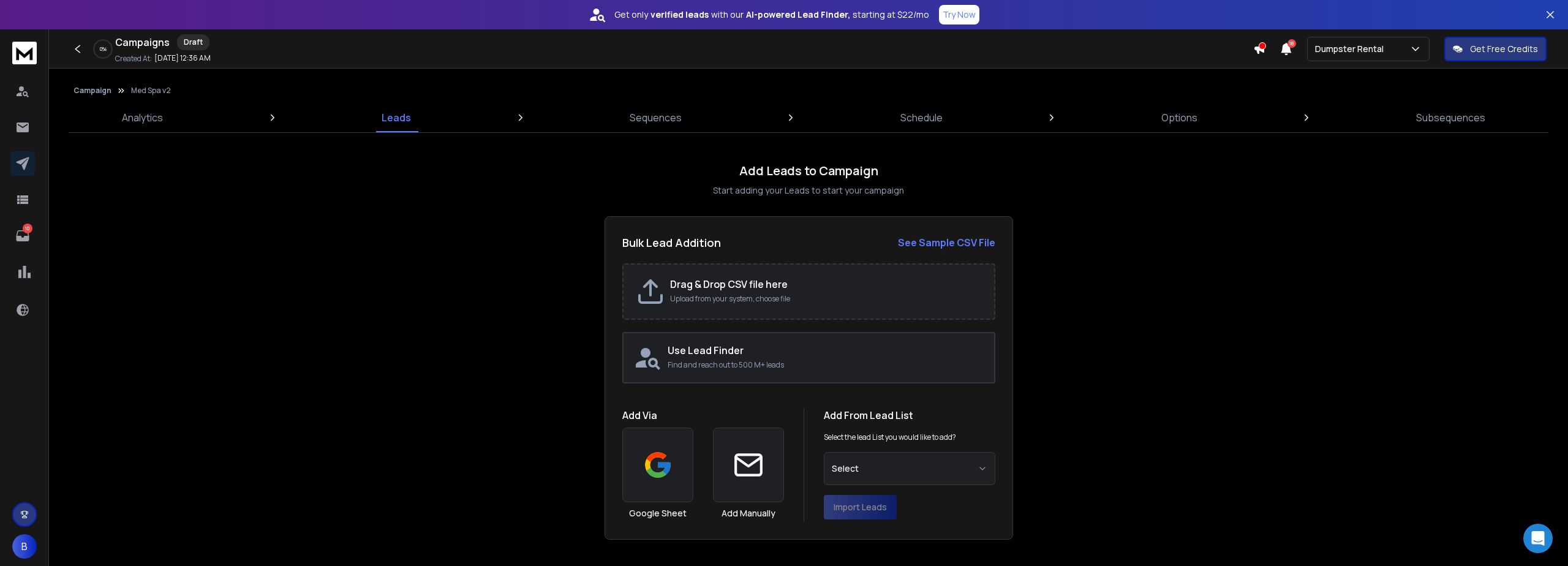
click at [767, 290] on h2 "Drag & Drop CSV file here" at bounding box center [826, 284] width 312 height 15
type input "**********"
click at [765, 301] on p "Upload from your system, choose file" at bounding box center [826, 299] width 312 height 9
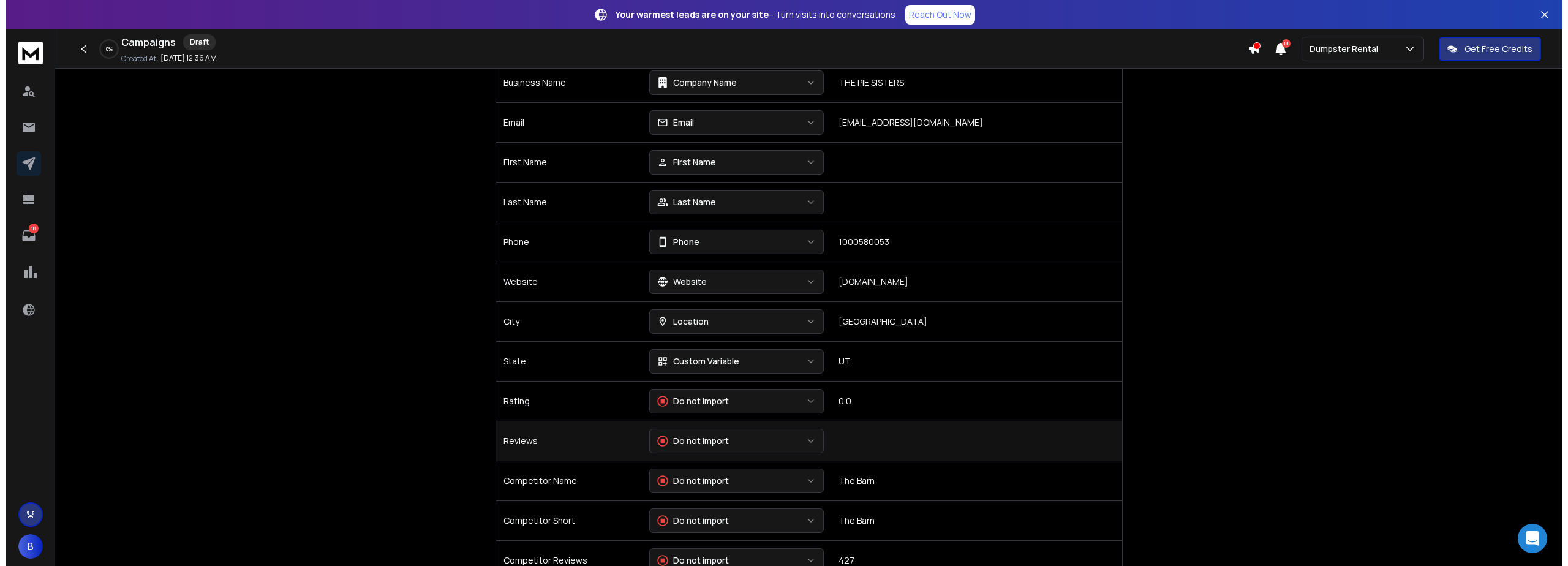
scroll to position [383, 0]
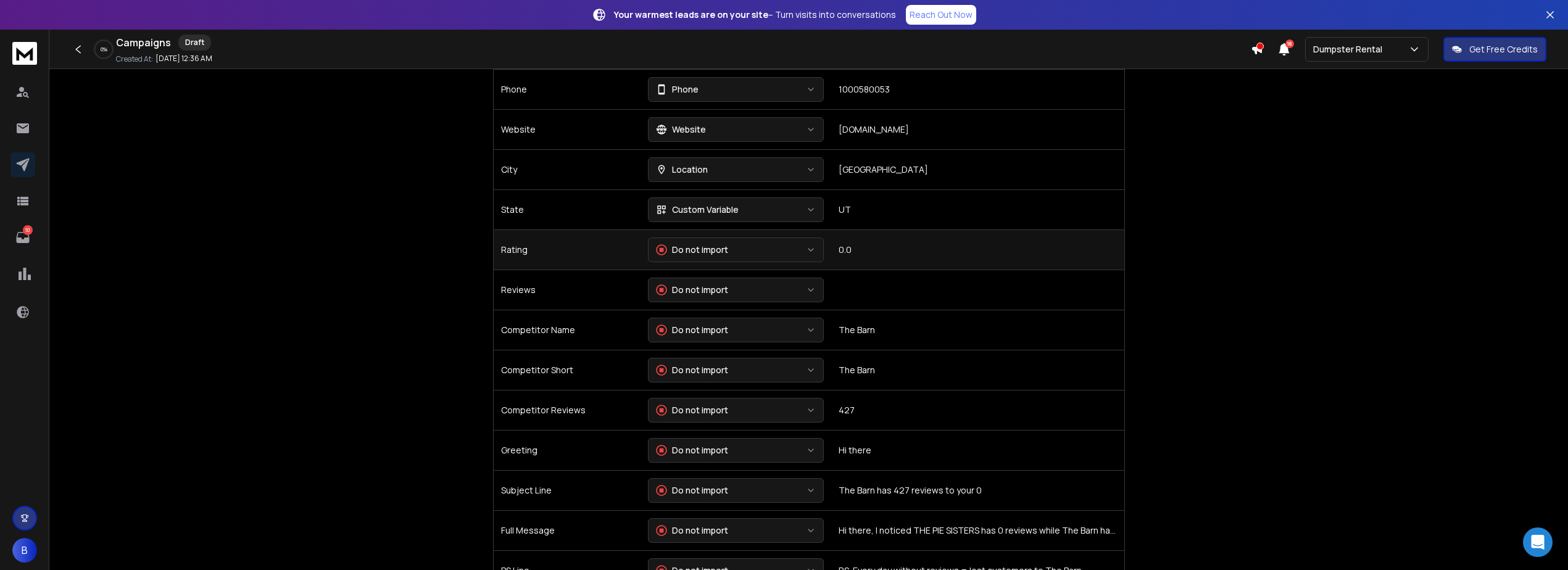
click at [806, 253] on icon "button" at bounding box center [811, 249] width 9 height 10
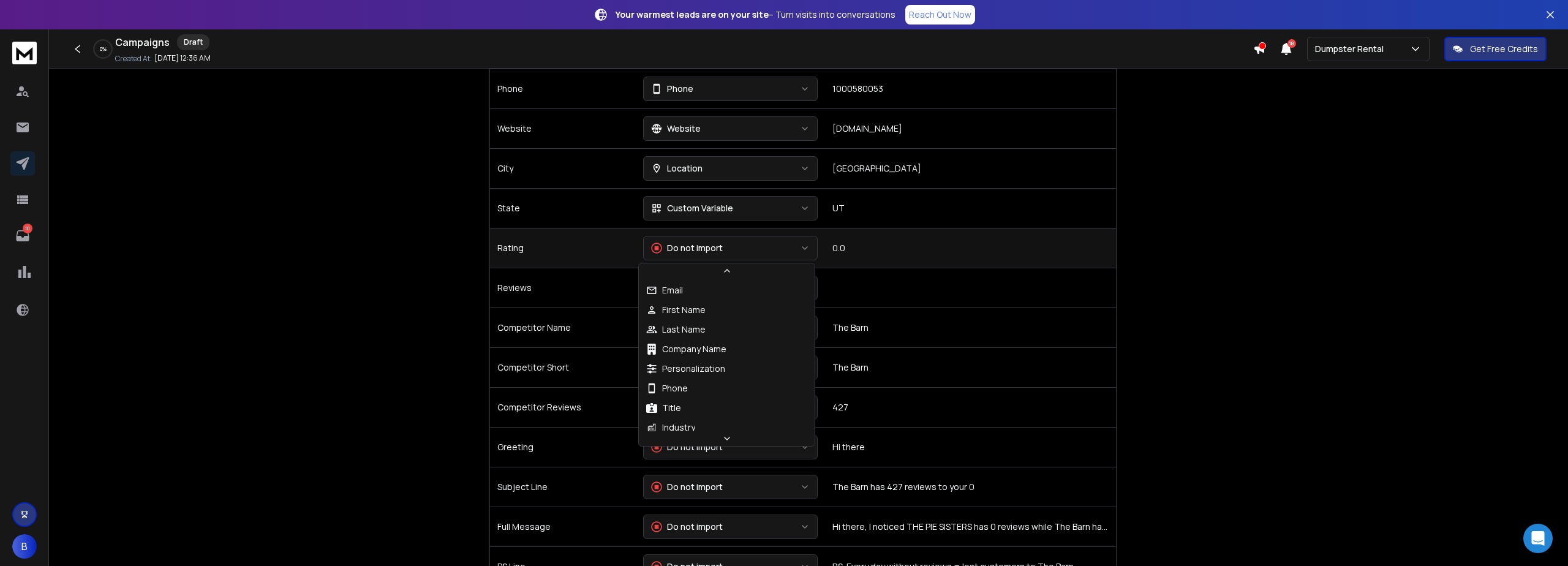
scroll to position [123, 0]
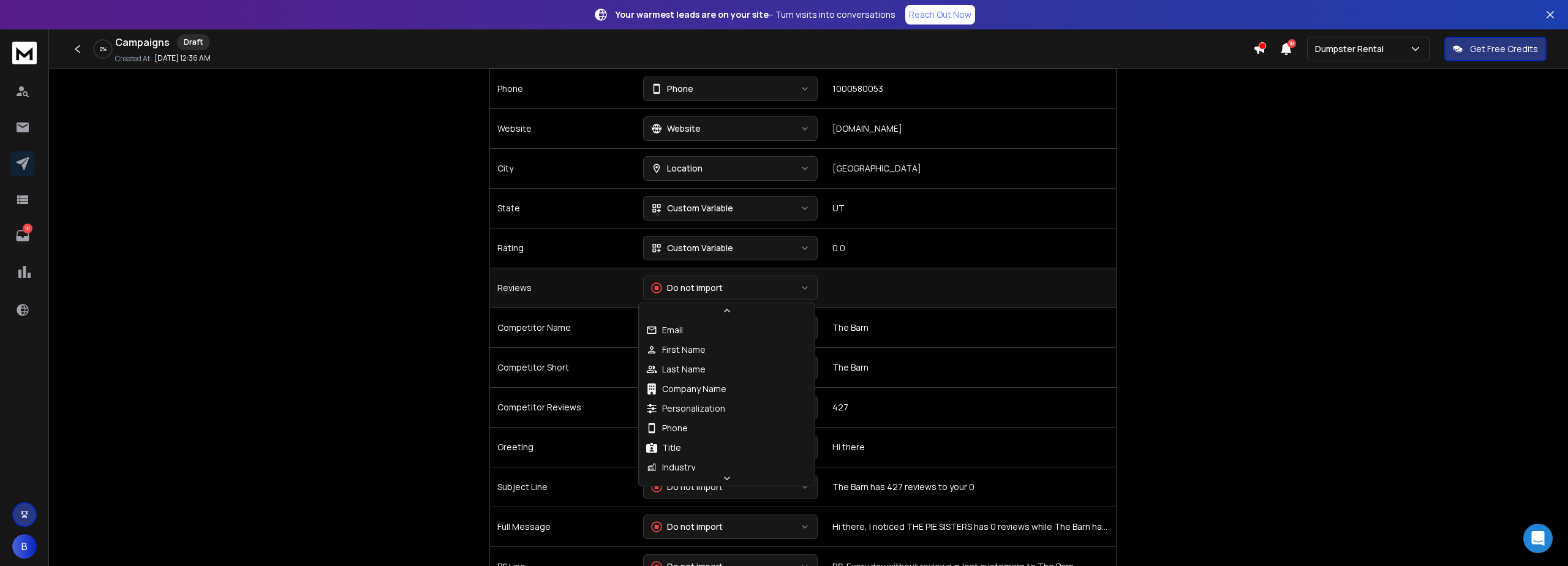
click at [780, 288] on button "Do not import" at bounding box center [731, 288] width 174 height 24
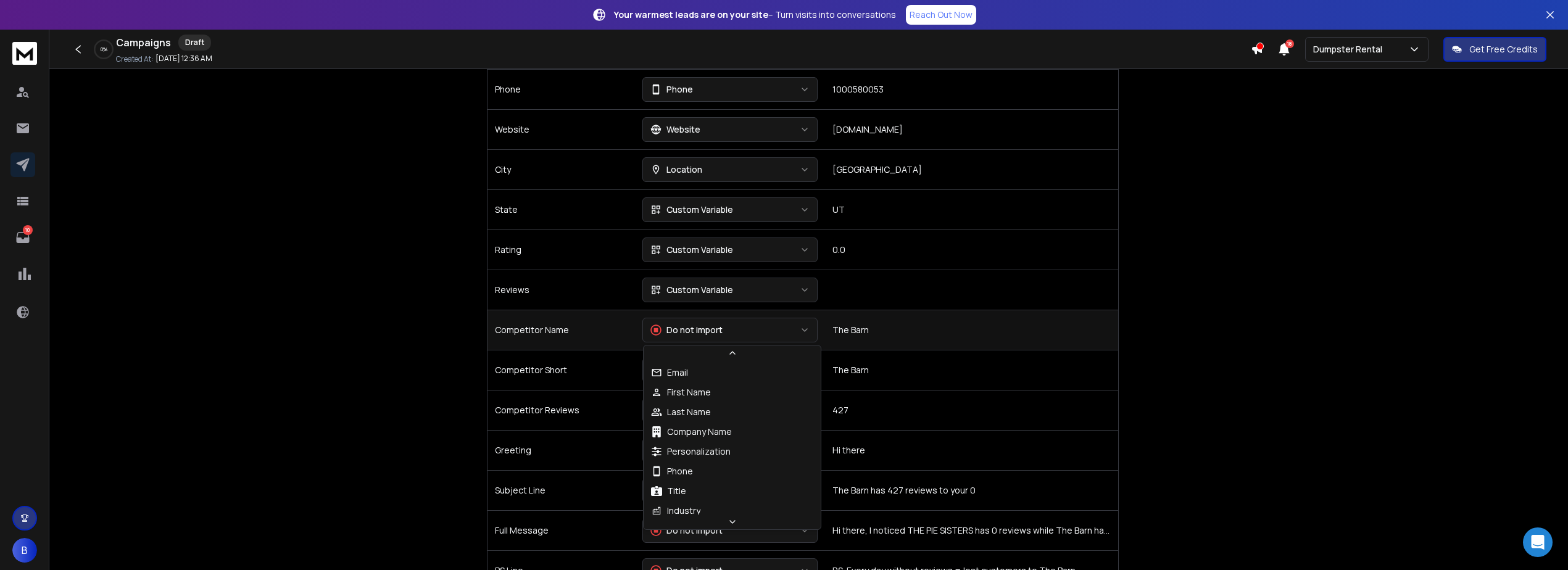
click at [813, 329] on button "Do not import" at bounding box center [731, 329] width 176 height 25
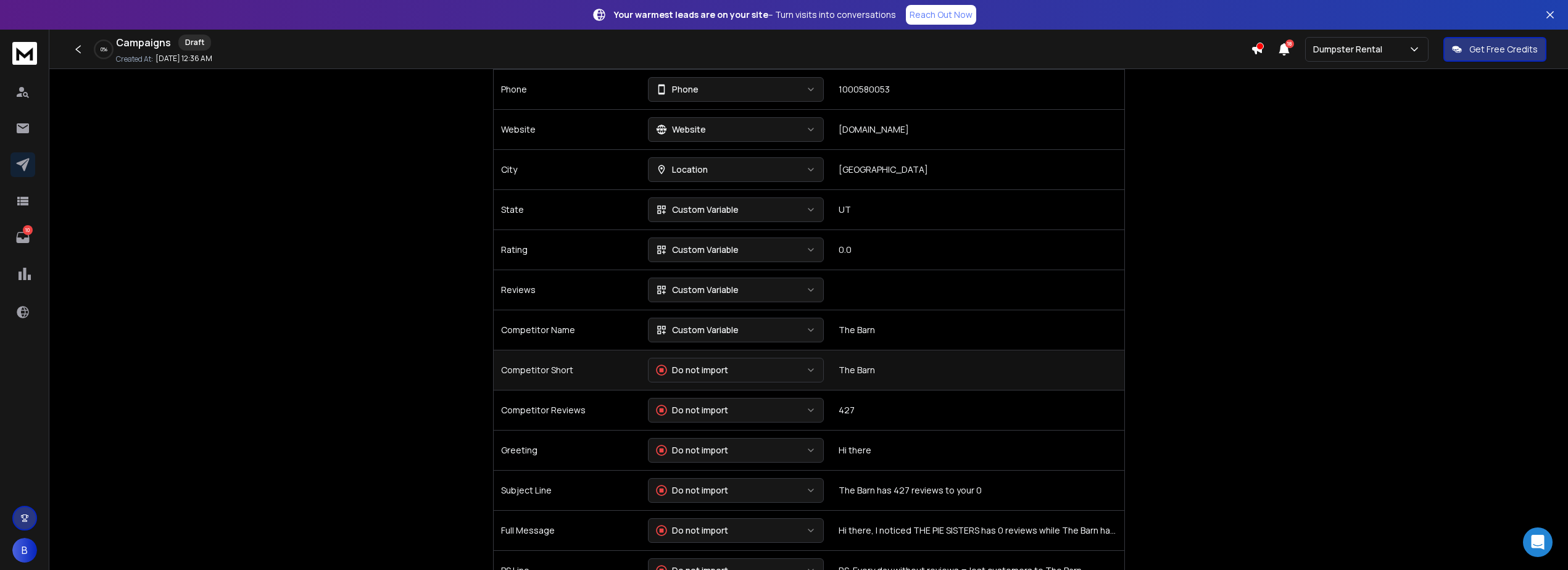
click at [808, 369] on icon "button" at bounding box center [811, 370] width 5 height 2
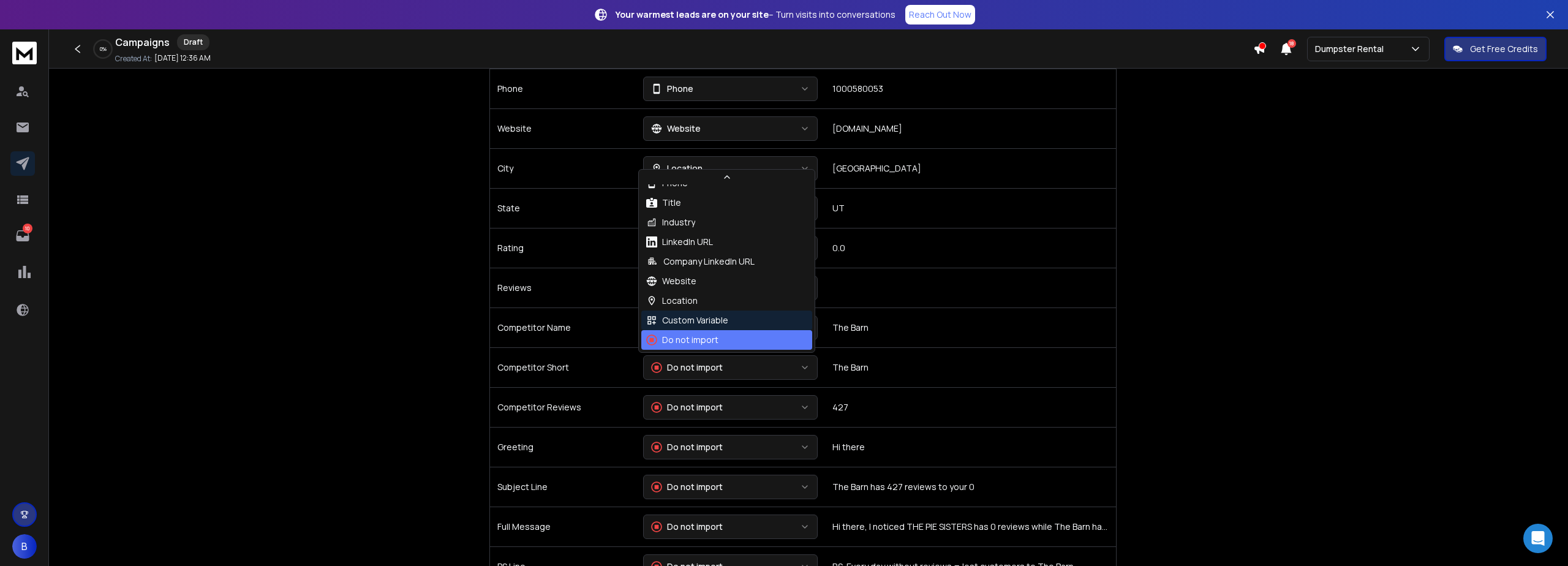
scroll to position [112, 0]
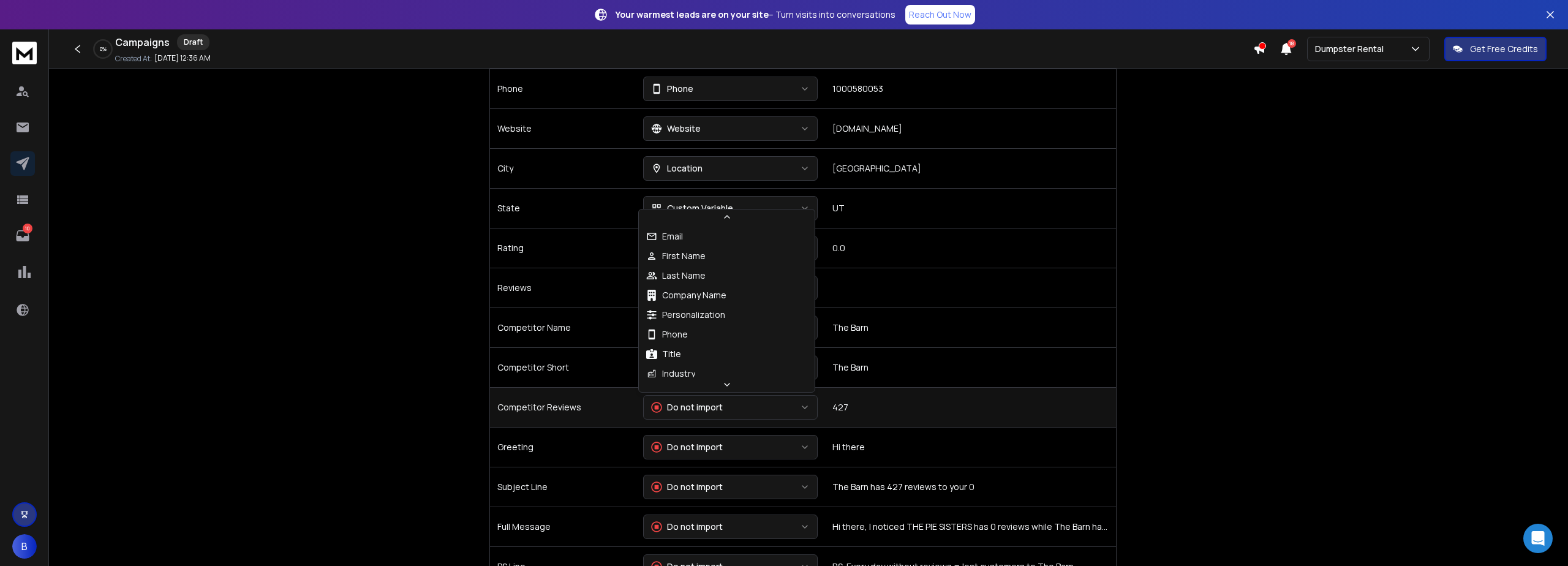
click at [802, 405] on icon "button" at bounding box center [804, 407] width 9 height 9
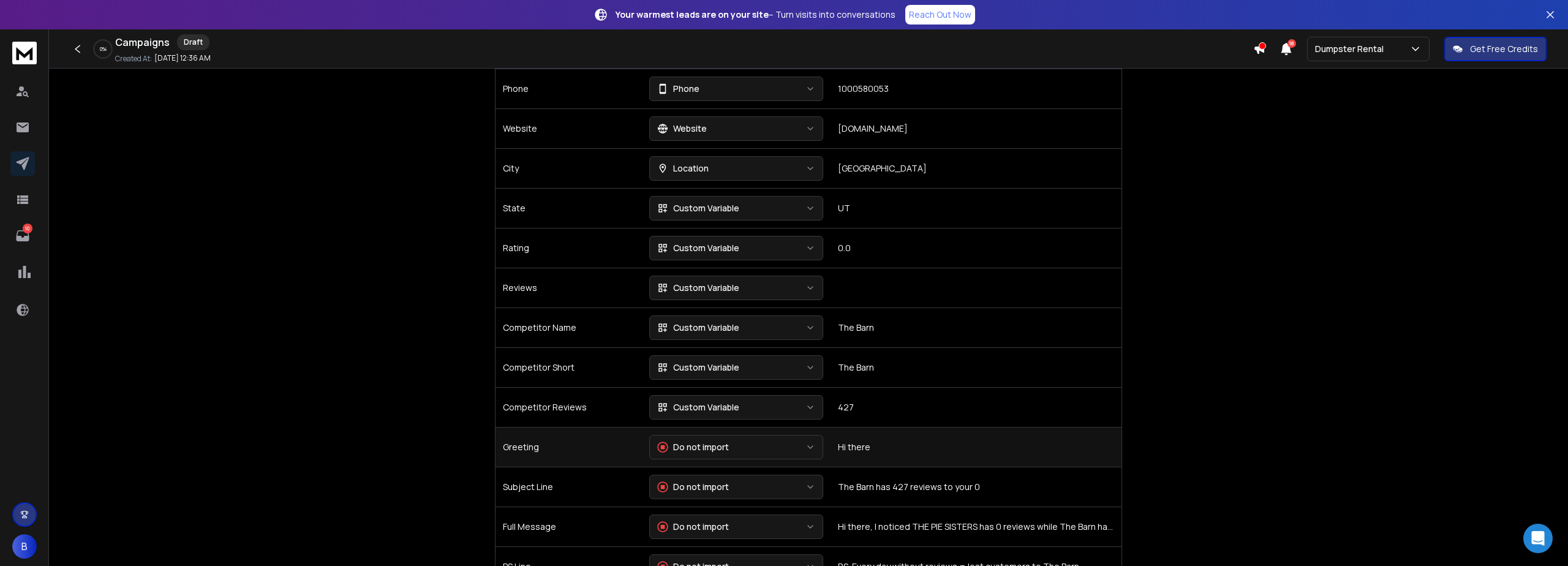
click at [742, 445] on button "Do not import" at bounding box center [736, 447] width 174 height 24
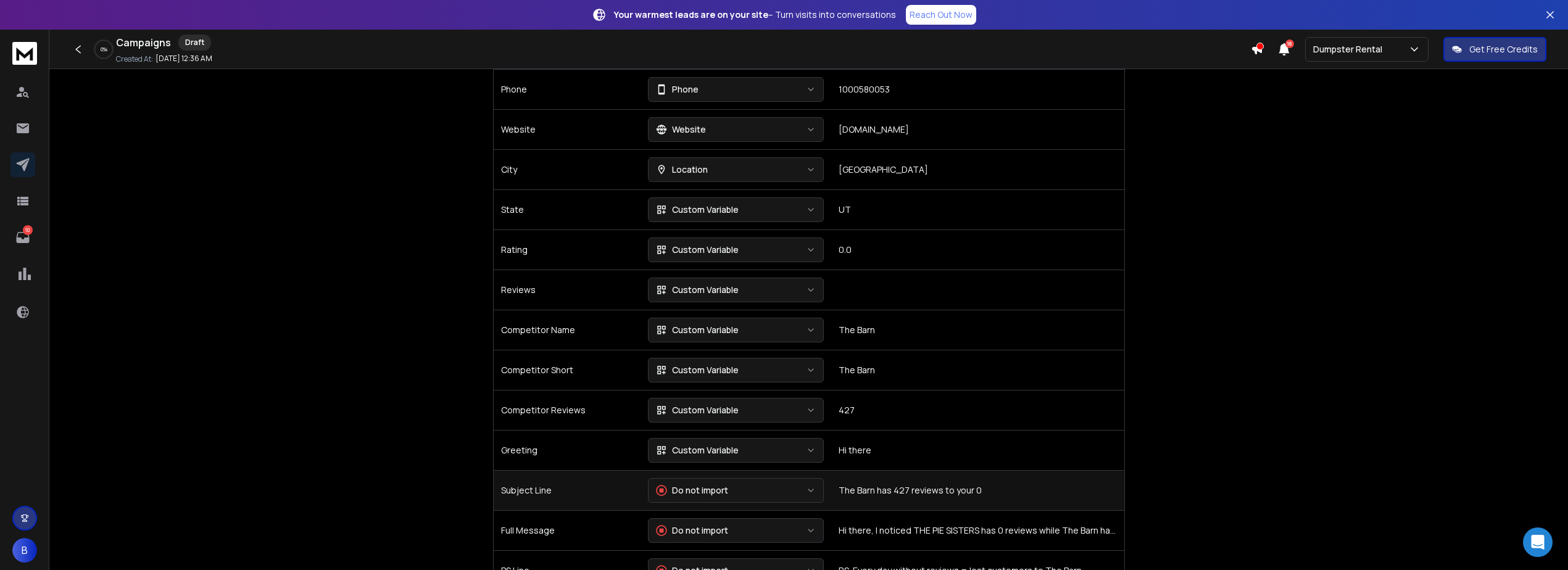
click at [765, 485] on button "Do not import" at bounding box center [736, 490] width 176 height 25
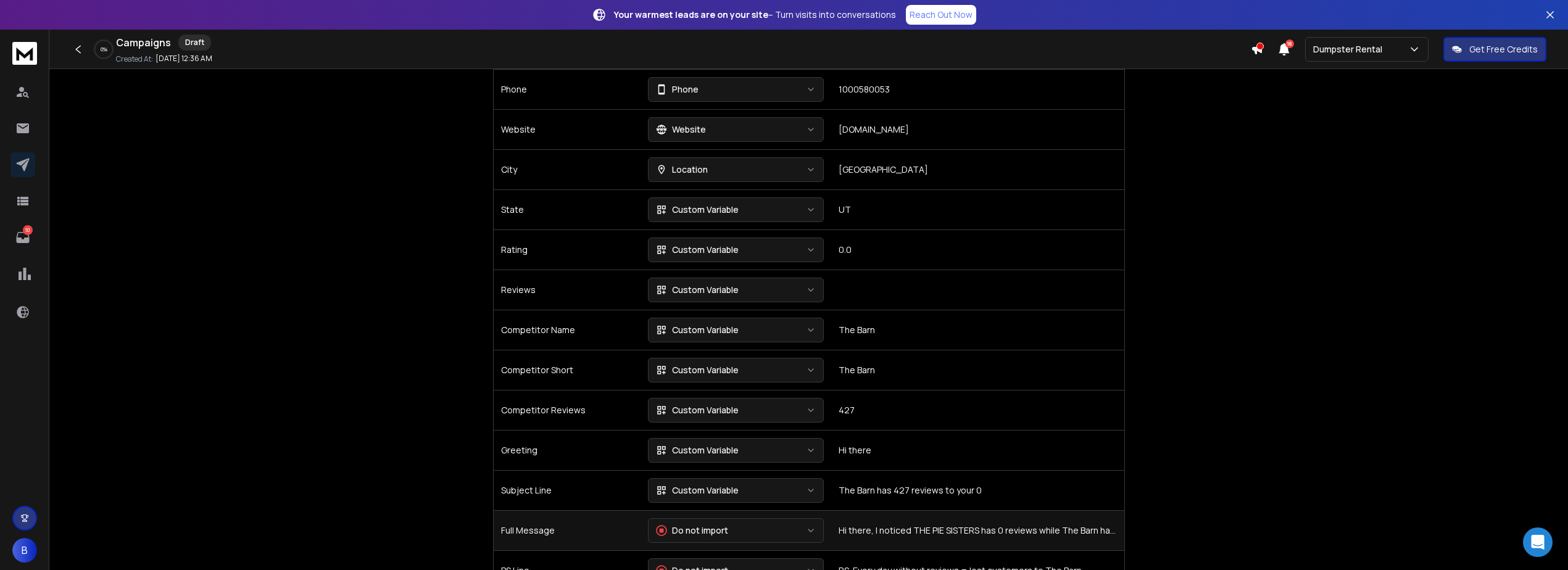
click at [769, 534] on button "Do not import" at bounding box center [736, 530] width 176 height 25
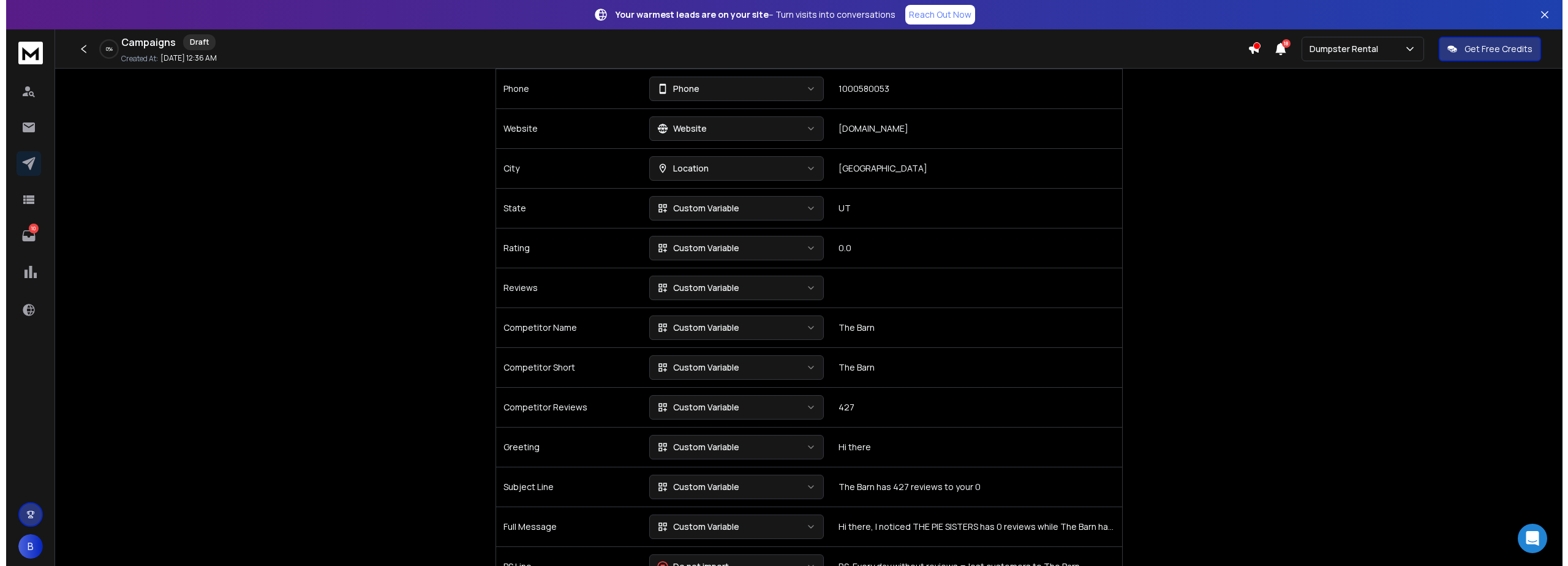
scroll to position [517, 0]
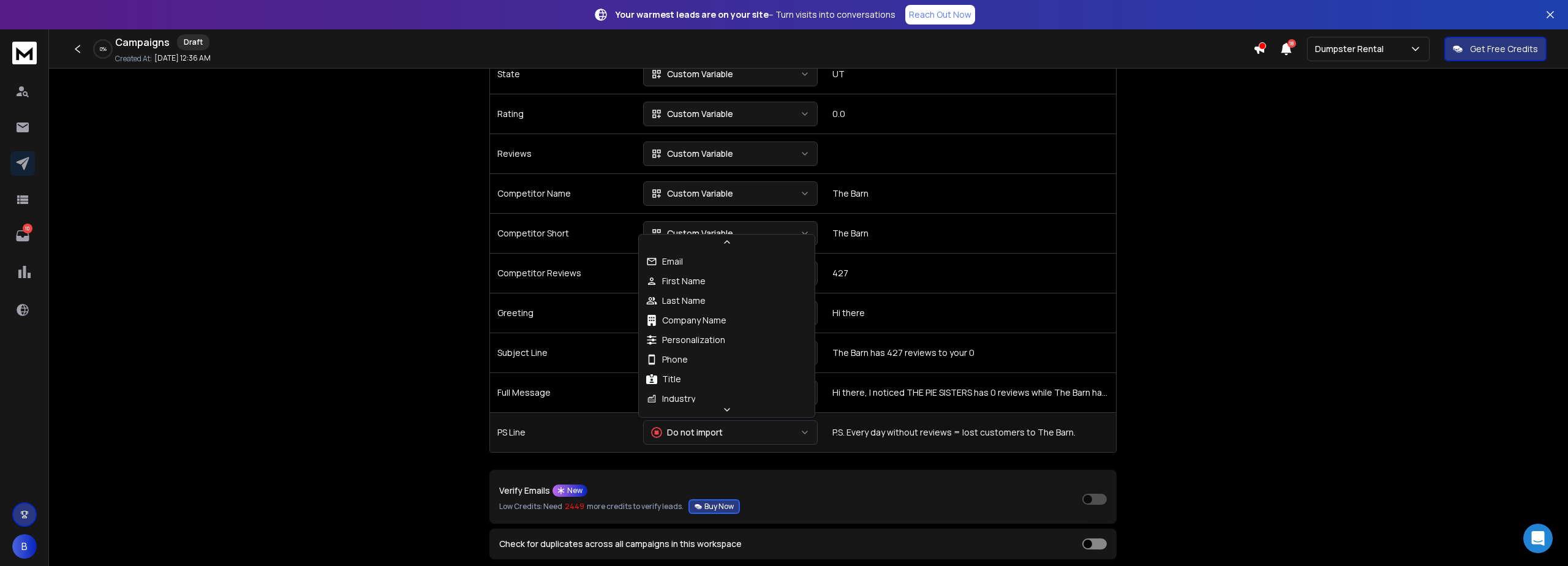
click at [775, 429] on button "Do not import" at bounding box center [731, 432] width 174 height 24
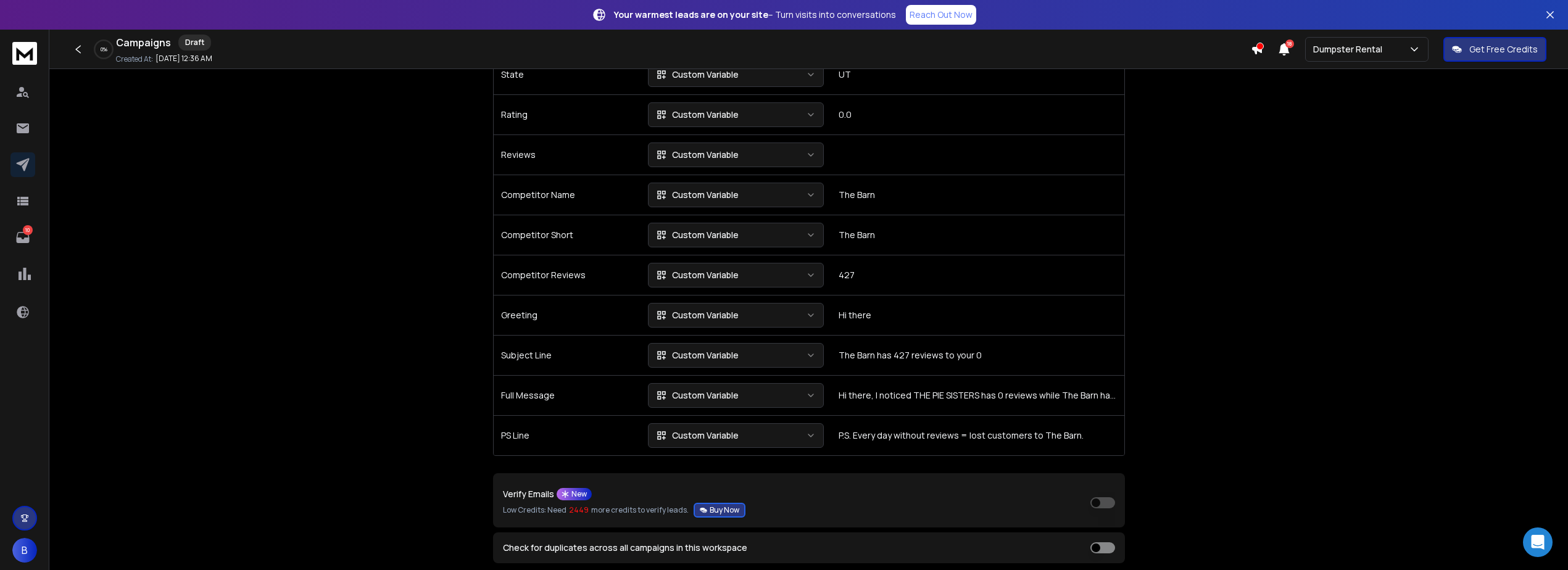
scroll to position [598, 0]
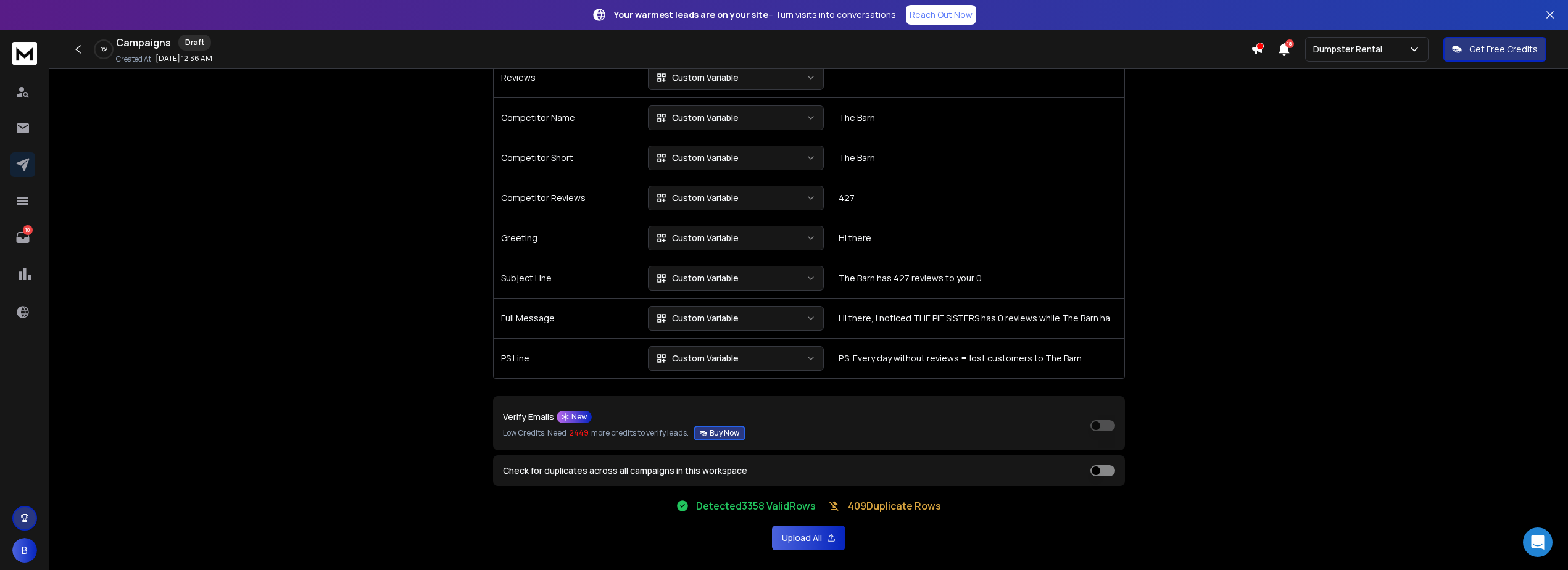
click at [812, 534] on button "Upload All" at bounding box center [808, 538] width 74 height 25
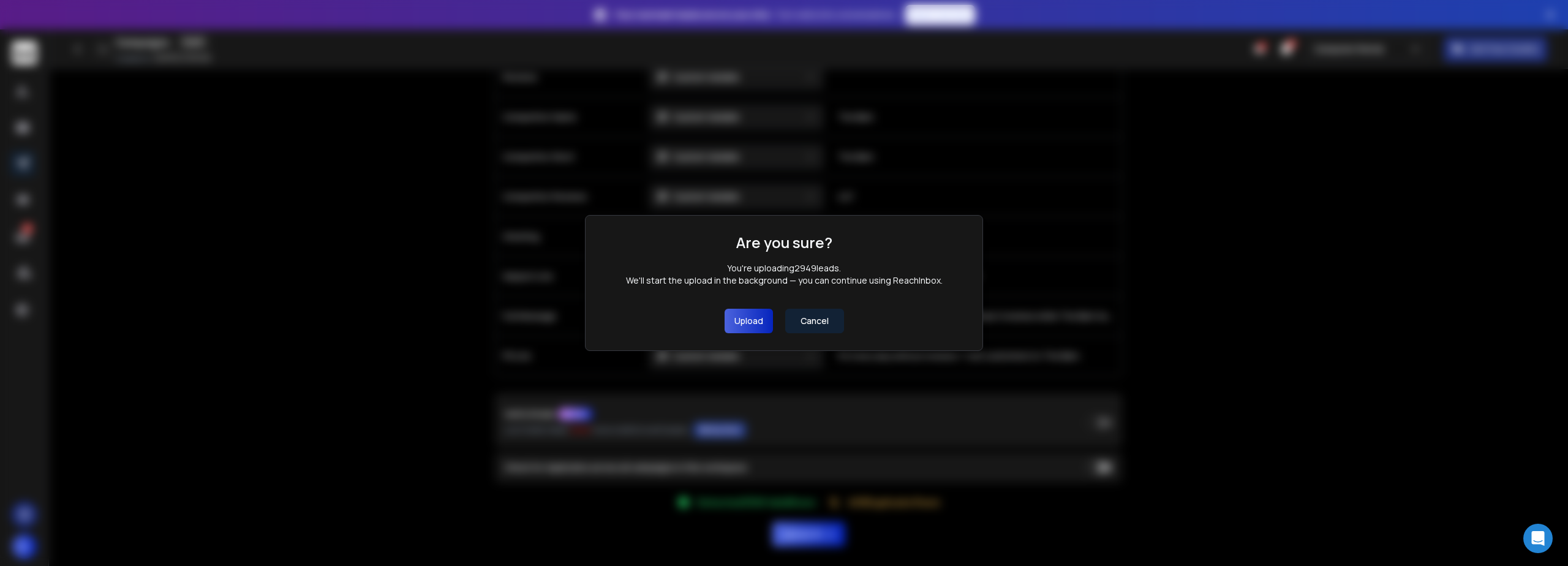
click at [746, 315] on button "Upload" at bounding box center [749, 321] width 49 height 24
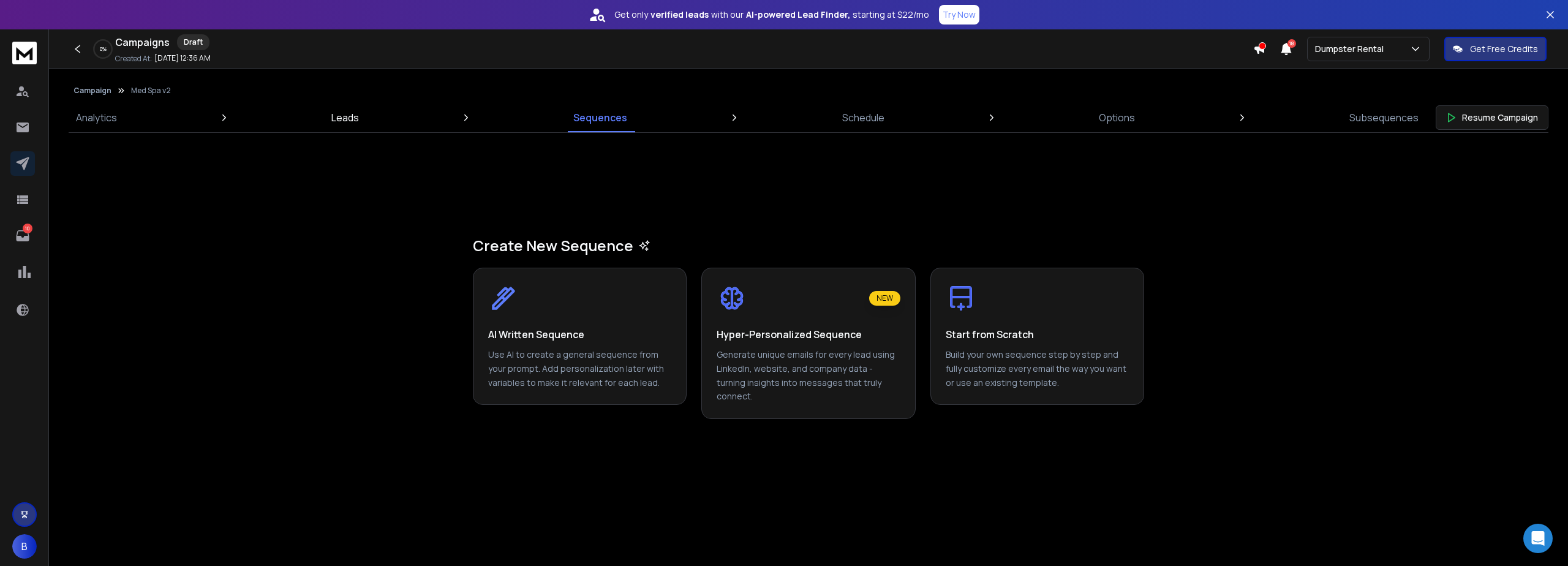
click at [352, 116] on p "Leads" at bounding box center [345, 117] width 27 height 15
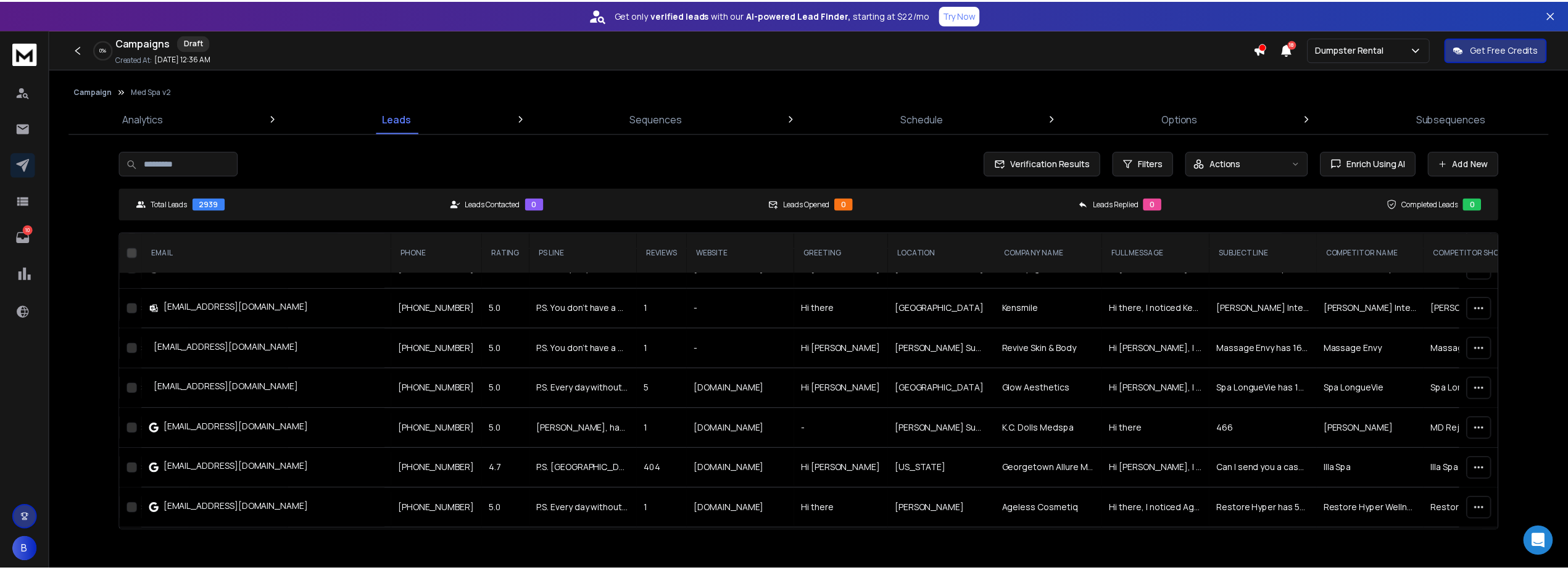
scroll to position [386, 0]
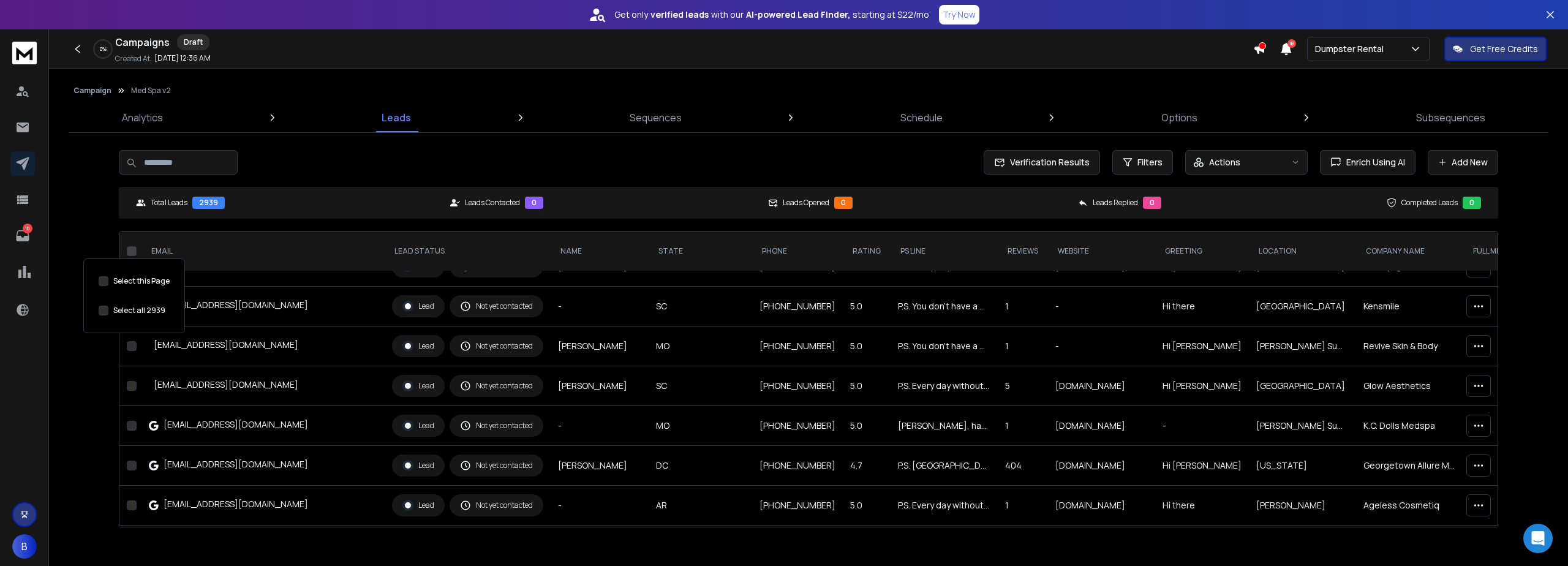
click at [132, 244] on th at bounding box center [130, 252] width 22 height 40
click at [130, 252] on button "Select this Page" at bounding box center [131, 251] width 9 height 9
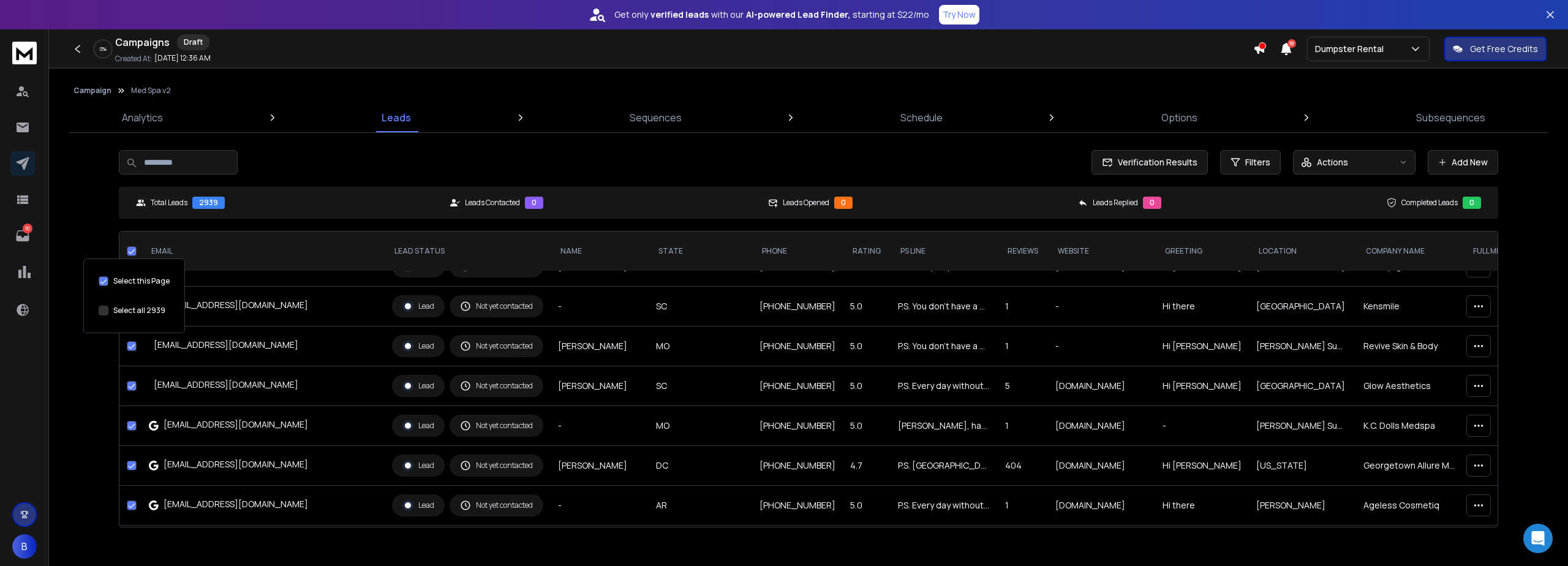
click at [104, 309] on button "Select this Page" at bounding box center [104, 311] width 9 height 9
click at [1398, 156] on button "Actions" at bounding box center [1354, 162] width 123 height 24
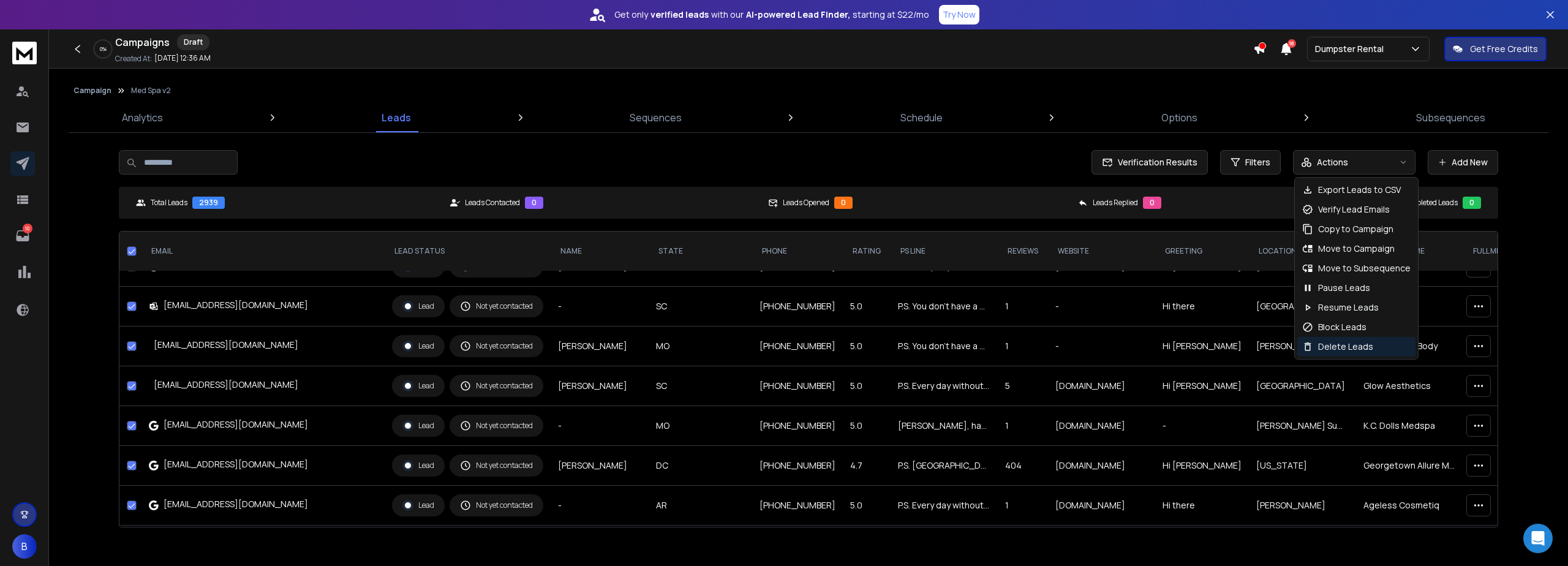
click at [1343, 347] on p "Delete Leads" at bounding box center [1346, 347] width 55 height 13
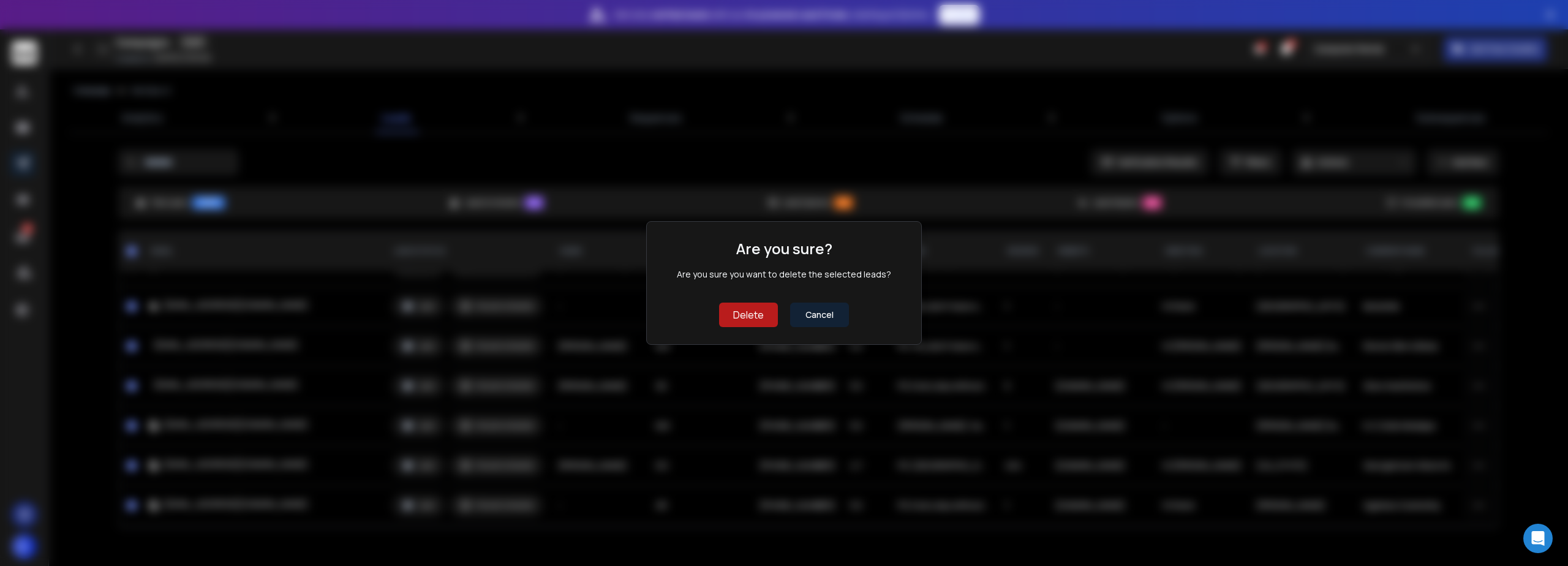
click at [754, 314] on button "Delete" at bounding box center [748, 314] width 59 height 24
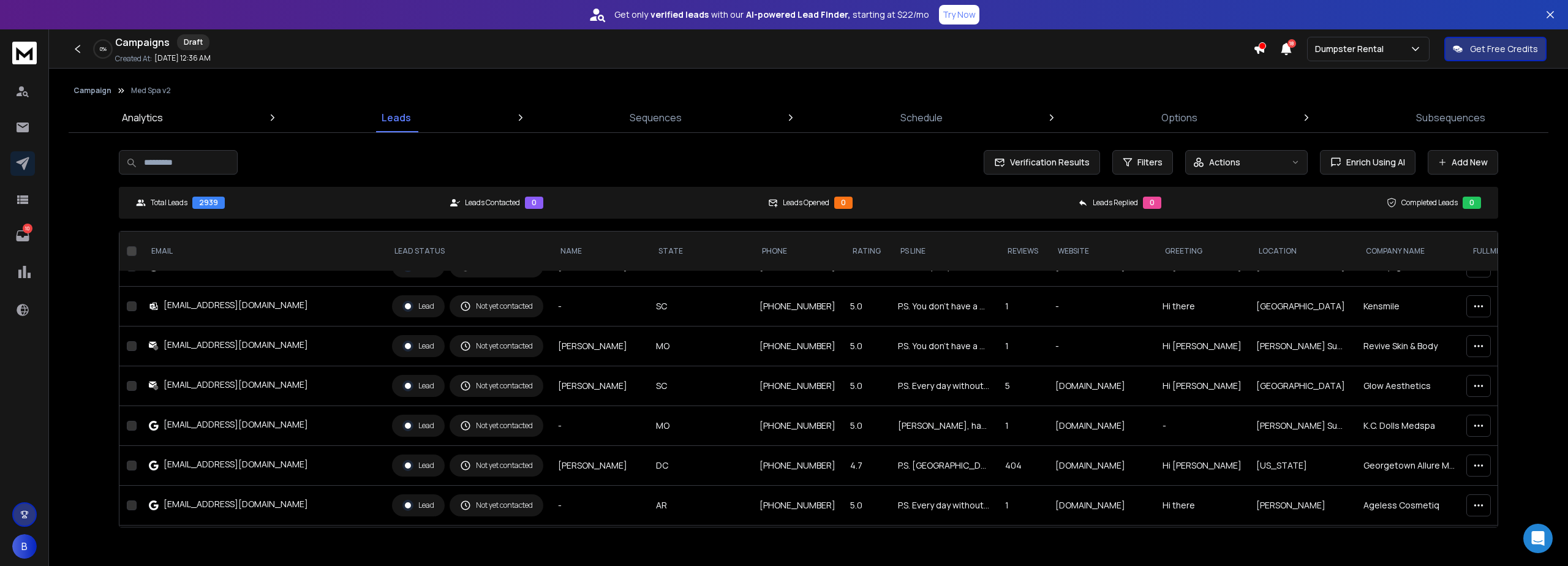
click at [150, 105] on link "Analytics" at bounding box center [142, 117] width 56 height 29
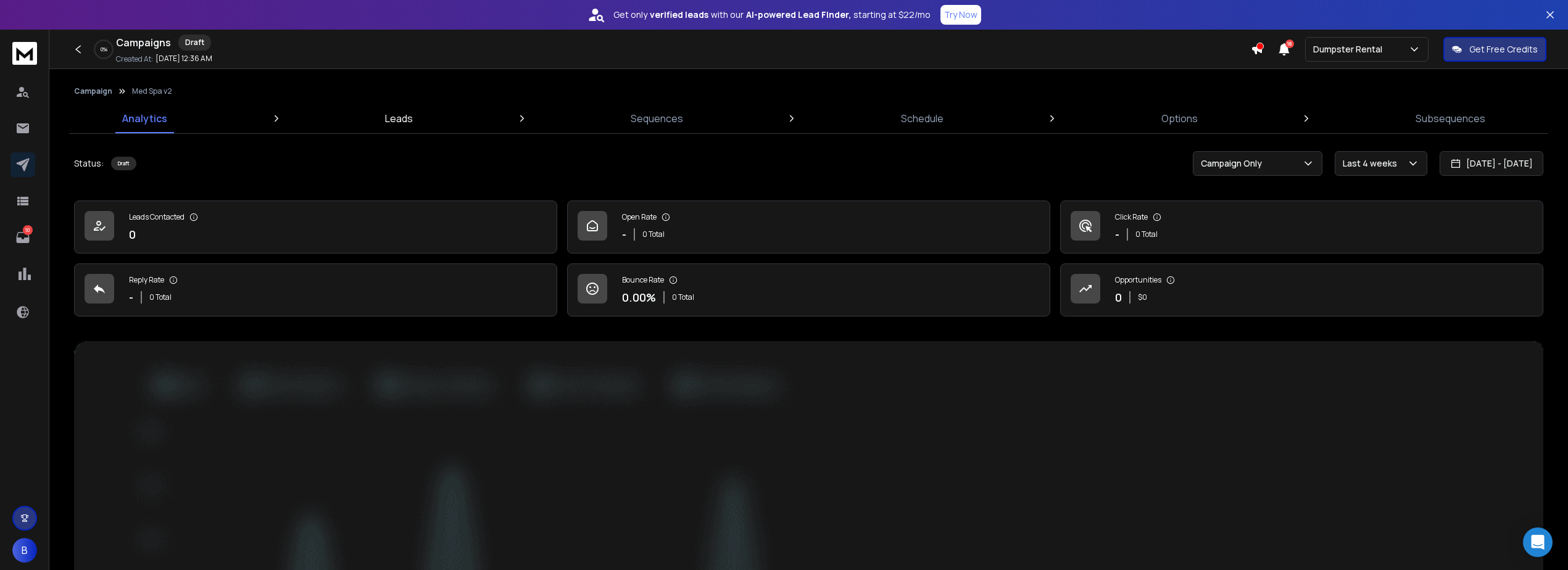
click at [405, 116] on p "Leads" at bounding box center [398, 118] width 28 height 15
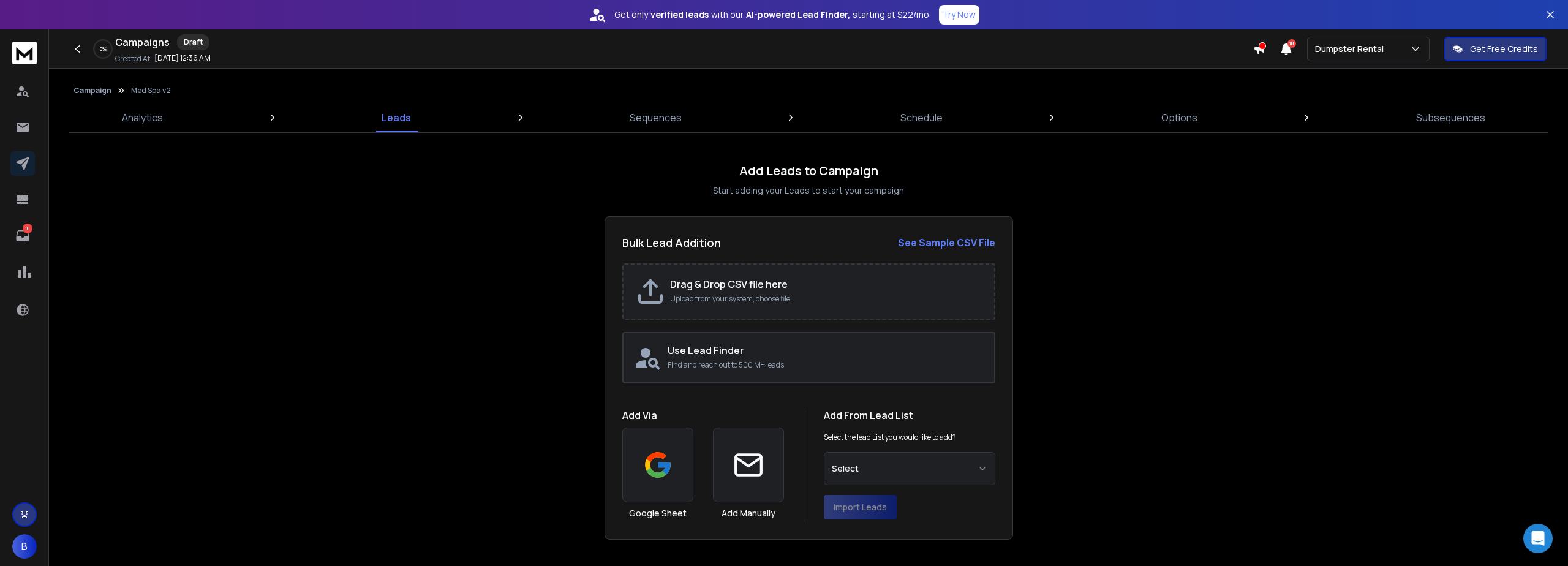
click at [763, 301] on p "Upload from your system, choose file" at bounding box center [826, 299] width 312 height 9
type input "**********"
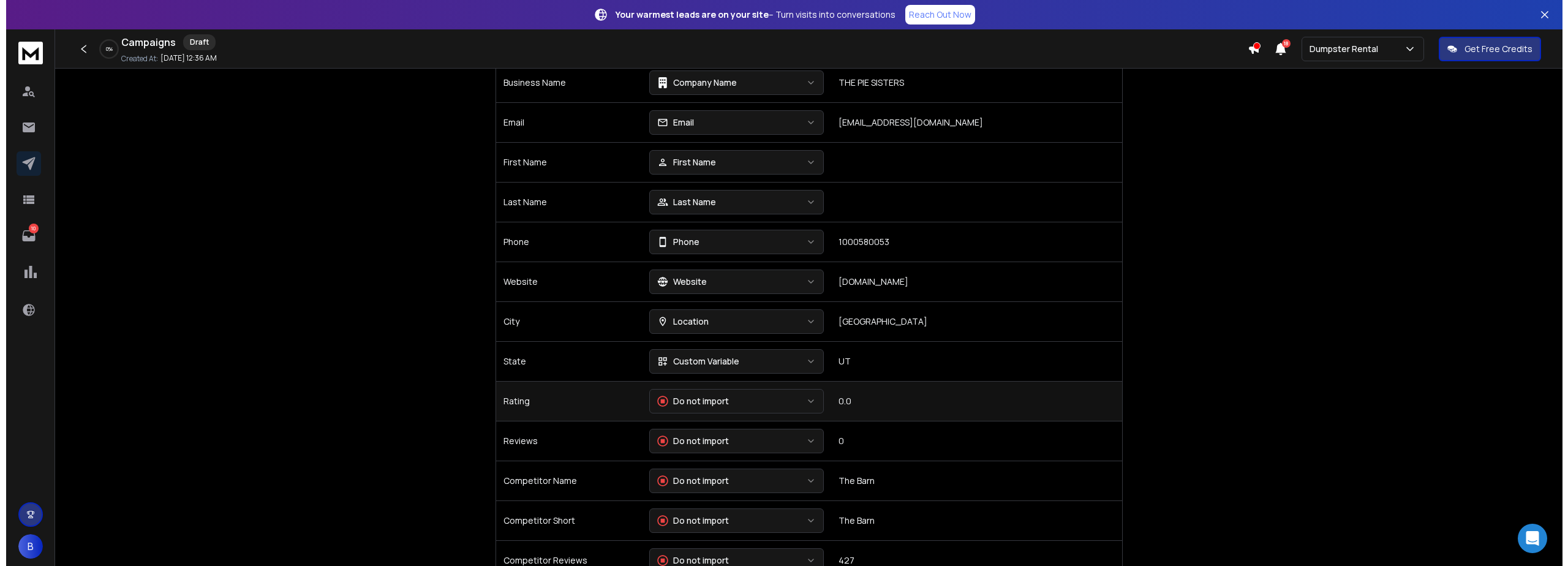
scroll to position [307, 0]
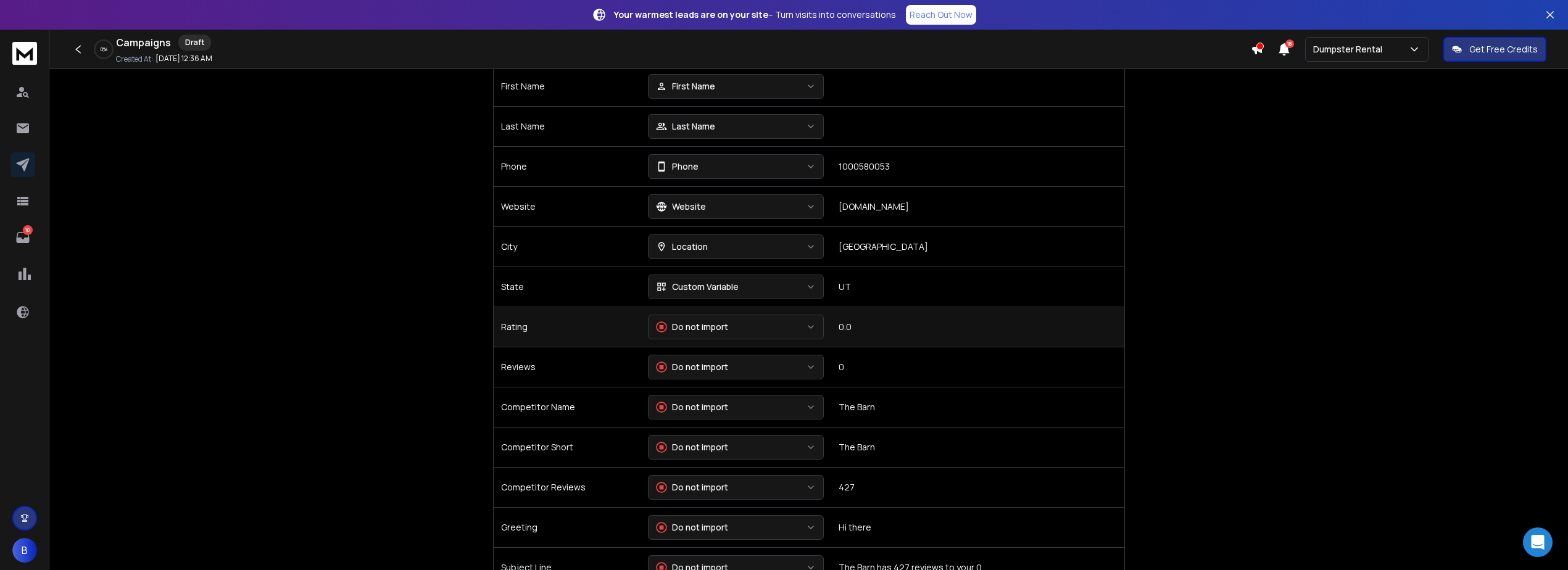
click at [813, 324] on button "Do not import" at bounding box center [736, 327] width 176 height 25
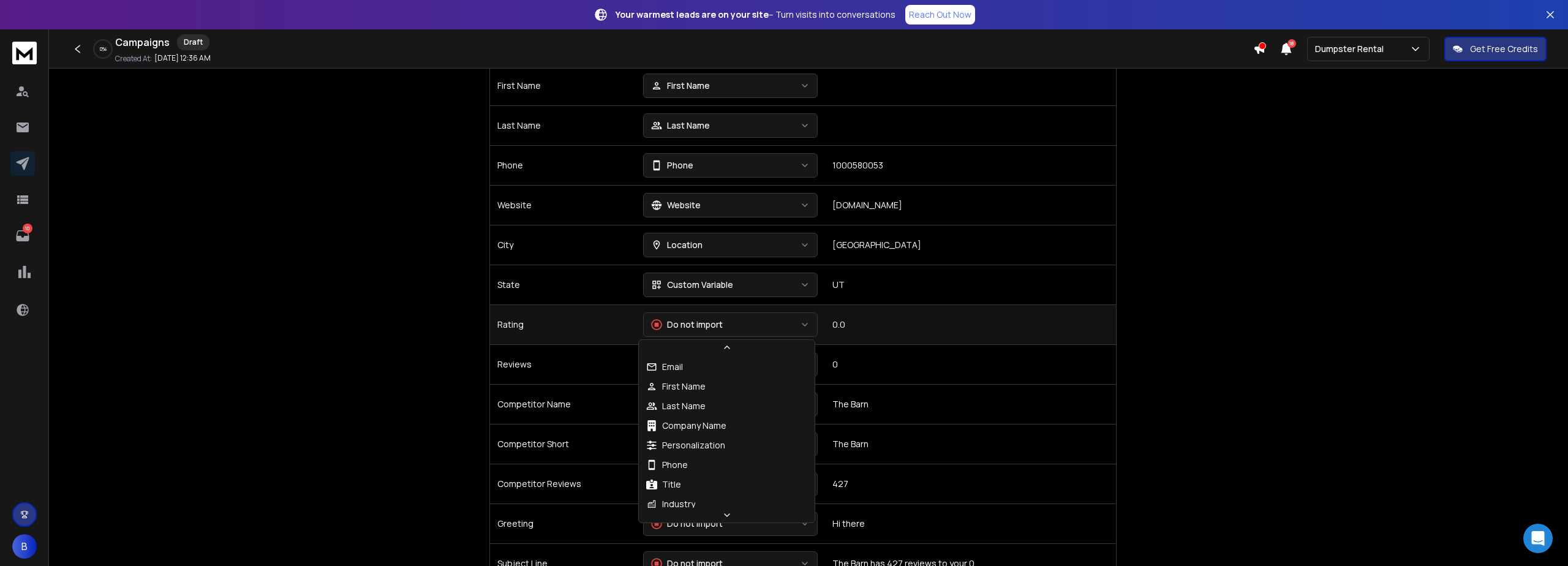
scroll to position [123, 0]
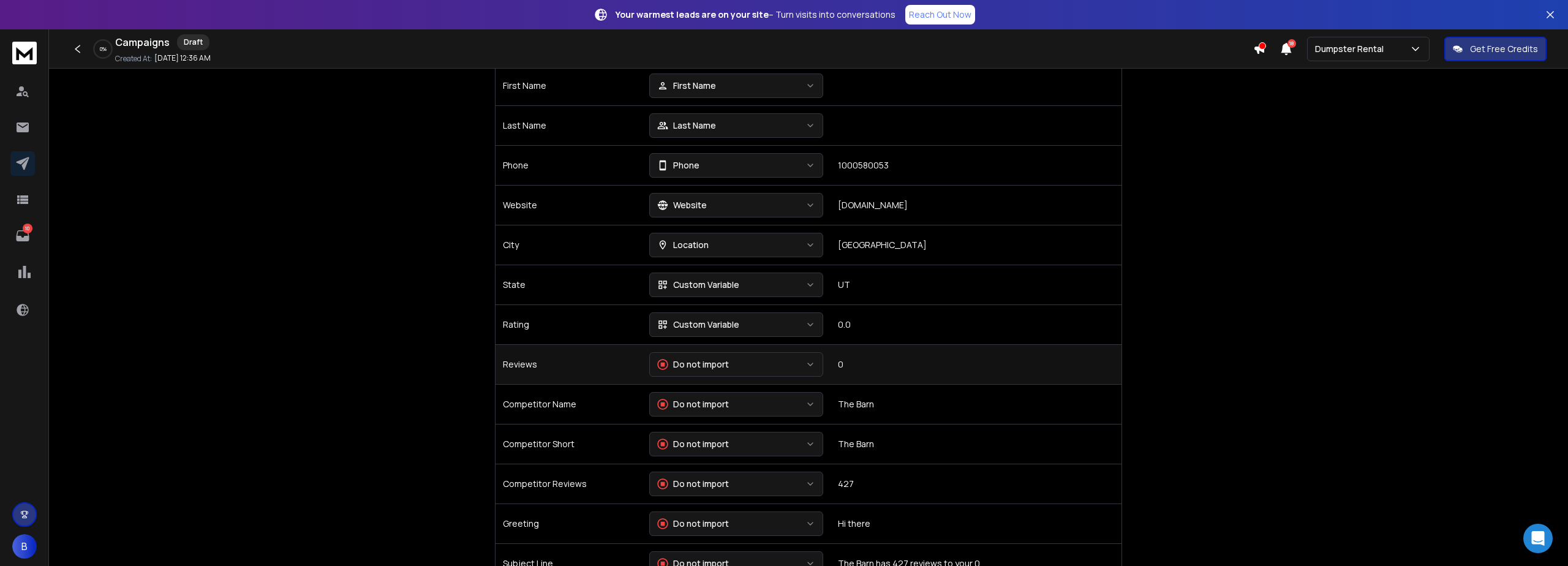
click at [773, 358] on button "Do not import" at bounding box center [736, 364] width 174 height 24
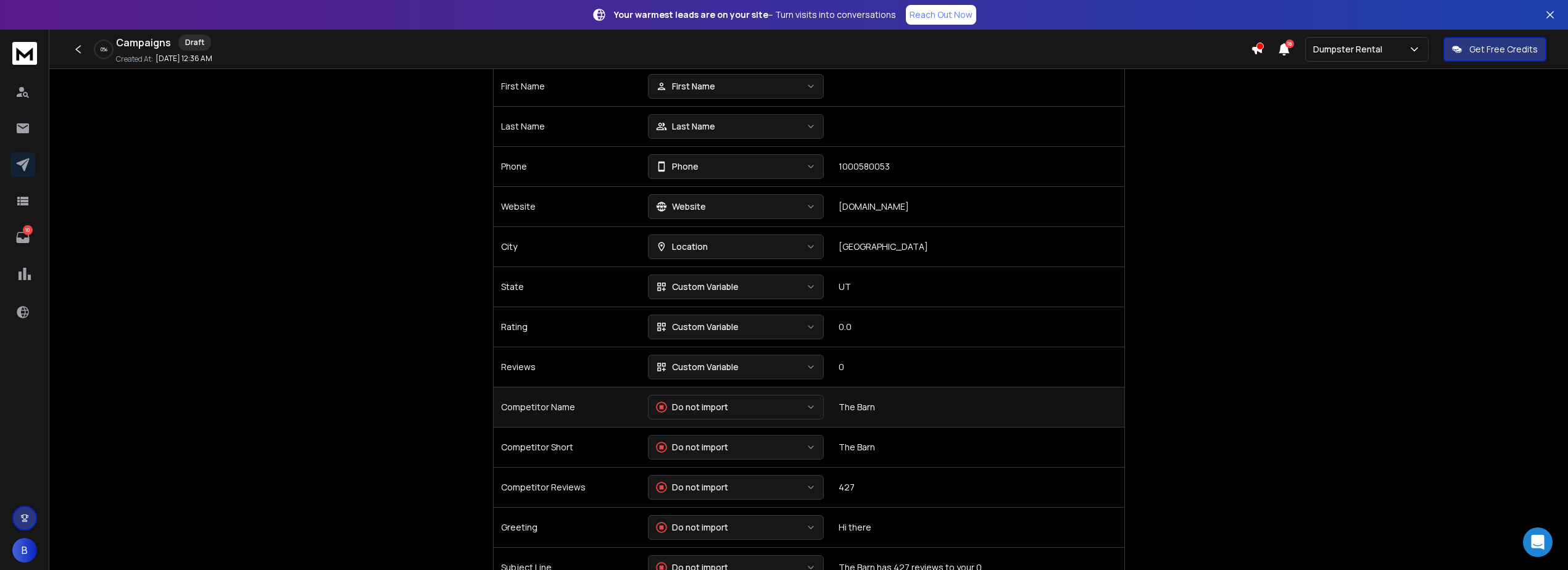
click at [776, 397] on button "Do not import" at bounding box center [736, 407] width 176 height 25
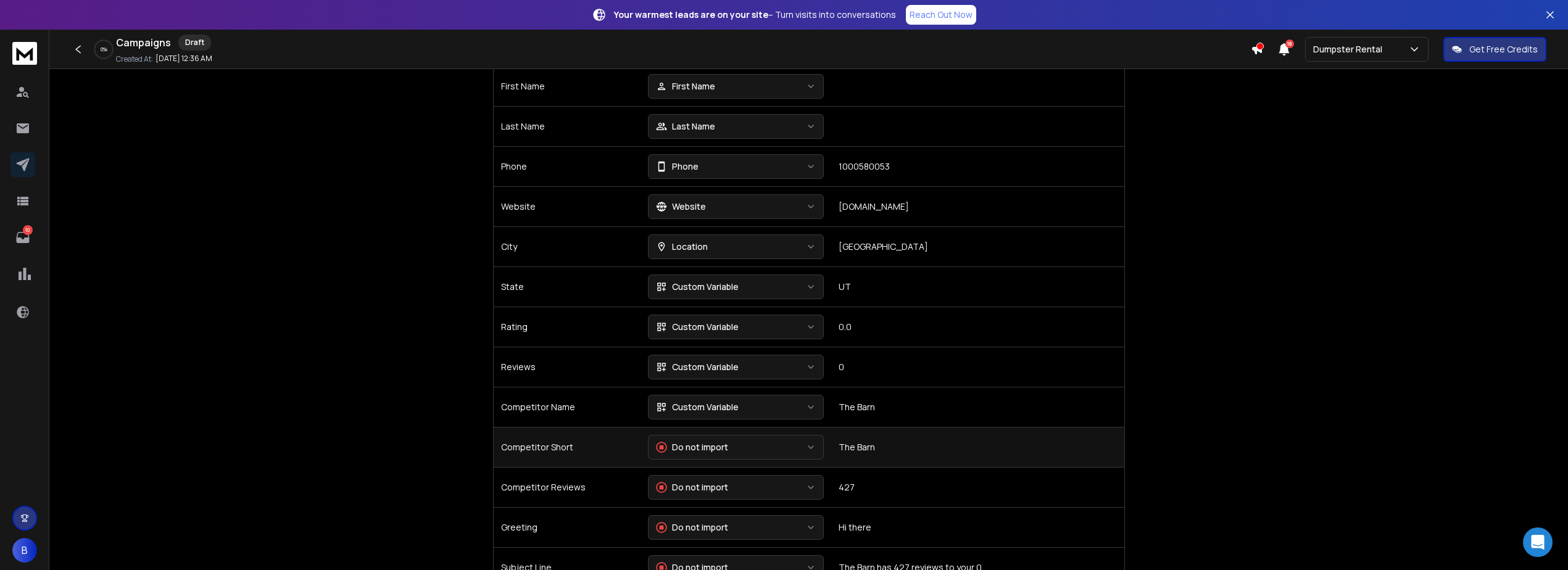
click at [745, 438] on button "Do not import" at bounding box center [736, 447] width 176 height 25
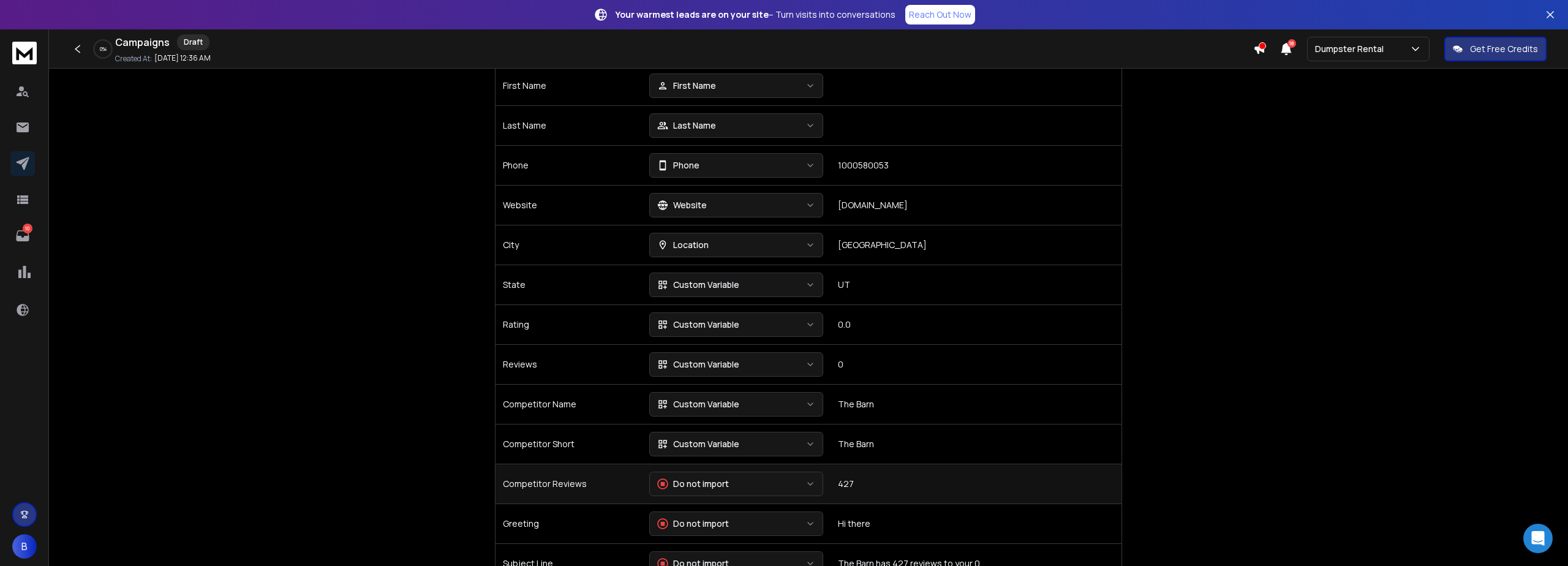
click at [725, 476] on button "Do not import" at bounding box center [736, 483] width 174 height 24
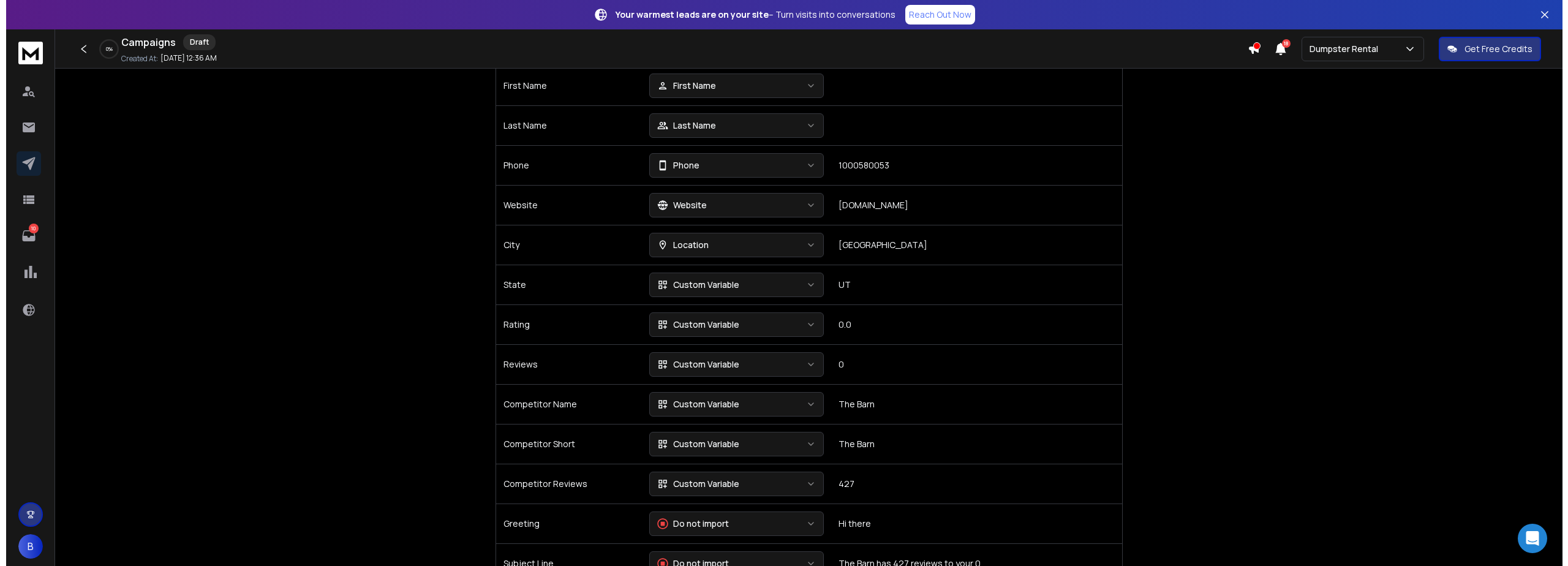
scroll to position [460, 0]
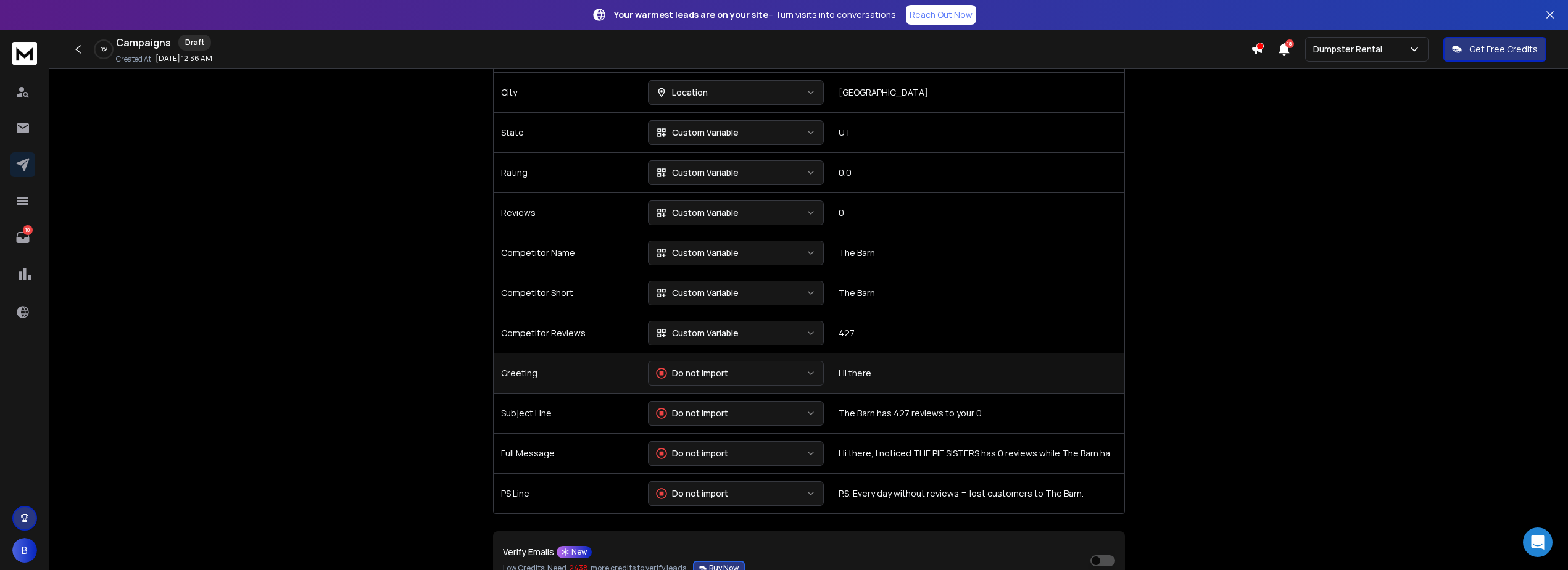
click at [718, 367] on div "Do not import" at bounding box center [692, 374] width 72 height 13
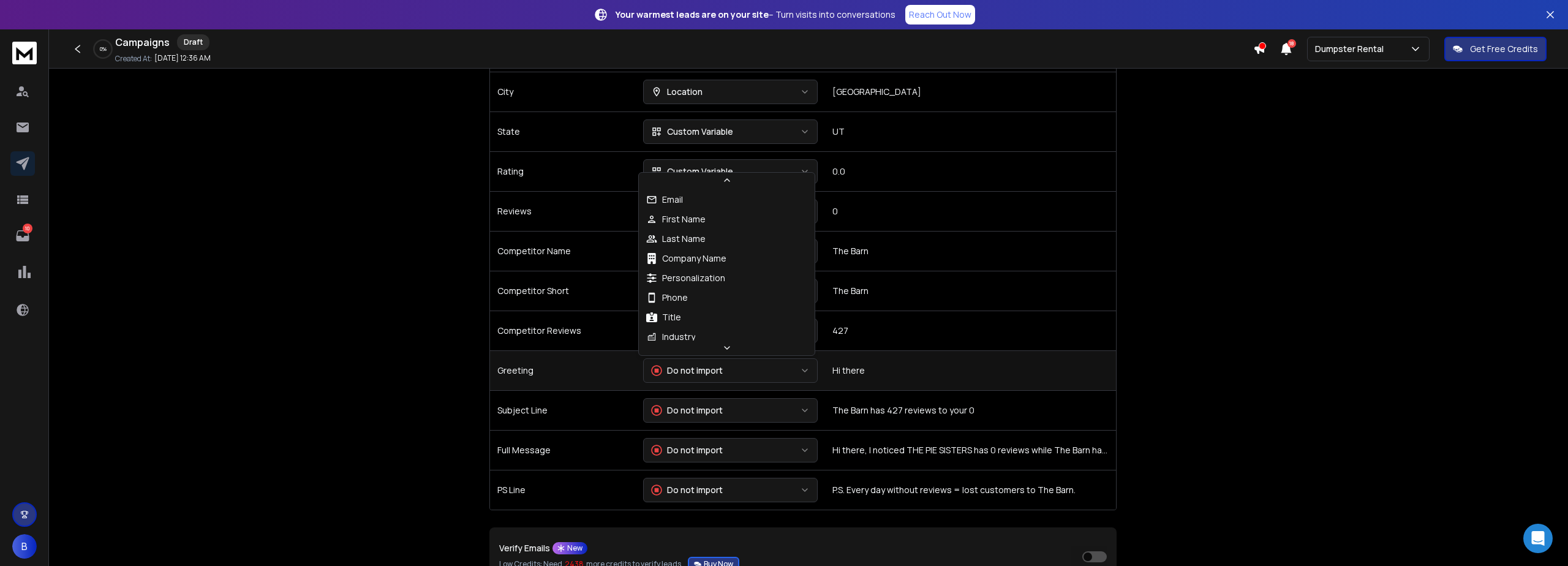
scroll to position [123, 0]
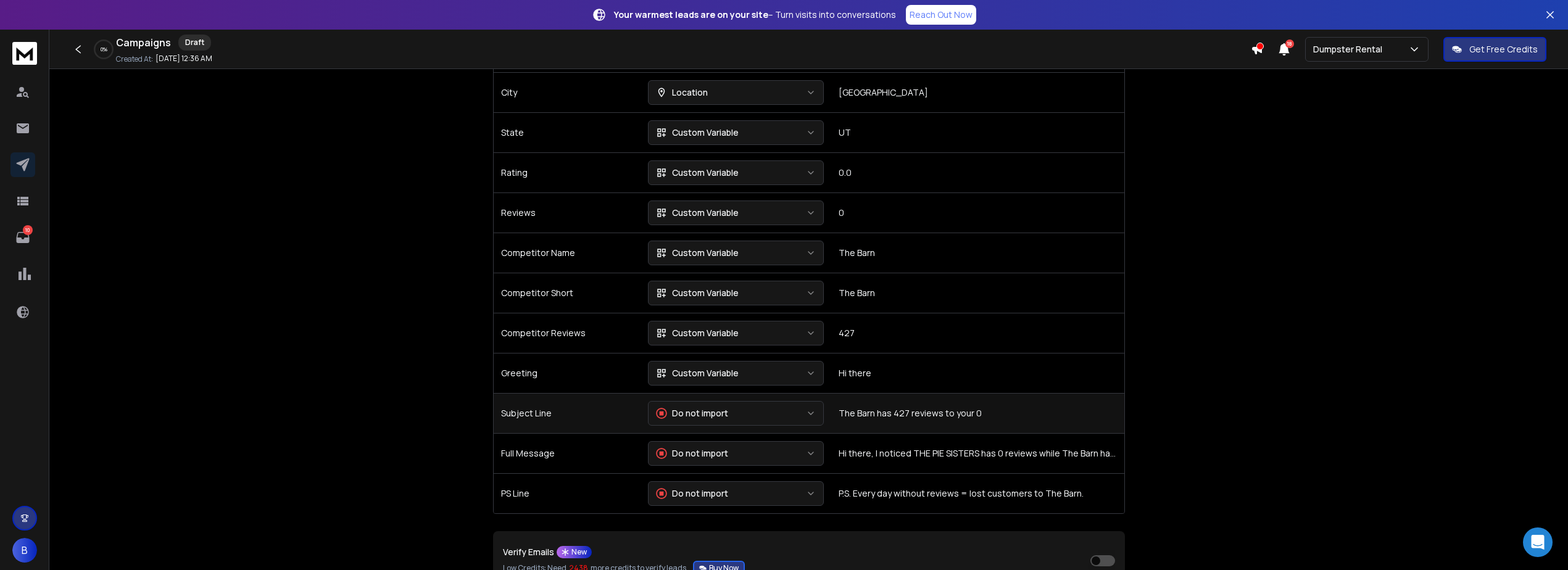
click at [700, 411] on div "Do not import" at bounding box center [692, 414] width 72 height 13
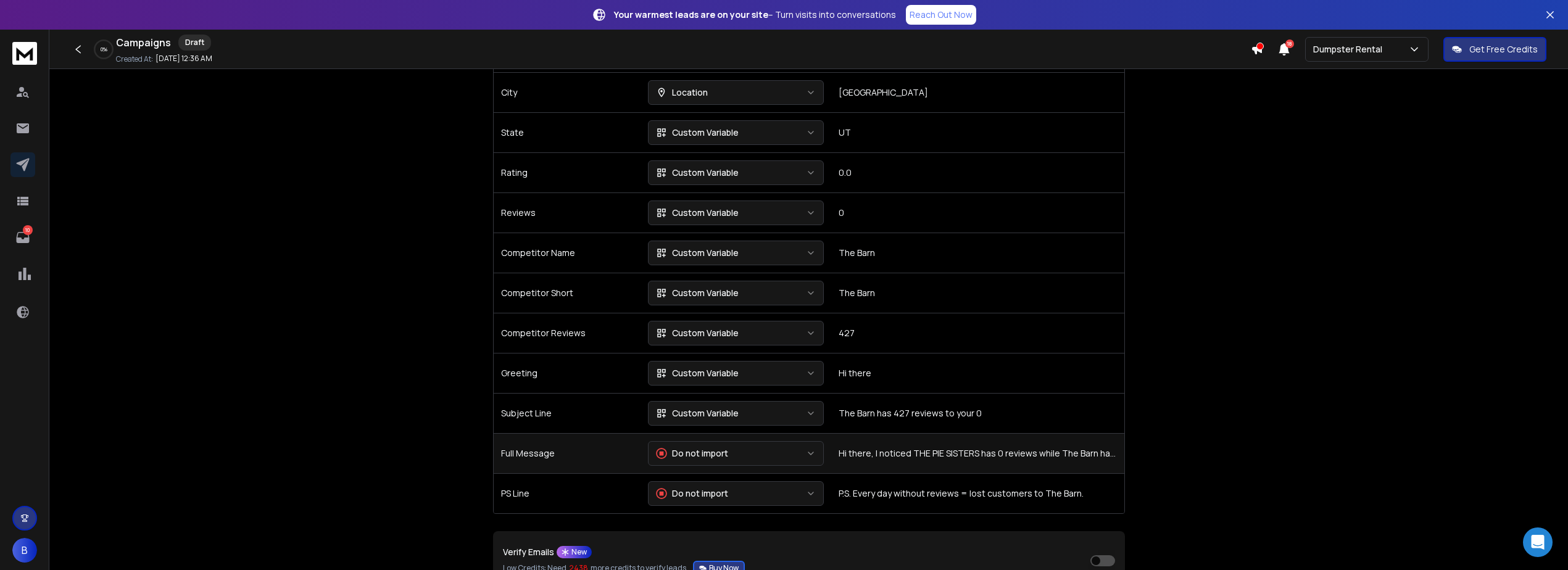
click at [680, 455] on div "Do not import" at bounding box center [692, 454] width 72 height 13
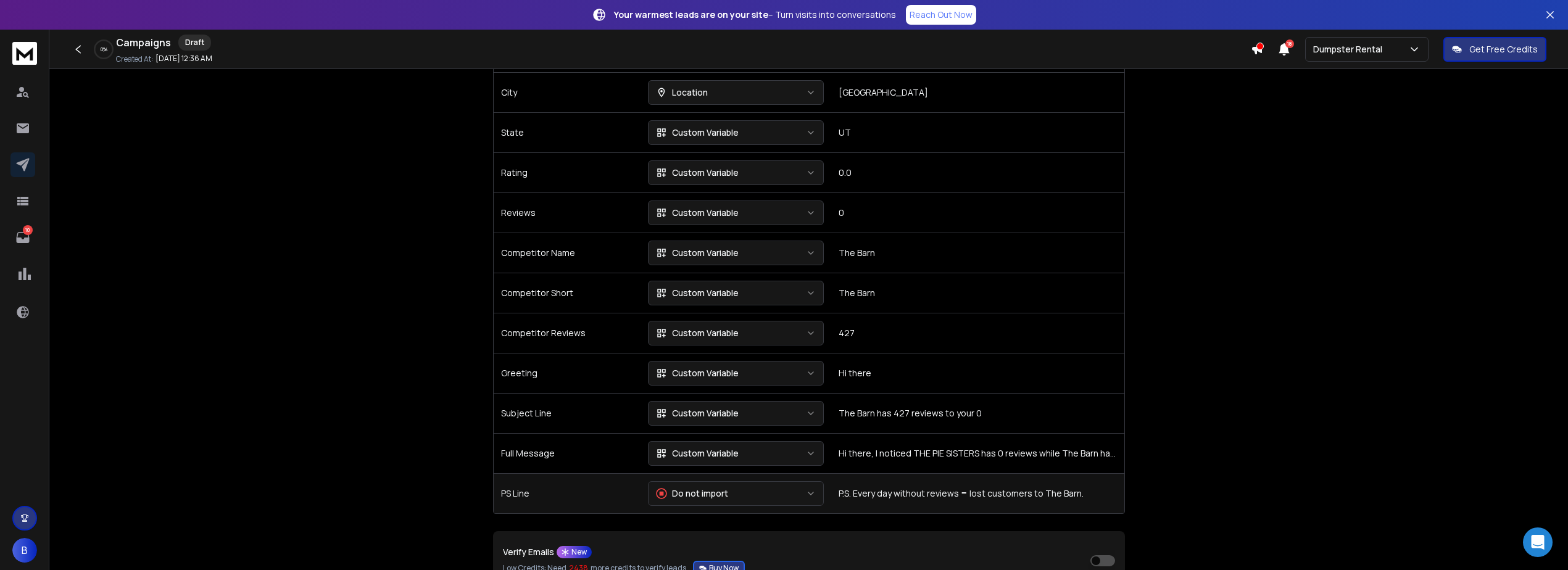
click at [693, 493] on div "Do not import" at bounding box center [692, 494] width 72 height 13
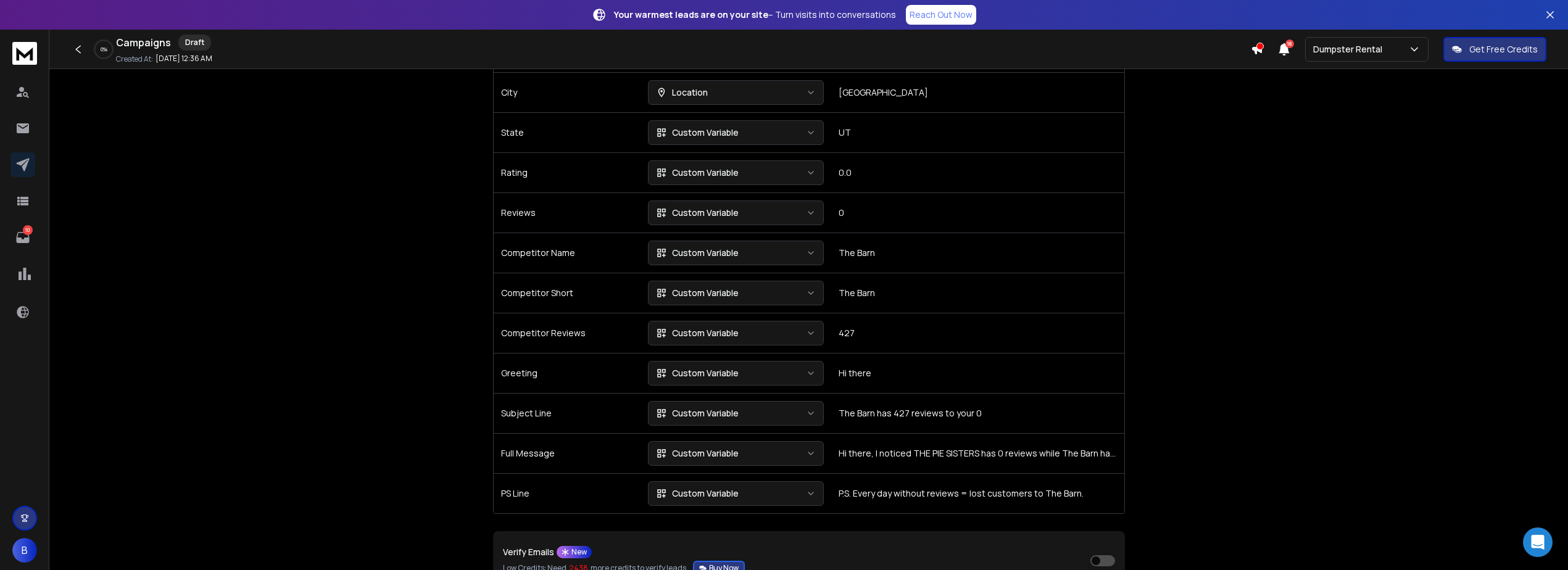
scroll to position [598, 0]
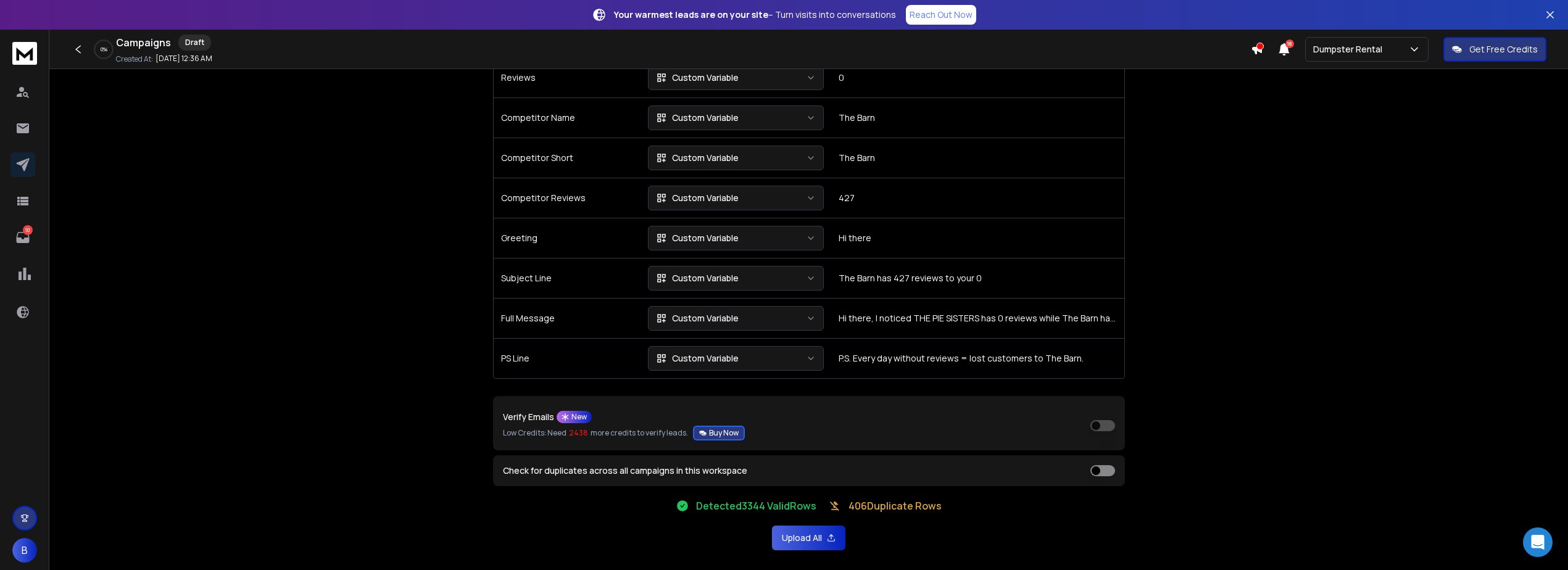
click at [811, 532] on button "Upload All" at bounding box center [808, 538] width 74 height 25
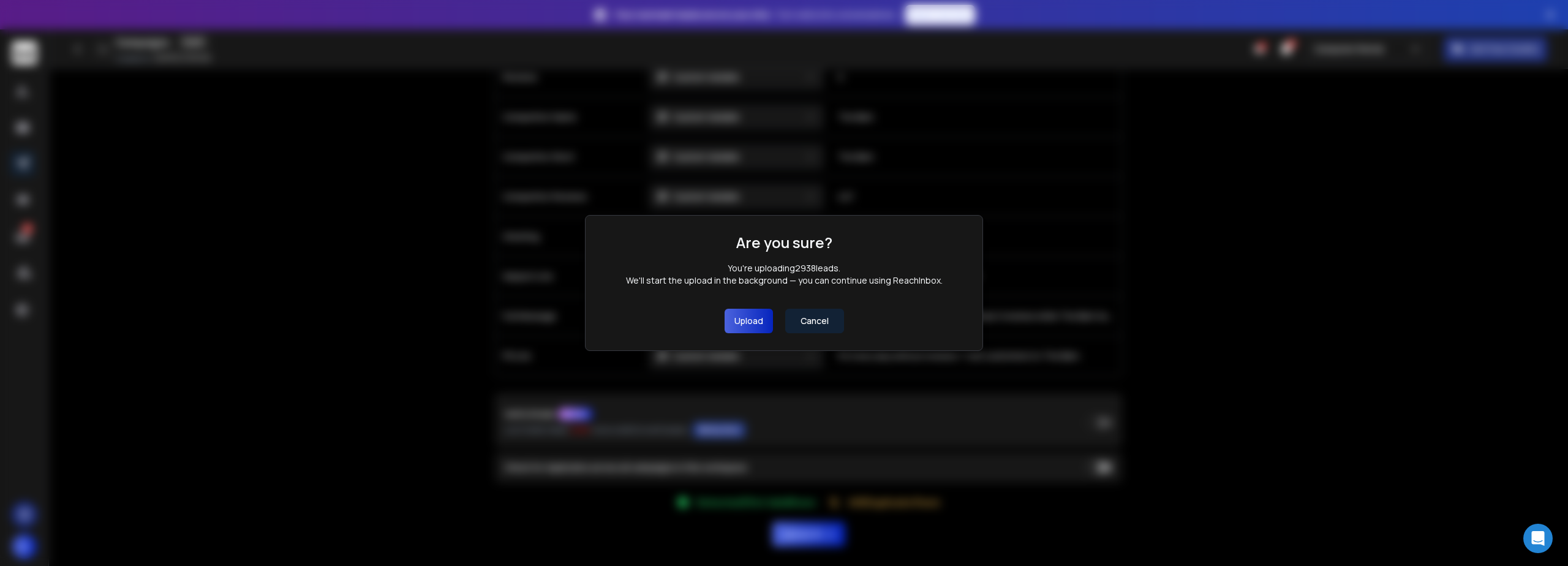
click at [758, 318] on button "Upload" at bounding box center [749, 321] width 49 height 24
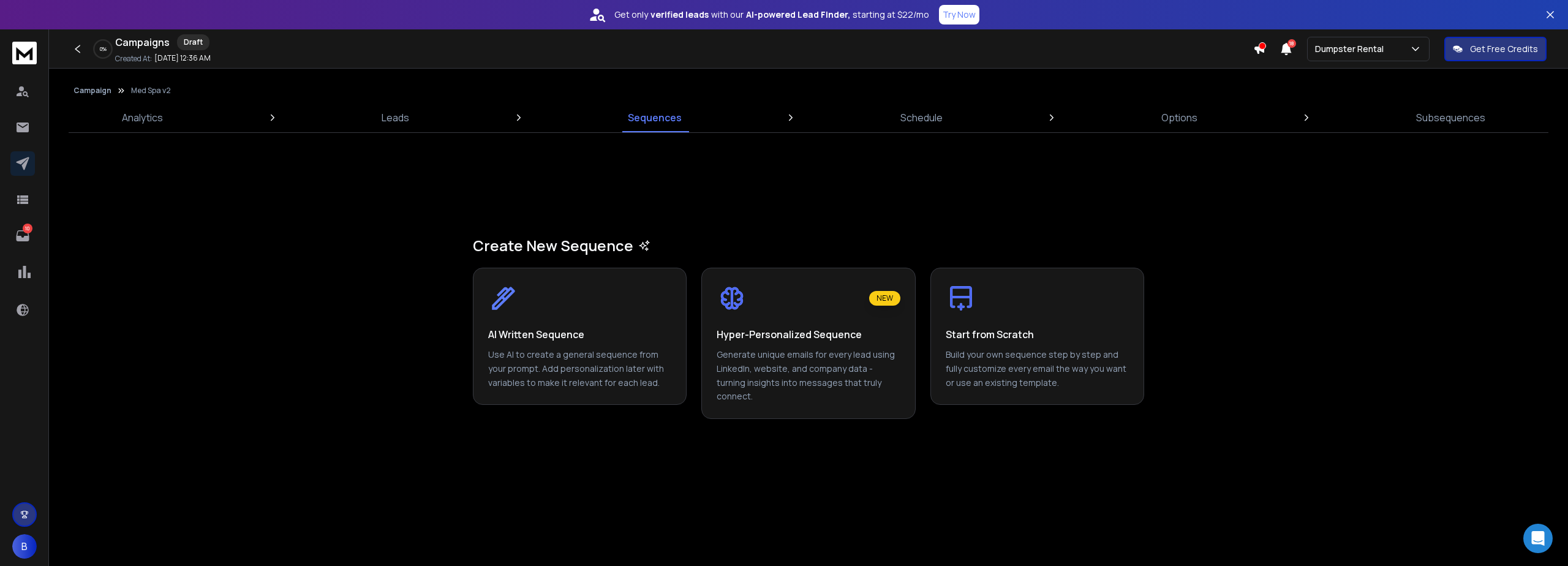
click at [1032, 315] on div "Start from Scratch Build your own sequence step by step and fully customize eve…" at bounding box center [1037, 336] width 213 height 136
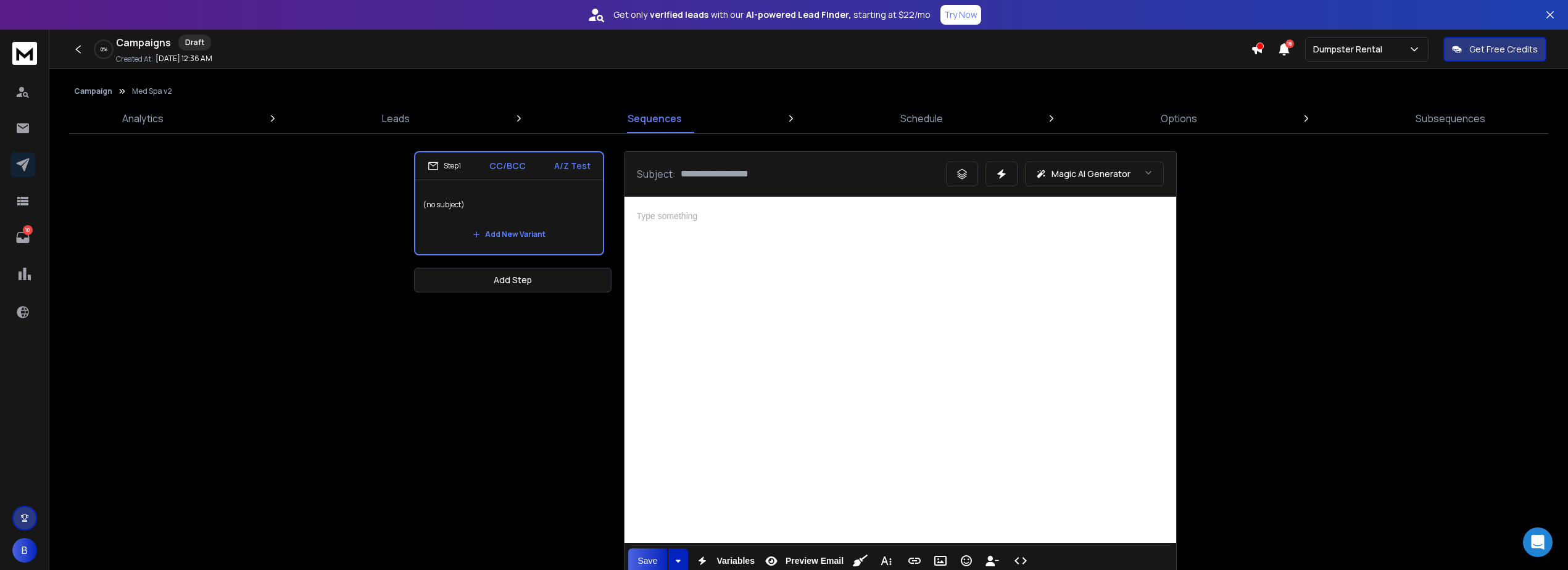
click at [651, 214] on div at bounding box center [900, 215] width 527 height 13
click at [693, 169] on input at bounding box center [807, 173] width 253 height 15
type input "*"
click at [736, 555] on div "Variables" at bounding box center [723, 560] width 66 height 20
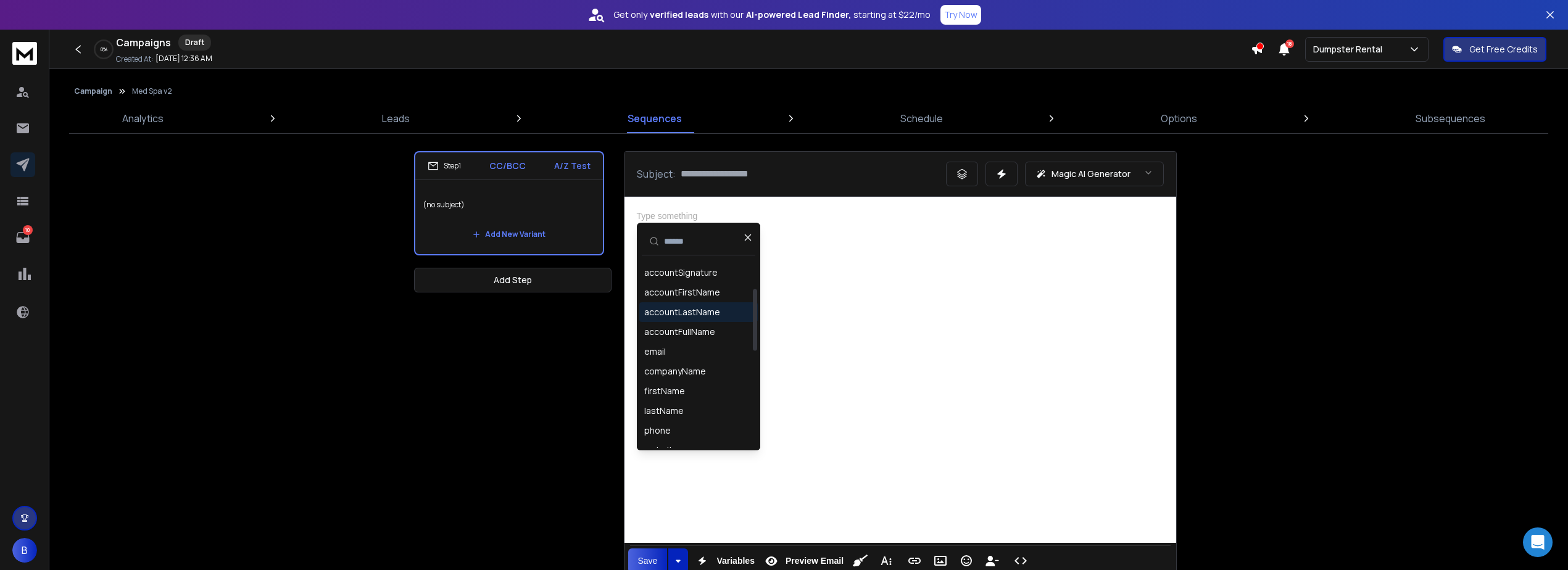
scroll to position [231, 0]
click at [686, 378] on div "Subject Line" at bounding box center [670, 378] width 51 height 13
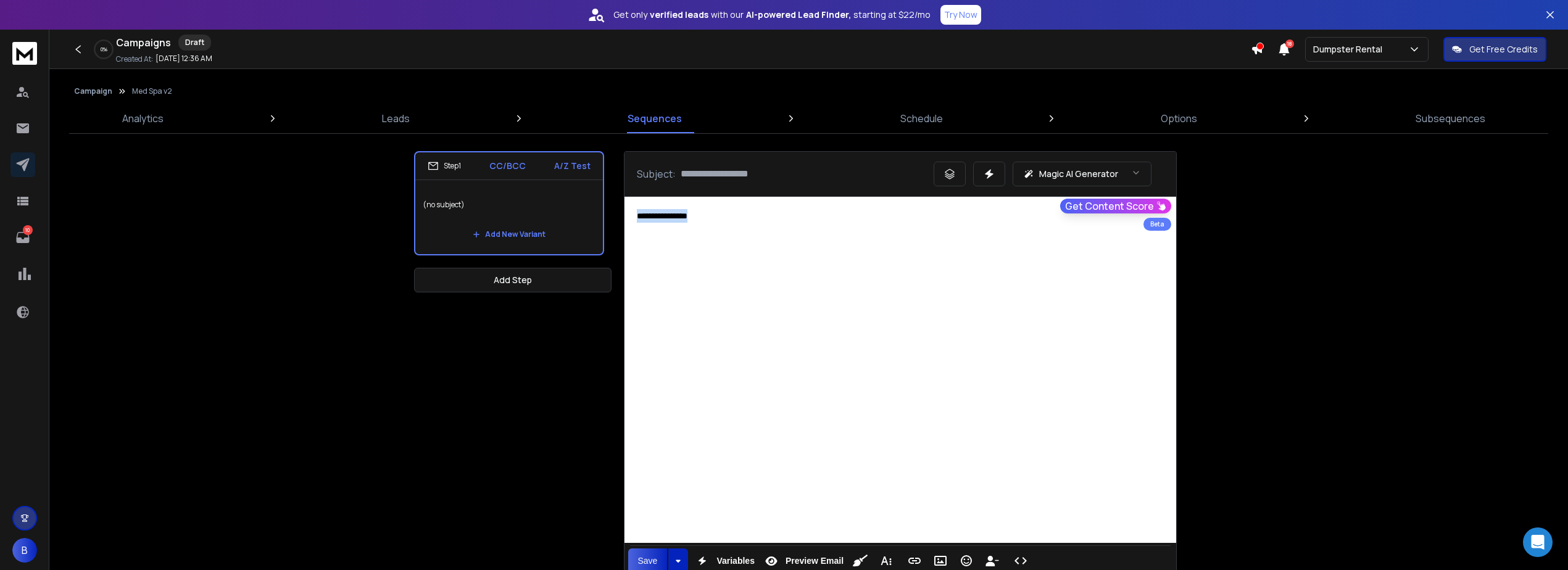
drag, startPoint x: 712, startPoint y: 217, endPoint x: 586, endPoint y: 211, distance: 126.1
click at [586, 211] on div "**********" at bounding box center [809, 365] width 790 height 428
click at [723, 178] on input at bounding box center [807, 173] width 253 height 15
paste input "**********"
type input "**********"
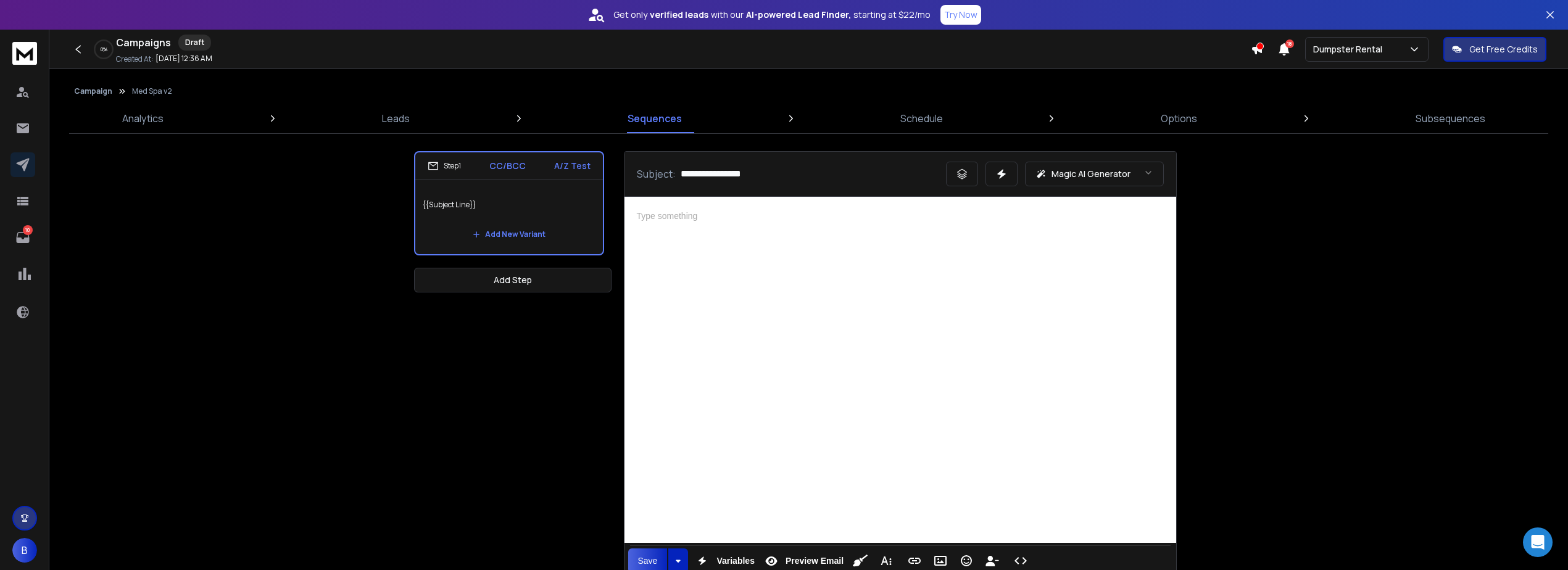
click at [685, 215] on div at bounding box center [900, 215] width 527 height 13
click at [729, 553] on div "Variables" at bounding box center [723, 560] width 66 height 20
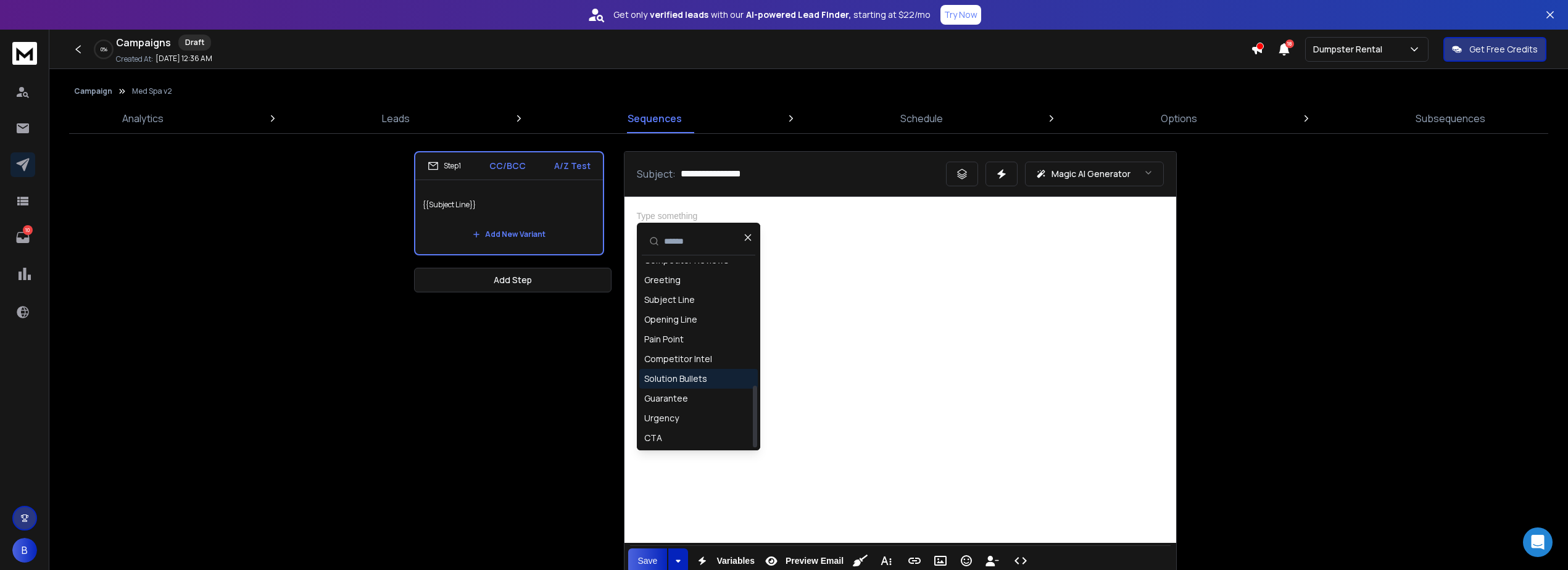
scroll to position [368, 0]
click at [697, 436] on div "Full Message" at bounding box center [699, 438] width 119 height 20
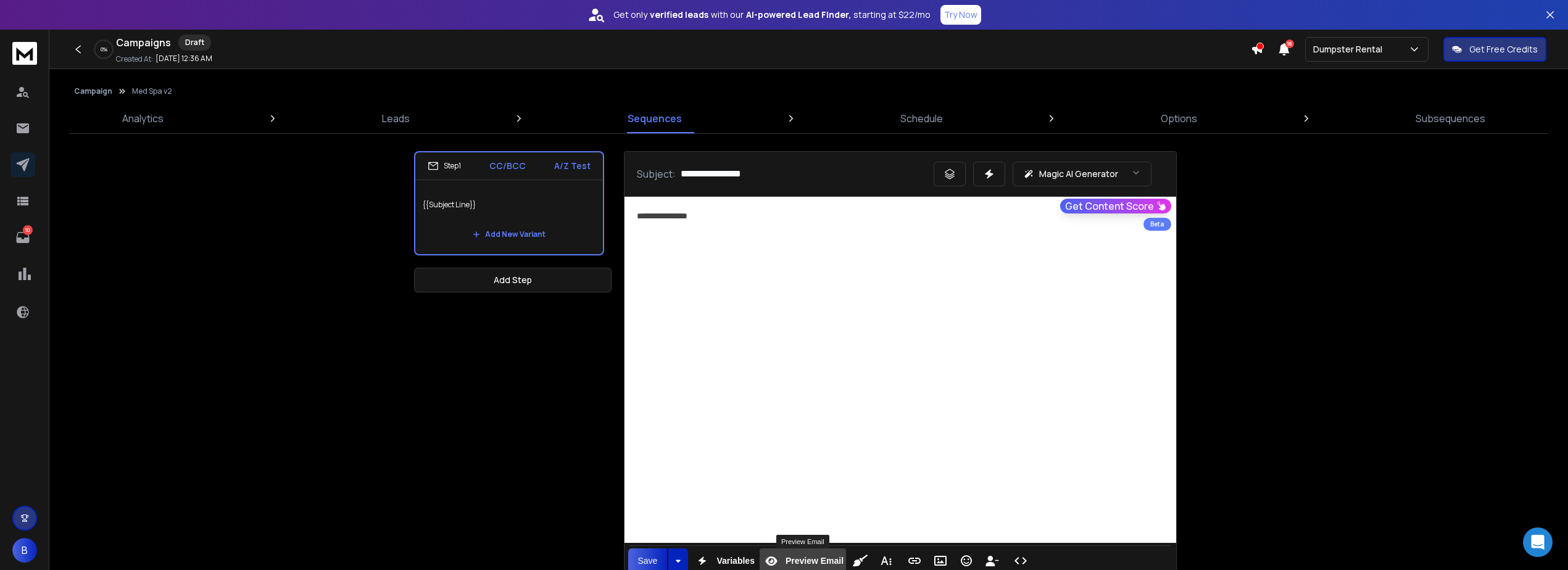
click at [823, 555] on div "Preview Email" at bounding box center [803, 561] width 86 height 21
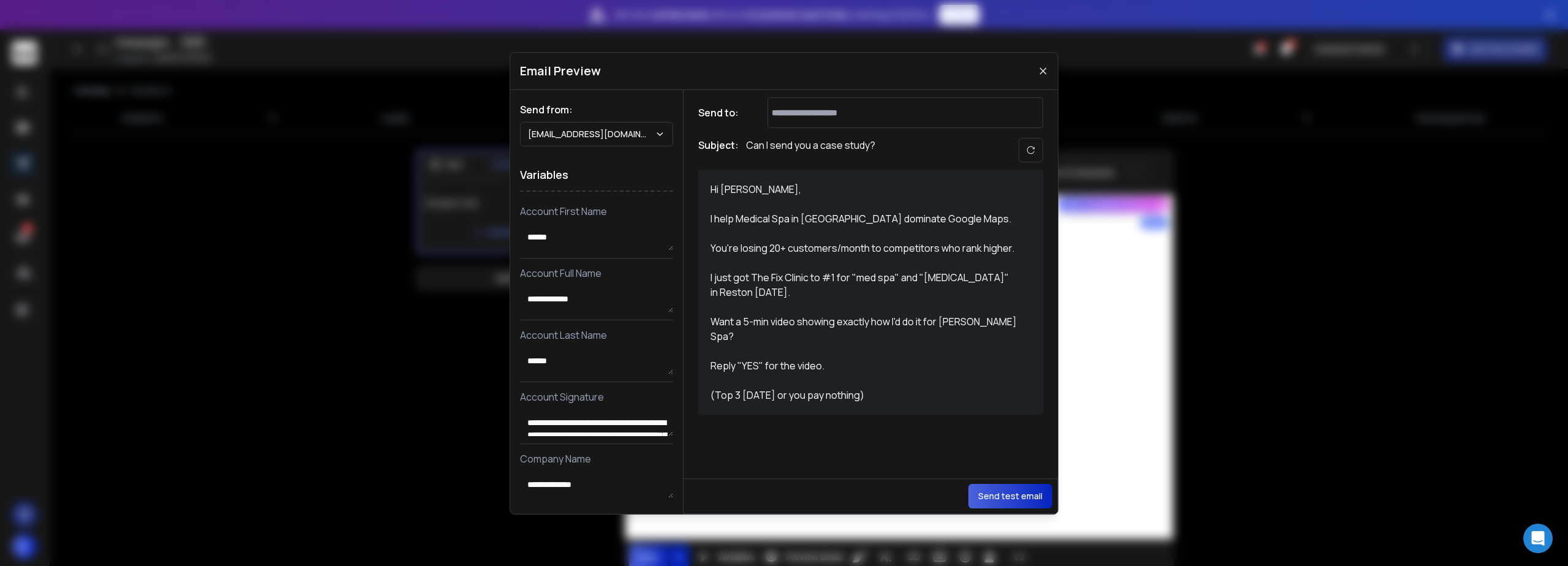
click at [1042, 72] on icon at bounding box center [1043, 71] width 7 height 7
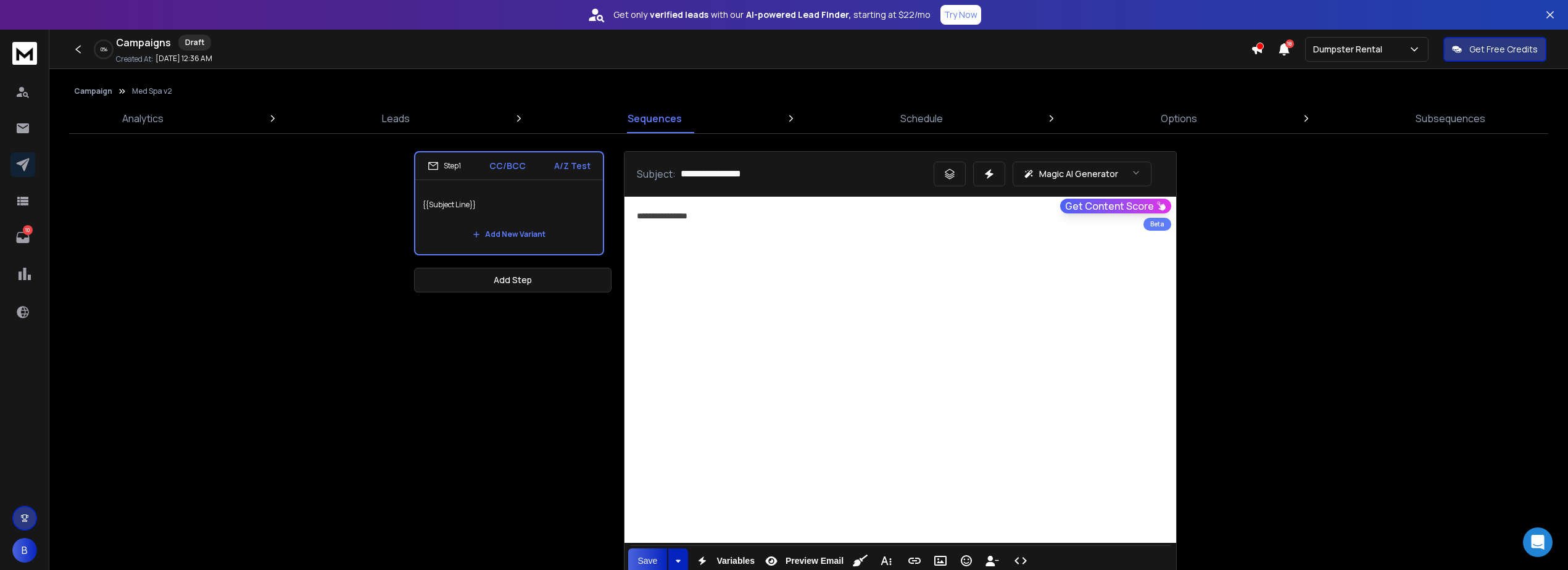
click at [730, 219] on div "**********" at bounding box center [900, 215] width 527 height 13
click at [749, 557] on span "Variables" at bounding box center [735, 560] width 44 height 10
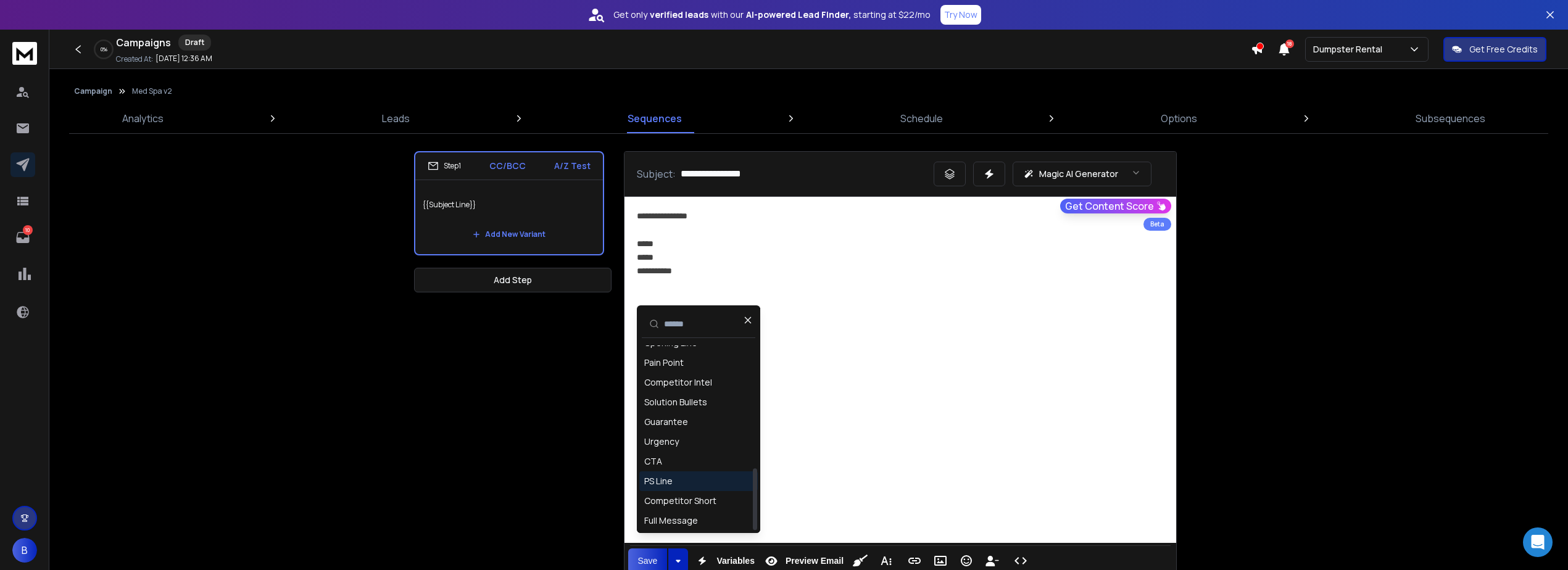
click at [700, 483] on div "PS Line" at bounding box center [699, 481] width 119 height 20
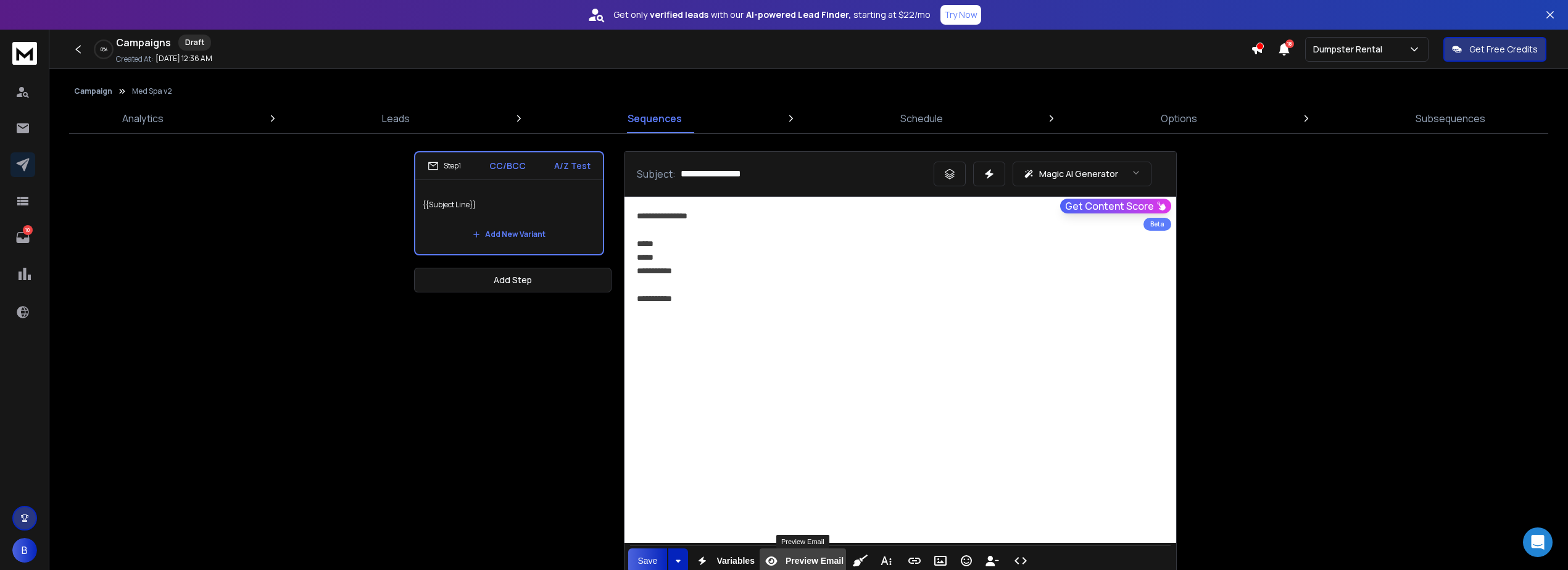
click at [814, 561] on span "Preview Email" at bounding box center [814, 560] width 63 height 10
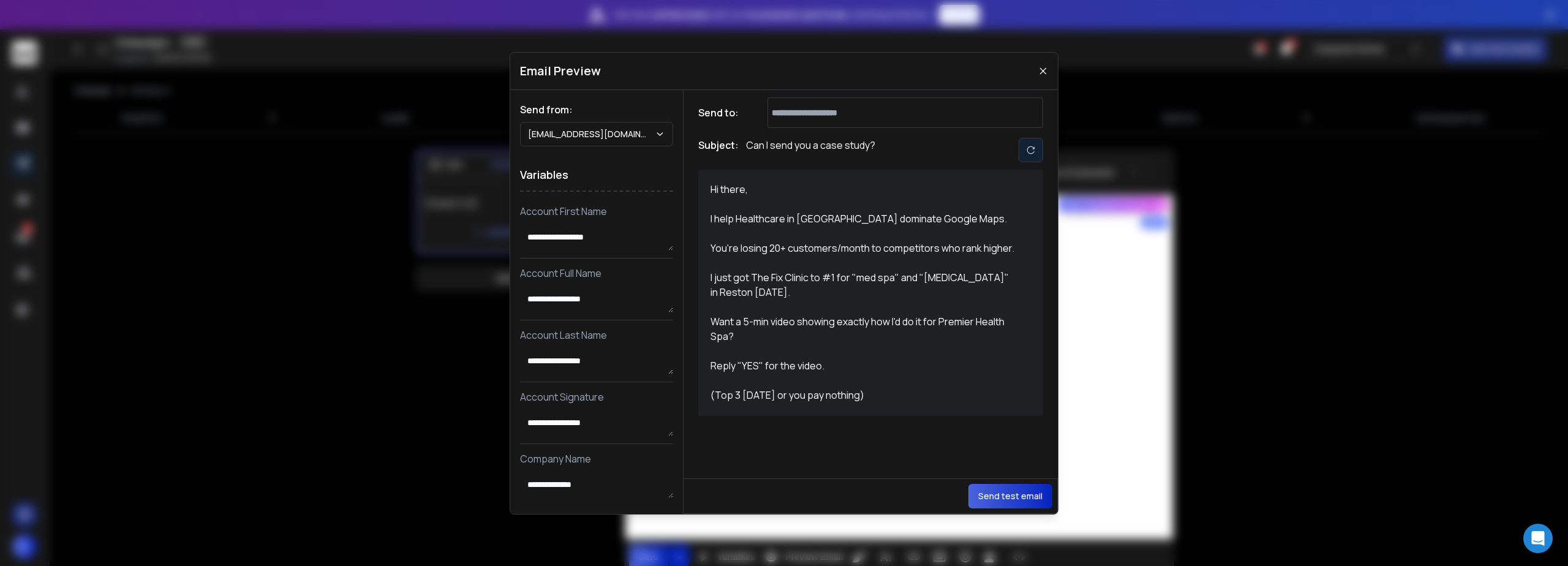
click at [1031, 141] on button at bounding box center [1030, 149] width 24 height 24
drag, startPoint x: 713, startPoint y: 177, endPoint x: 899, endPoint y: 396, distance: 287.3
click at [899, 396] on div "Hi [PERSON_NAME], I help Medical Spa in [GEOGRAPHIC_DATA] dominate Google Maps.…" at bounding box center [870, 292] width 345 height 246
copy div "Hi [PERSON_NAME], I help Medical Spa in [GEOGRAPHIC_DATA] dominate Google Maps.…"
click at [1039, 67] on icon at bounding box center [1042, 71] width 9 height 9
